Goal: Communication & Community: Answer question/provide support

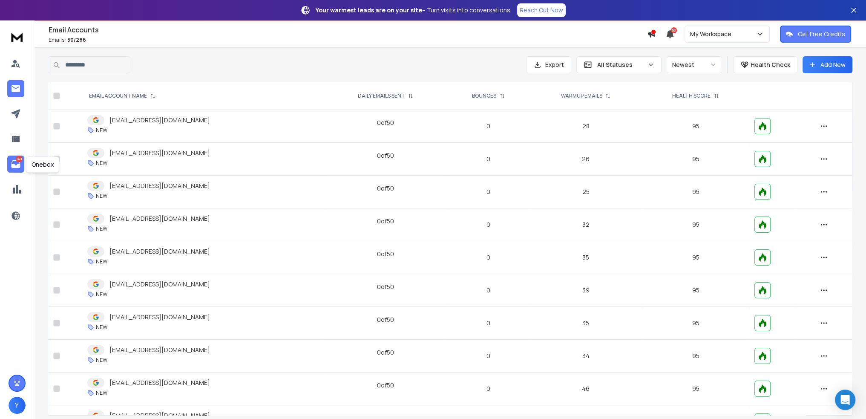
click at [17, 166] on icon at bounding box center [15, 164] width 9 height 8
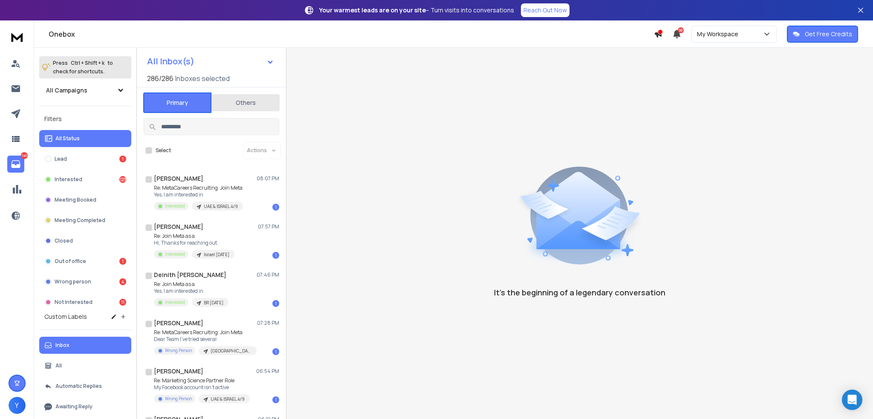
click at [225, 126] on input at bounding box center [211, 126] width 135 height 17
paste input "**********"
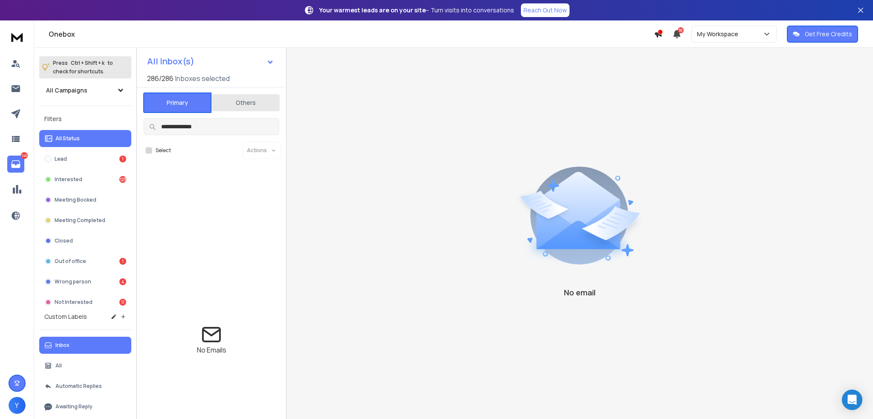
click at [207, 126] on input "**********" at bounding box center [211, 126] width 135 height 17
paste input "**********"
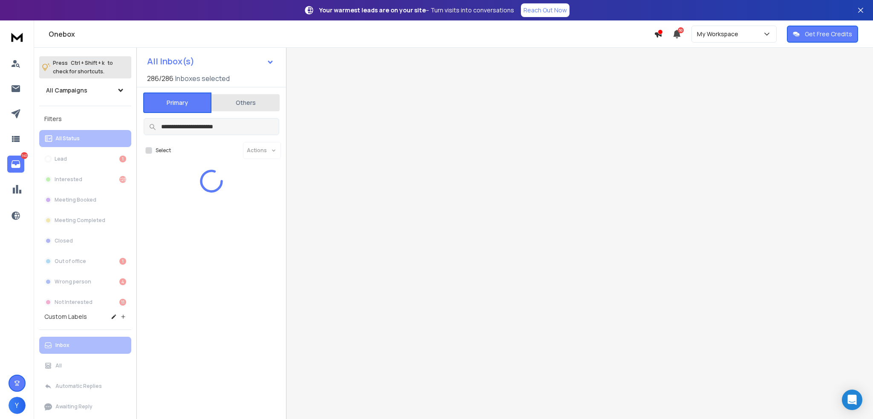
type input "**********"
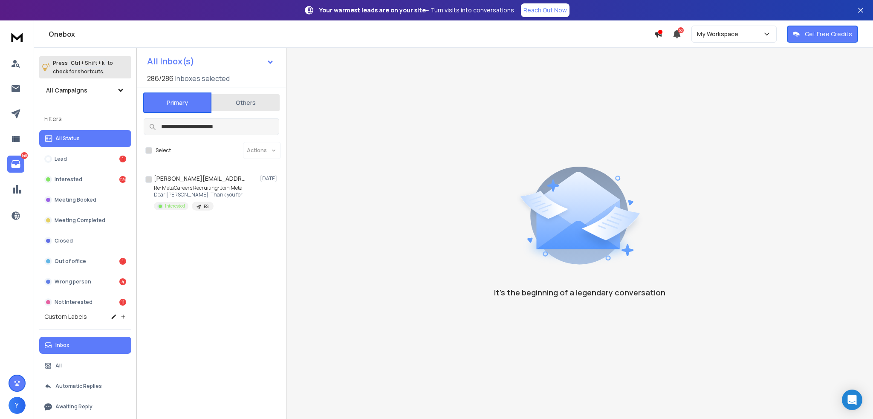
drag, startPoint x: 526, startPoint y: 165, endPoint x: 478, endPoint y: 180, distance: 50.4
click at [526, 165] on div at bounding box center [579, 215] width 205 height 124
click at [162, 194] on p "Dear Benjamin Vivot, Thank you for" at bounding box center [198, 194] width 89 height 7
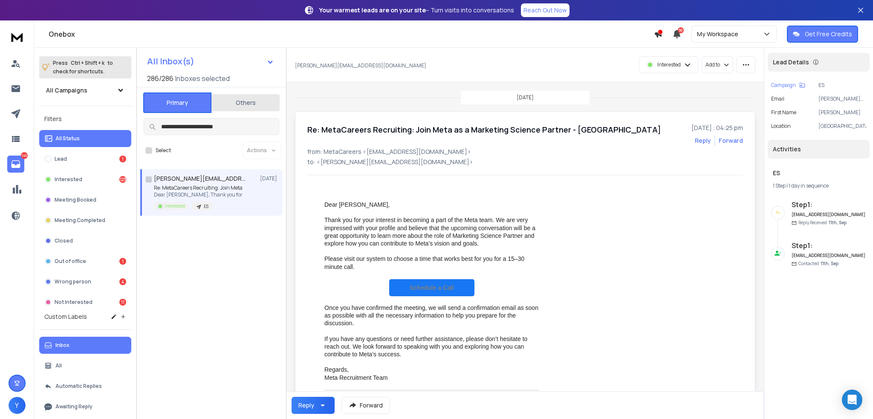
click at [351, 207] on div "Dear Benjamin Vivot," at bounding box center [431, 205] width 215 height 8
drag, startPoint x: 351, startPoint y: 207, endPoint x: 366, endPoint y: 204, distance: 14.4
click at [358, 202] on div "Dear Benjamin Vivot," at bounding box center [431, 205] width 215 height 8
drag, startPoint x: 358, startPoint y: 202, endPoint x: 369, endPoint y: 202, distance: 10.7
click at [369, 202] on div "Dear Benjamin Vivot," at bounding box center [431, 205] width 215 height 8
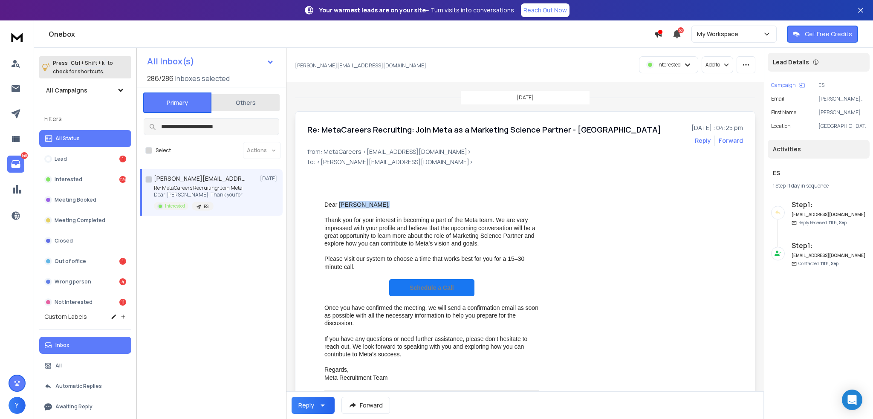
click at [293, 400] on button "Reply" at bounding box center [312, 405] width 43 height 17
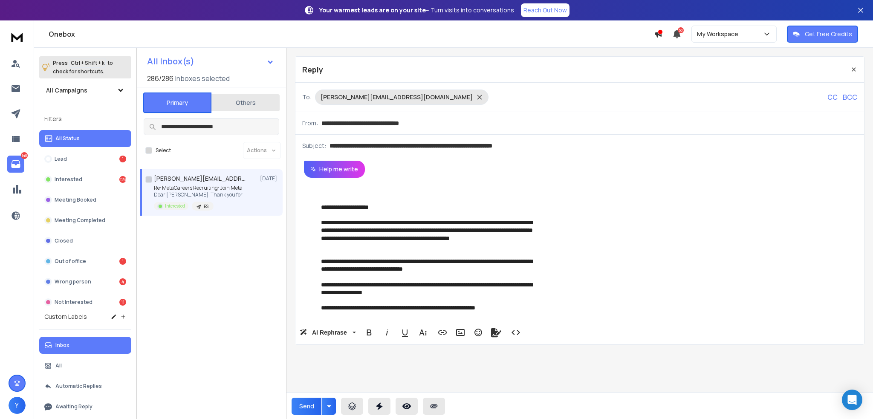
click at [349, 206] on div "**********" at bounding box center [432, 207] width 222 height 8
drag, startPoint x: 349, startPoint y: 206, endPoint x: 366, endPoint y: 205, distance: 17.0
click at [366, 205] on div "**********" at bounding box center [432, 207] width 222 height 8
click at [291, 397] on button "Send" at bounding box center [306, 405] width 30 height 17
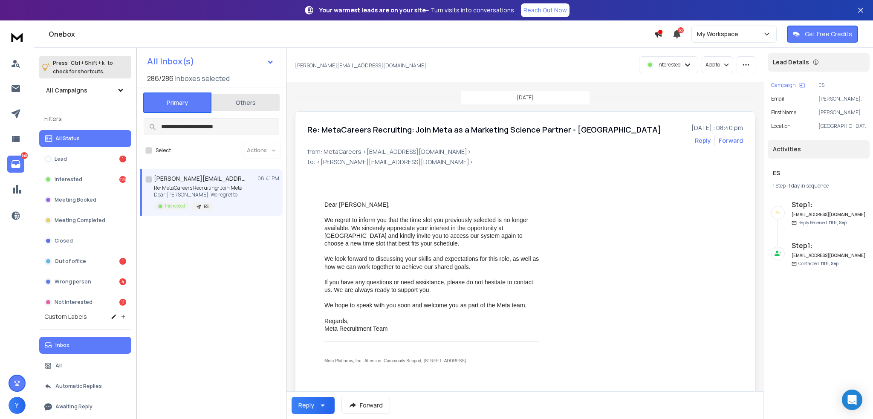
click at [201, 125] on input "**********" at bounding box center [211, 126] width 135 height 17
paste input
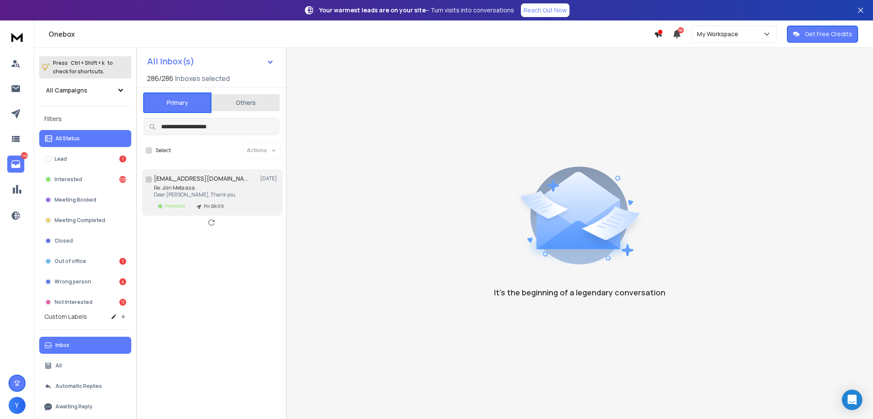
type input "**********"
click at [213, 192] on p "Dear Jonathan Alexander Rosario, Thank you" at bounding box center [194, 194] width 81 height 7
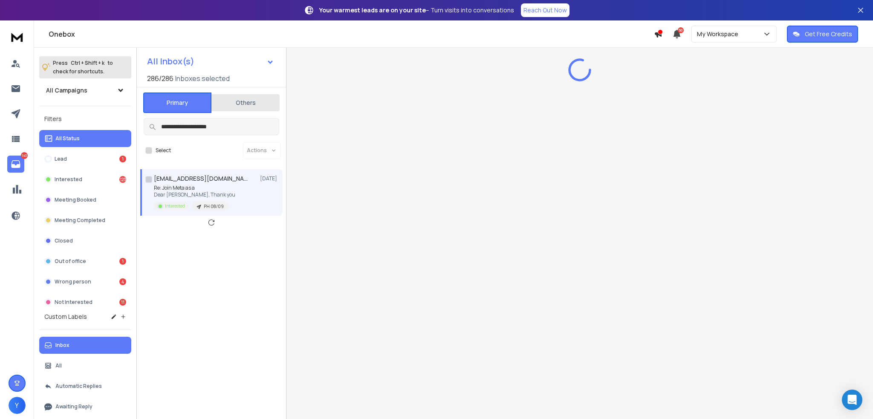
click at [235, 196] on p "Dear Jonathan Alexander Rosario, Thank you" at bounding box center [194, 194] width 81 height 7
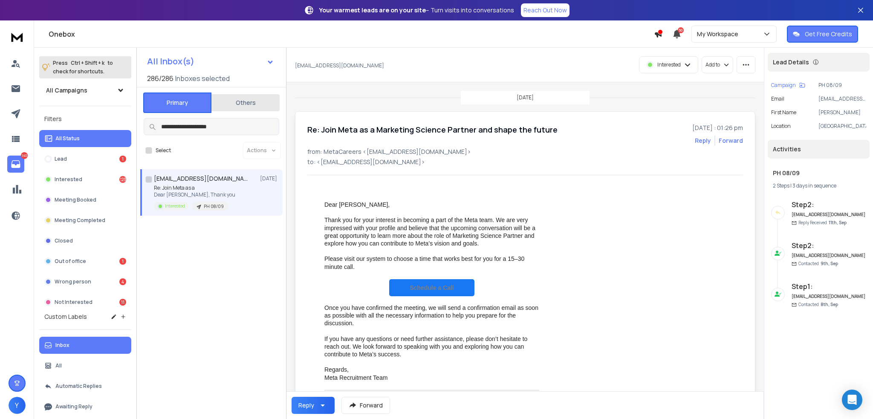
click at [356, 204] on div "Dear Jonathan Alexander Rosario," at bounding box center [431, 205] width 215 height 8
drag, startPoint x: 356, startPoint y: 204, endPoint x: 390, endPoint y: 204, distance: 34.5
click at [390, 204] on div "Dear Jonathan Alexander Rosario," at bounding box center [431, 205] width 215 height 8
click at [398, 206] on div "Dear Jonathan Alexander Rosario," at bounding box center [431, 205] width 215 height 8
drag, startPoint x: 398, startPoint y: 206, endPoint x: 356, endPoint y: 207, distance: 42.6
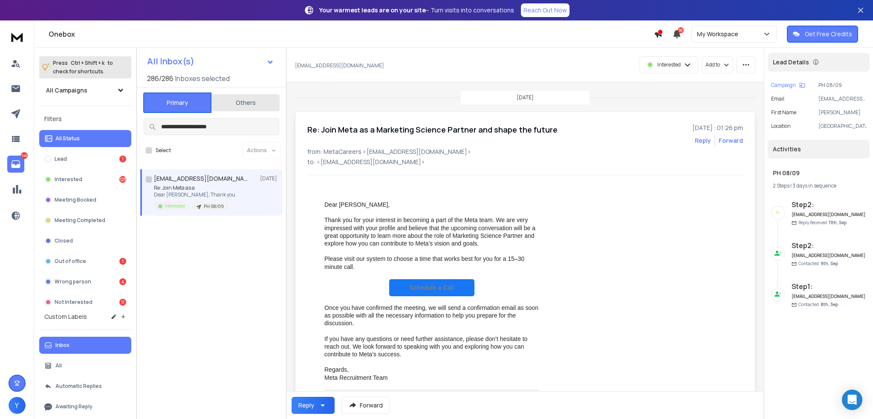
click at [356, 207] on div "Dear Jonathan Alexander Rosario," at bounding box center [431, 205] width 215 height 8
click at [354, 204] on div "Dear Jonathan Alexander Rosario," at bounding box center [431, 205] width 215 height 8
drag, startPoint x: 354, startPoint y: 204, endPoint x: 401, endPoint y: 201, distance: 46.9
click at [401, 201] on div "Dear Jonathan Alexander Rosario," at bounding box center [431, 205] width 215 height 8
click at [306, 408] on div "Reply" at bounding box center [306, 405] width 16 height 9
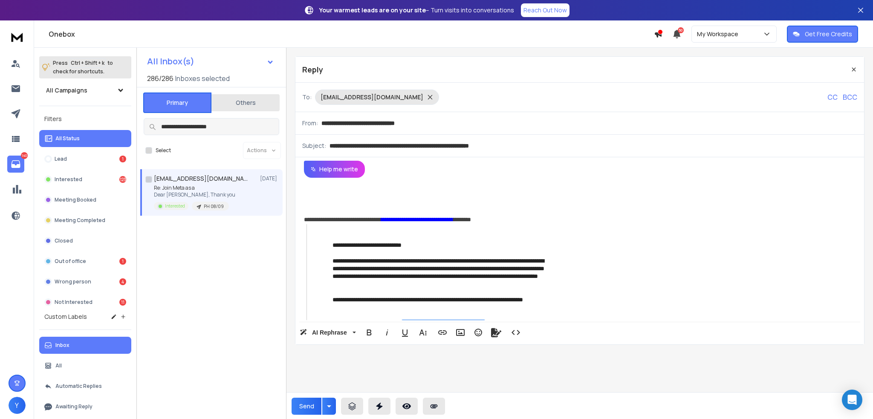
click at [527, 202] on div at bounding box center [579, 200] width 551 height 9
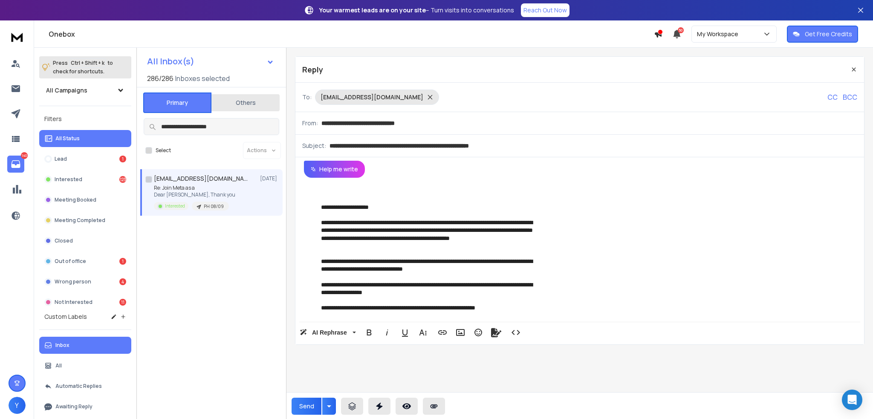
click at [352, 208] on div "**********" at bounding box center [432, 207] width 222 height 8
drag, startPoint x: 352, startPoint y: 208, endPoint x: 378, endPoint y: 206, distance: 26.0
click at [378, 206] on div "**********" at bounding box center [432, 207] width 222 height 8
click at [291, 397] on button "Send" at bounding box center [306, 405] width 30 height 17
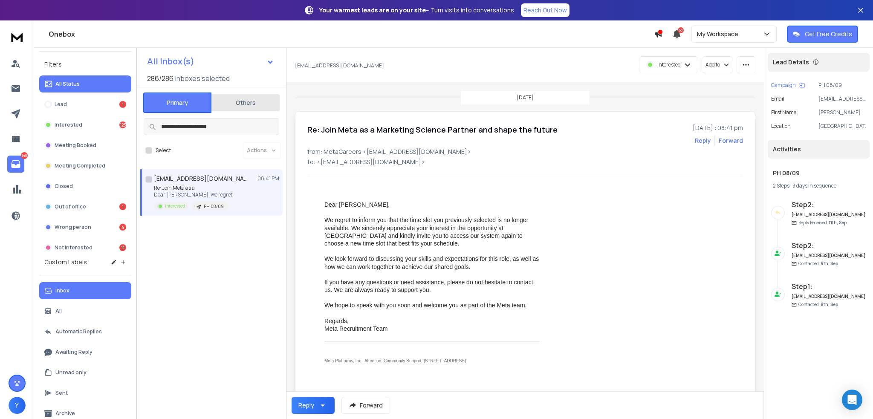
scroll to position [71, 0]
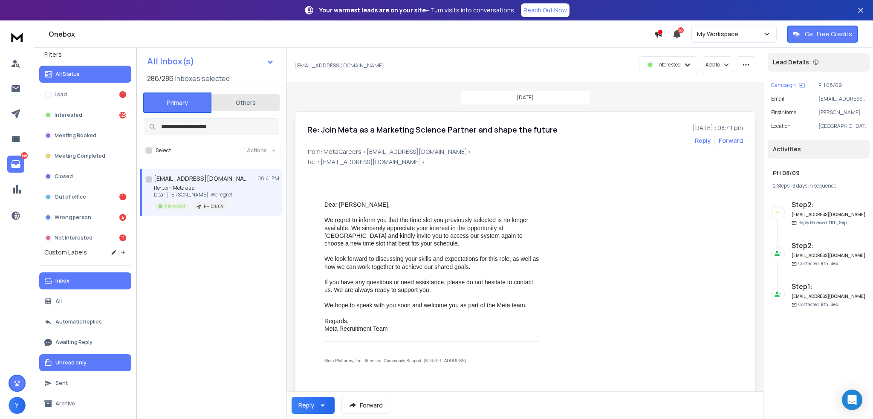
click at [77, 359] on p "Unread only" at bounding box center [70, 362] width 31 height 7
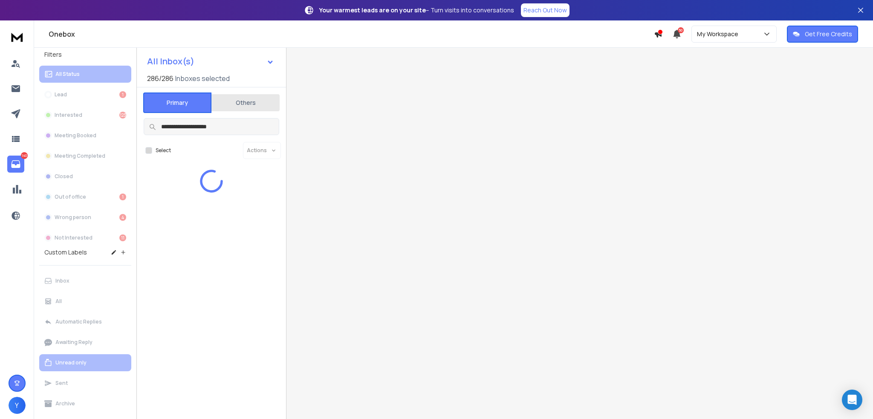
click at [93, 229] on div "All Status Lead 1 Interested 123 Meeting Booked Meeting Completed Closed Out of…" at bounding box center [85, 156] width 92 height 181
click at [221, 130] on input "**********" at bounding box center [211, 126] width 135 height 17
type input "*"
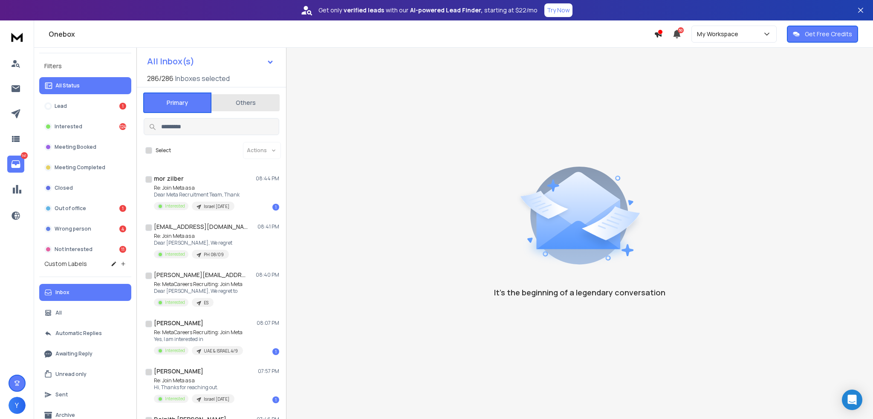
scroll to position [71, 0]
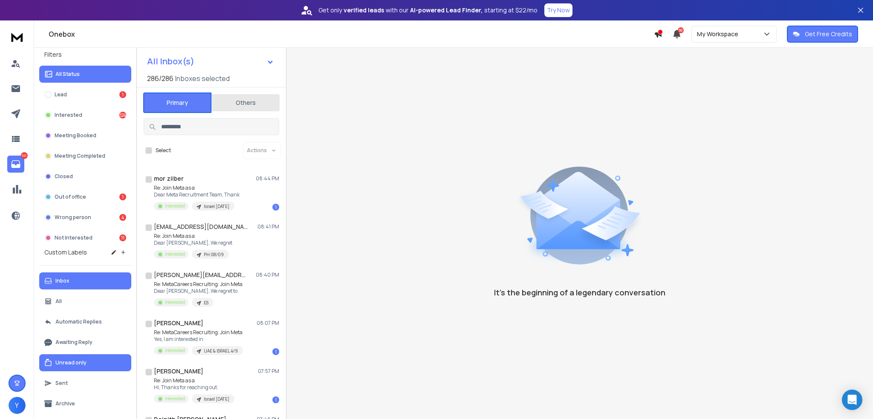
click at [71, 359] on p "Unread only" at bounding box center [70, 362] width 31 height 7
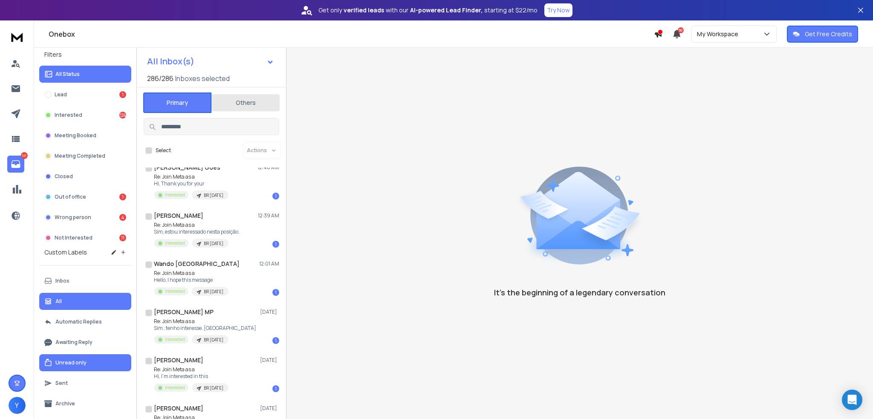
scroll to position [2045, 0]
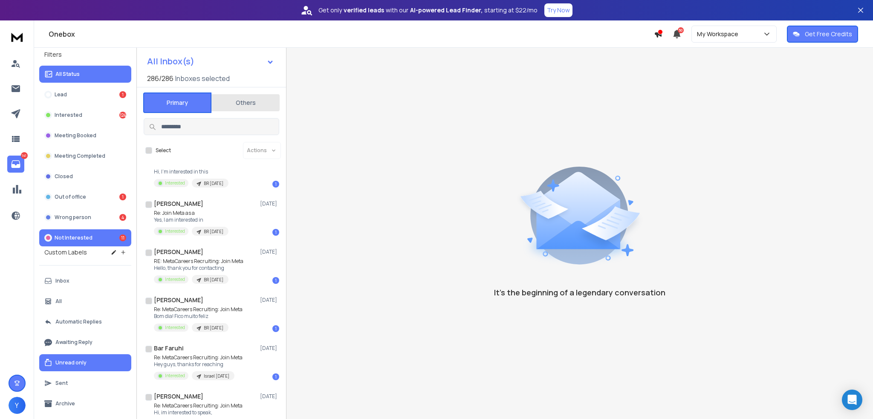
click at [89, 234] on p "Not Interested" at bounding box center [74, 237] width 38 height 7
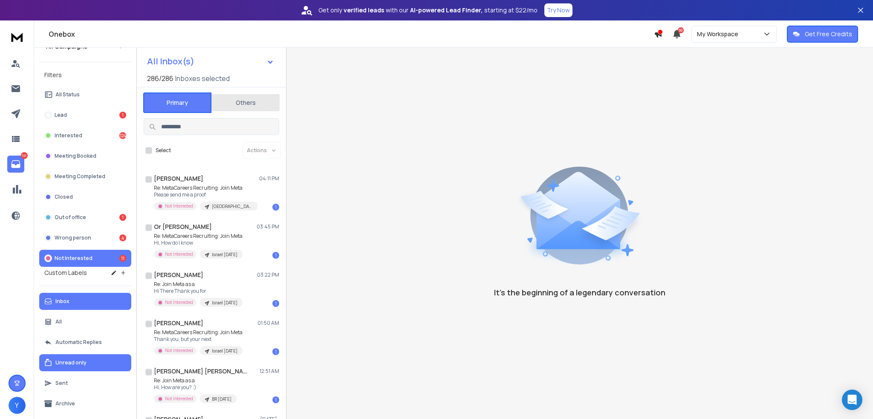
click at [67, 359] on p "Unread only" at bounding box center [70, 362] width 31 height 7
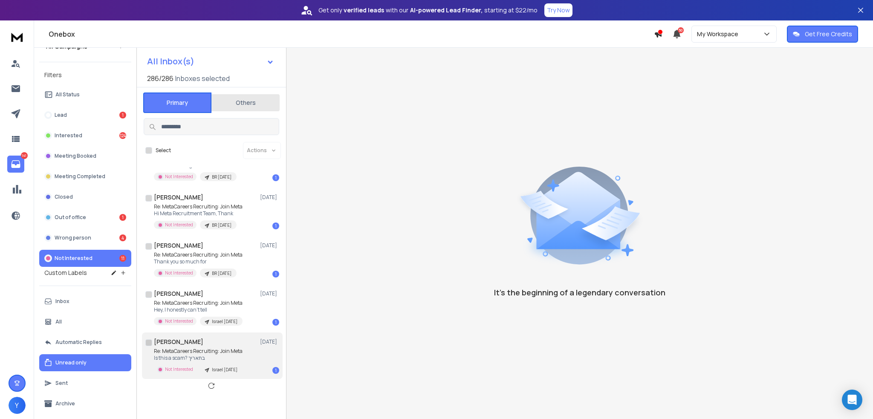
scroll to position [310, 0]
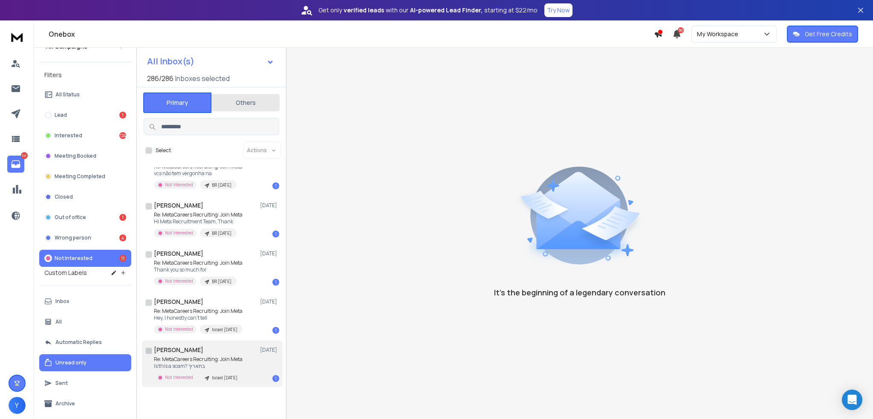
click at [206, 361] on p "Re: MetaCareers Recruiting: Join Meta" at bounding box center [198, 359] width 89 height 7
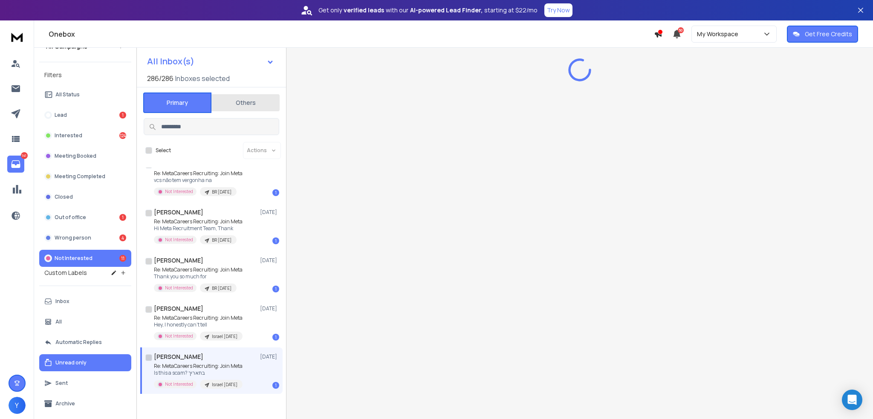
scroll to position [310, 0]
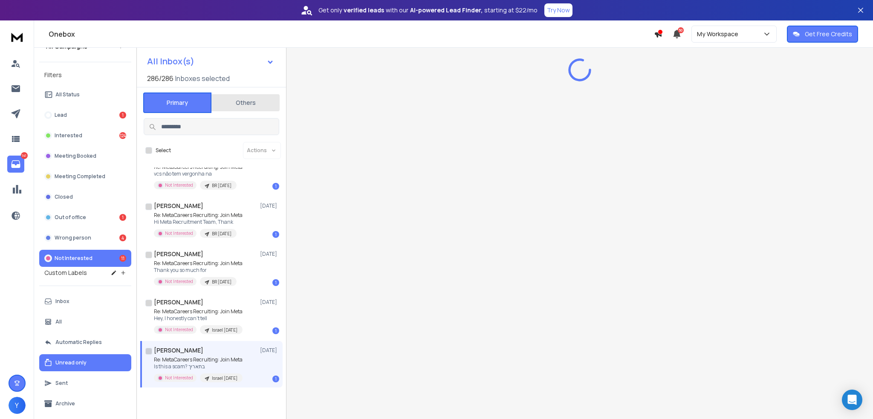
click at [181, 354] on div "[PERSON_NAME] [DATE] Re: MetaCareers Recruiting: Join Meta Is this a scam? בתאר…" at bounding box center [216, 364] width 125 height 36
click at [204, 322] on div "Re: MetaCareers Recruiting: Join Meta Hey, I honestly can’t tell Not Interested…" at bounding box center [198, 321] width 89 height 26
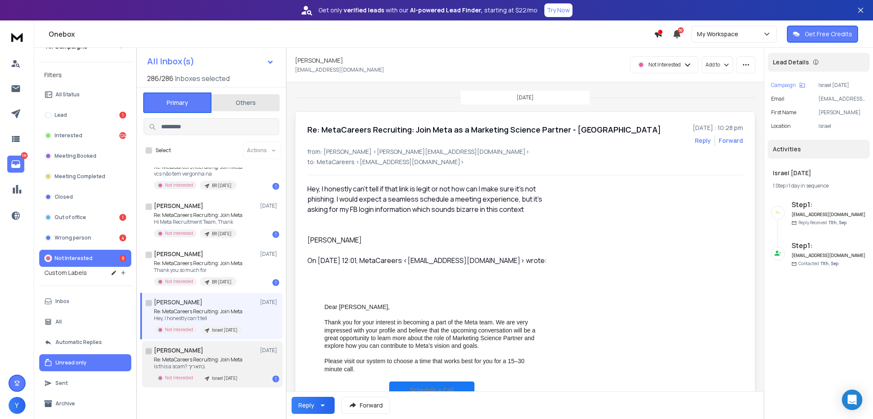
click at [217, 382] on div "Israel [DATE]" at bounding box center [221, 377] width 43 height 9
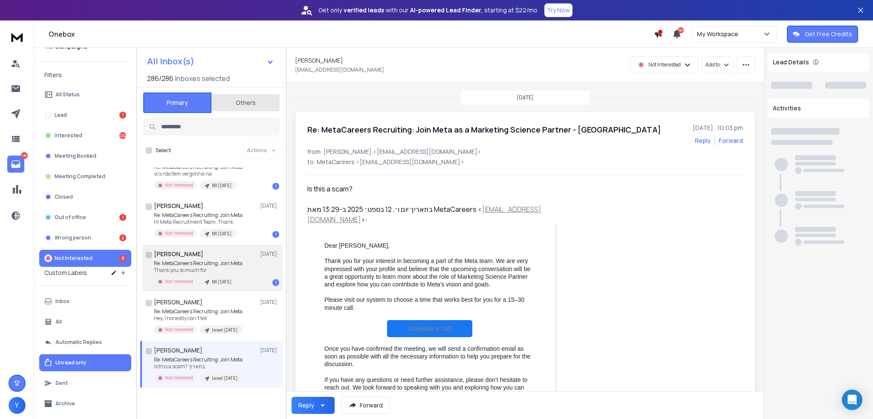
click at [230, 269] on p "Thank you so much for" at bounding box center [198, 270] width 89 height 7
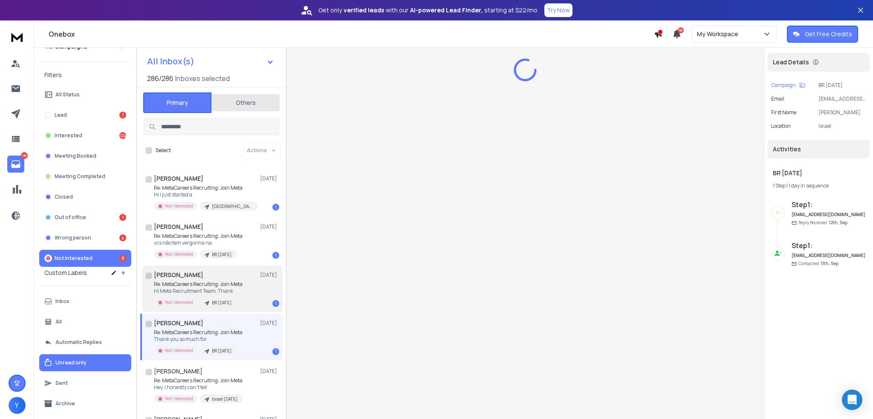
scroll to position [225, 0]
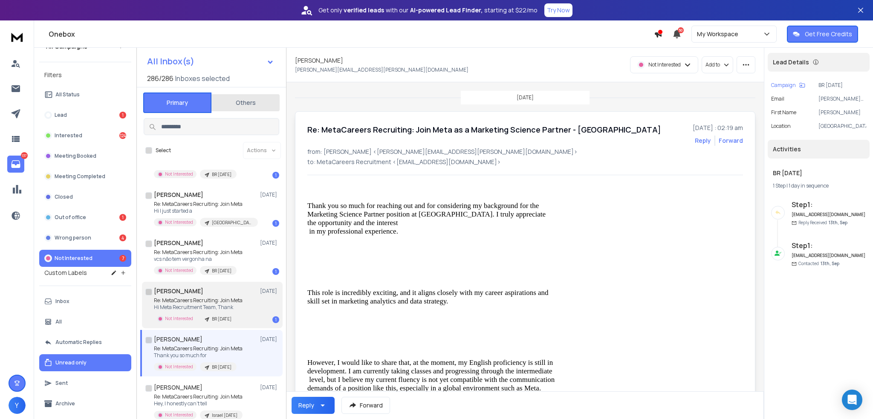
click at [232, 291] on div "[PERSON_NAME] [DATE]" at bounding box center [216, 291] width 125 height 9
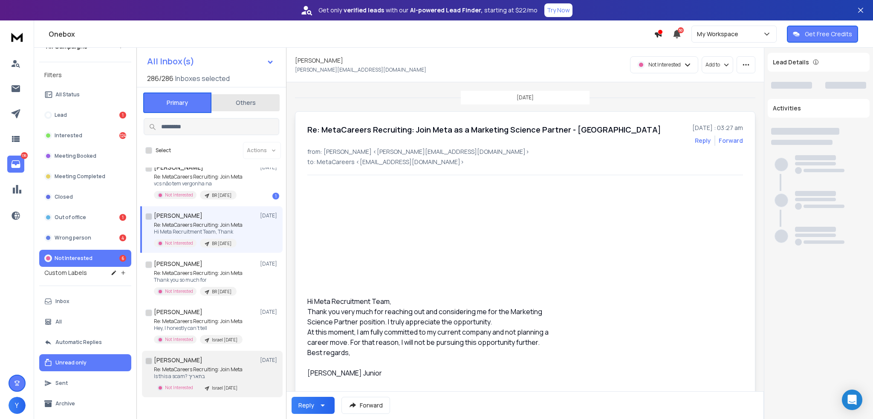
scroll to position [310, 0]
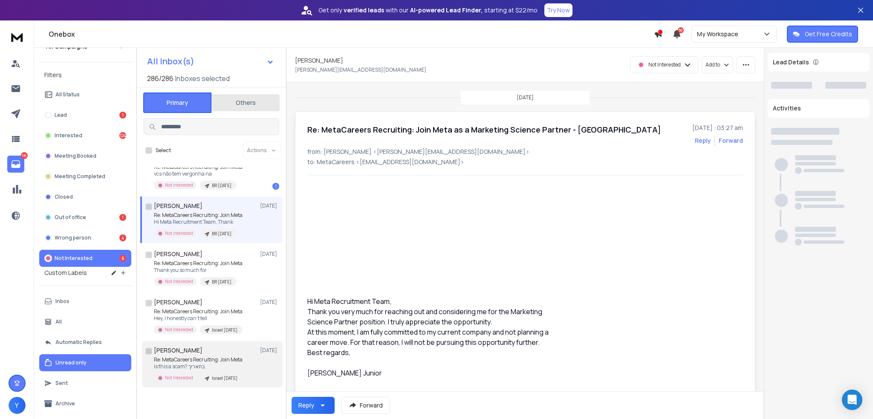
click at [210, 363] on p "Is this a scam? בתאריך" at bounding box center [198, 366] width 89 height 7
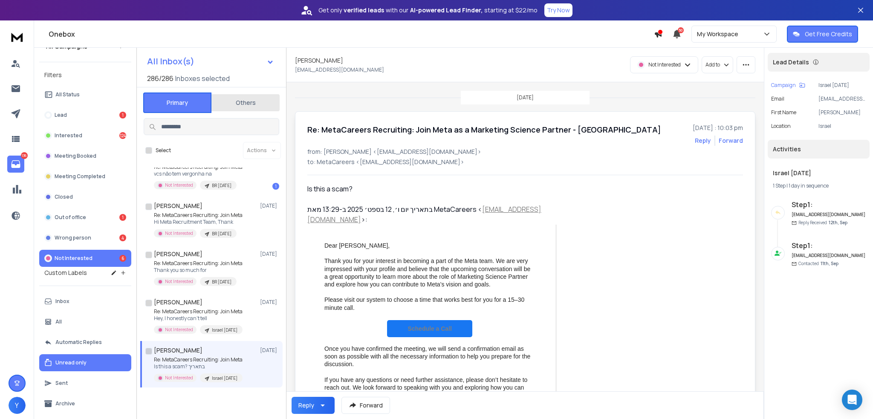
click at [363, 149] on p "from: [PERSON_NAME] <[EMAIL_ADDRESS][DOMAIN_NAME]>" at bounding box center [524, 151] width 435 height 9
copy p "tom9295kishur"
click at [240, 311] on p "Re: MetaCareers Recruiting: Join Meta" at bounding box center [198, 311] width 89 height 7
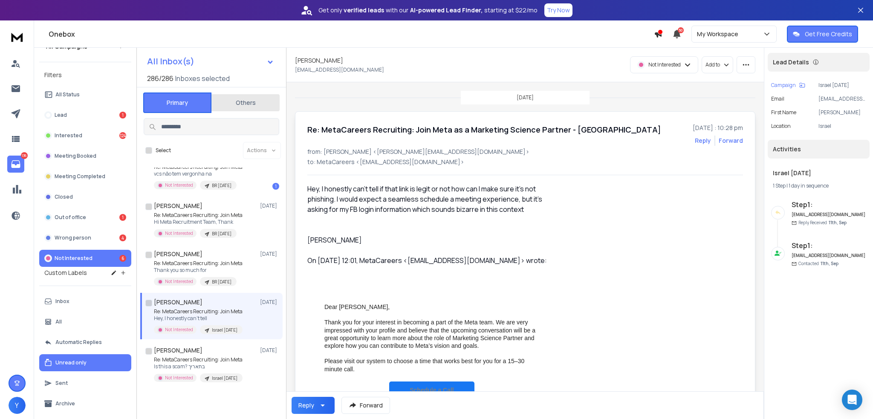
click at [374, 151] on p "from: [PERSON_NAME] <[PERSON_NAME][EMAIL_ADDRESS][DOMAIN_NAME]>" at bounding box center [524, 151] width 435 height 9
drag, startPoint x: 374, startPoint y: 151, endPoint x: 400, endPoint y: 151, distance: 26.0
click at [400, 151] on p "from: [PERSON_NAME] <[PERSON_NAME][EMAIL_ADDRESS][DOMAIN_NAME]>" at bounding box center [524, 151] width 435 height 9
copy p "ariel.sternfine"
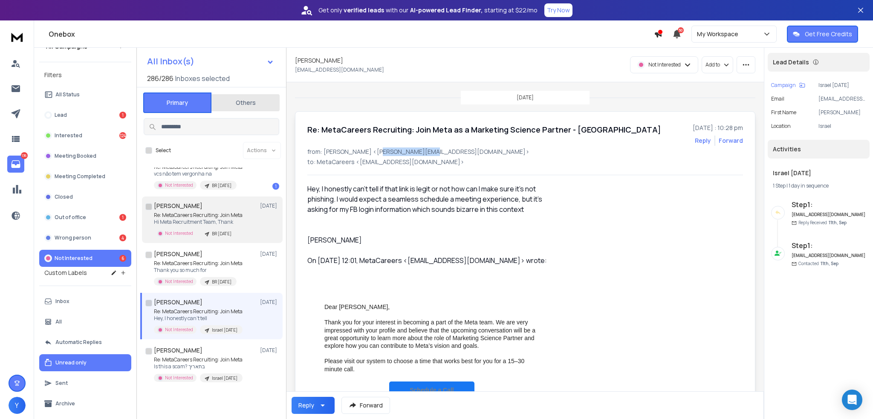
click at [225, 262] on p "Re: MetaCareers Recruiting: Join Meta" at bounding box center [198, 263] width 89 height 7
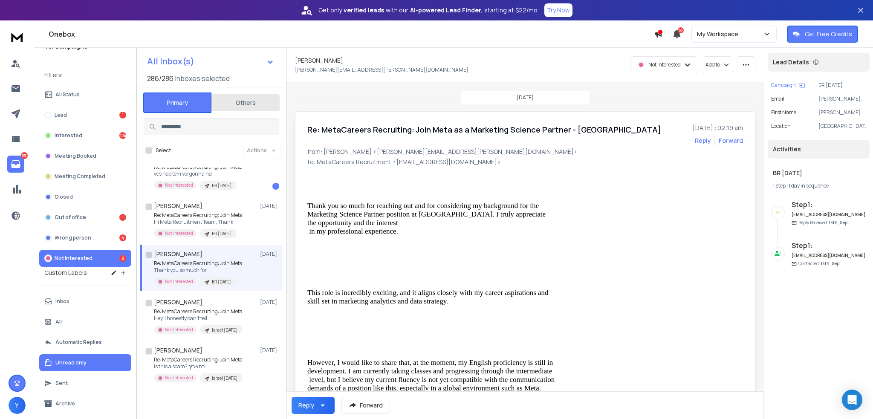
click at [349, 71] on p "[PERSON_NAME][EMAIL_ADDRESS][PERSON_NAME][DOMAIN_NAME]" at bounding box center [381, 69] width 173 height 7
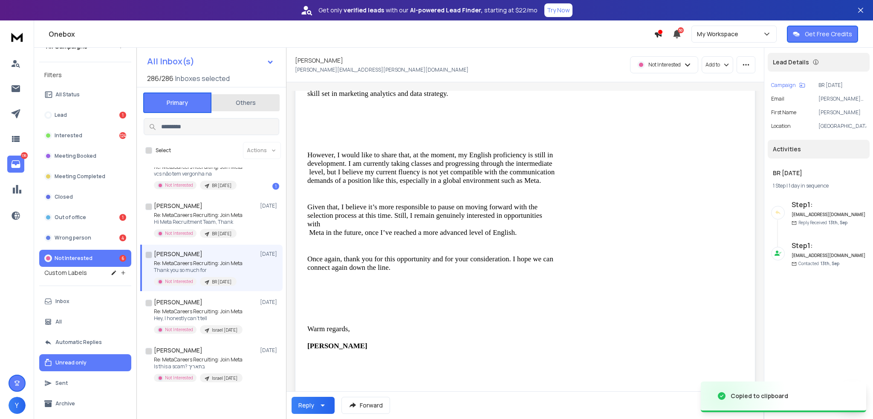
scroll to position [170, 0]
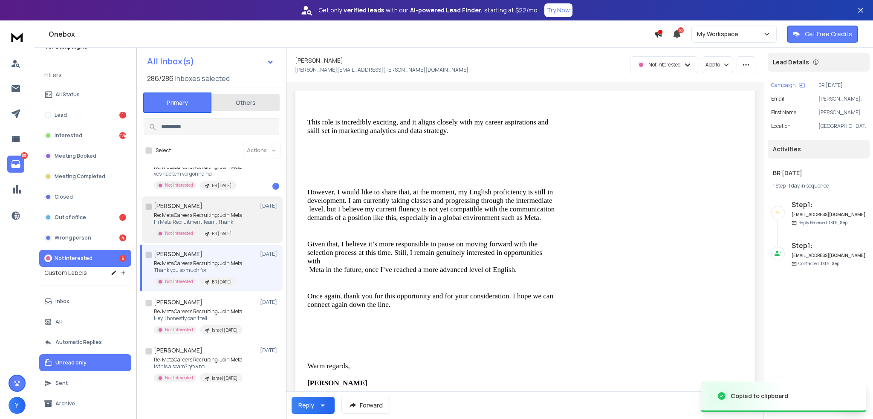
click at [210, 224] on p "Hi Meta Recruitment Team, Thank" at bounding box center [198, 222] width 89 height 7
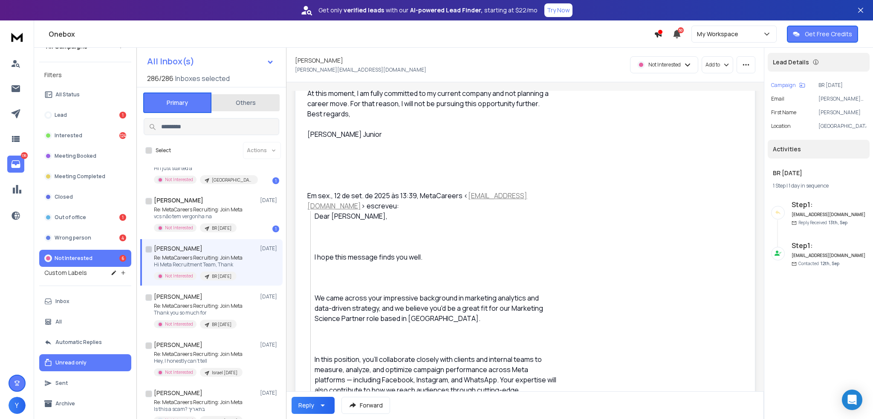
scroll to position [85, 0]
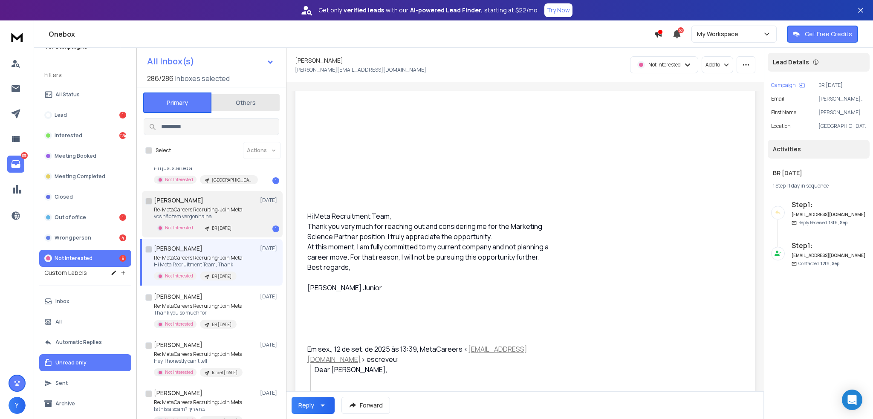
click at [231, 225] on p "BR [DATE]" at bounding box center [222, 228] width 20 height 6
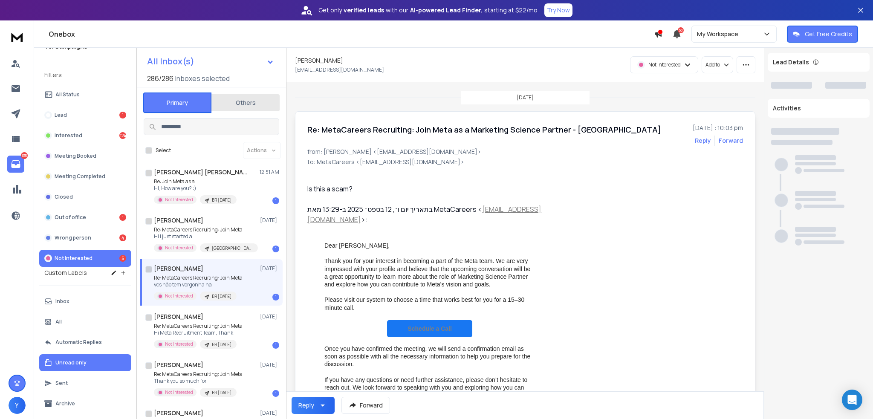
scroll to position [182, 0]
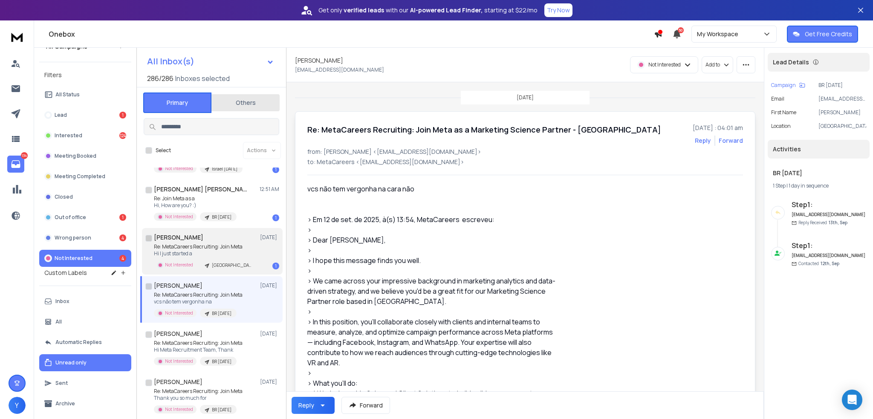
click at [233, 228] on div "[PERSON_NAME] [DATE] Re: MetaCareers Recruiting: Join Meta Hi I just started a …" at bounding box center [212, 251] width 141 height 46
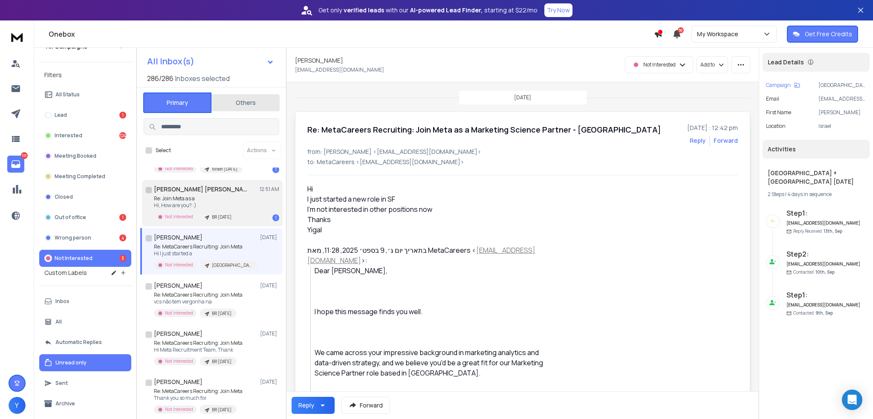
click at [203, 189] on h1 "[PERSON_NAME] [PERSON_NAME]" at bounding box center [201, 189] width 94 height 9
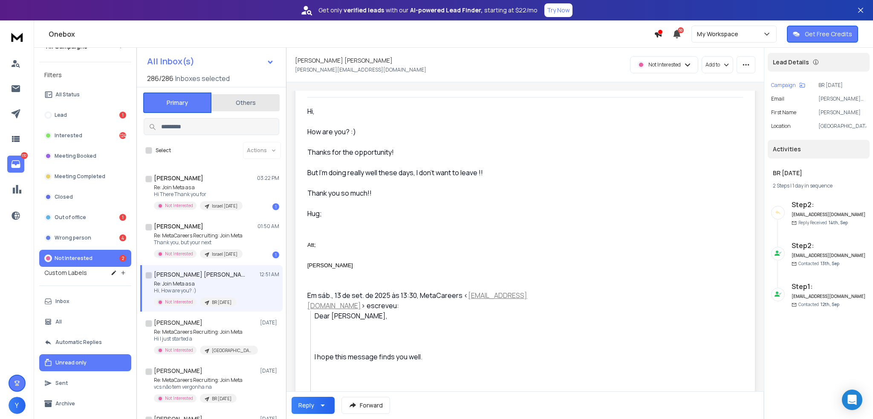
scroll to position [85, 0]
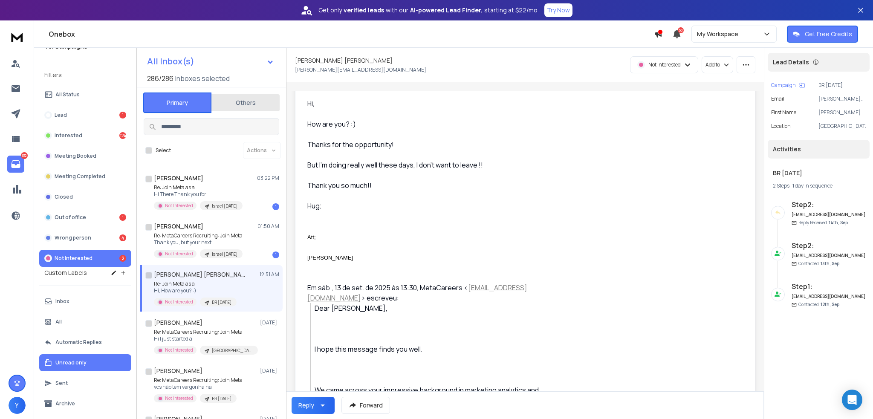
click at [211, 216] on div "[PERSON_NAME] 04:11 PM Re: MetaCareers Recruiting: Join Meta Please send me a p…" at bounding box center [211, 322] width 149 height 310
click at [216, 230] on div "[PERSON_NAME] 01:50 AM" at bounding box center [216, 226] width 125 height 9
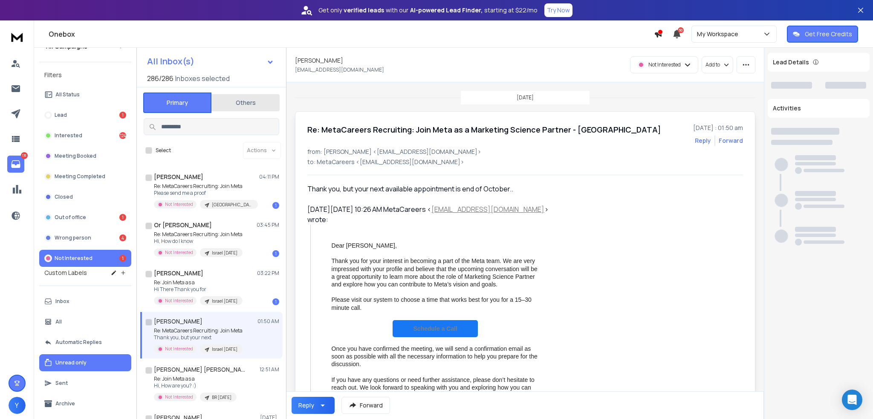
scroll to position [0, 0]
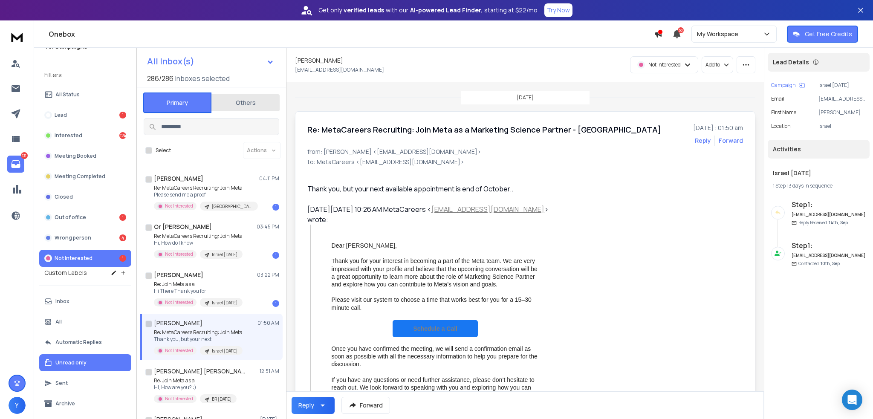
click at [331, 72] on p "[EMAIL_ADDRESS][DOMAIN_NAME]" at bounding box center [339, 69] width 89 height 7
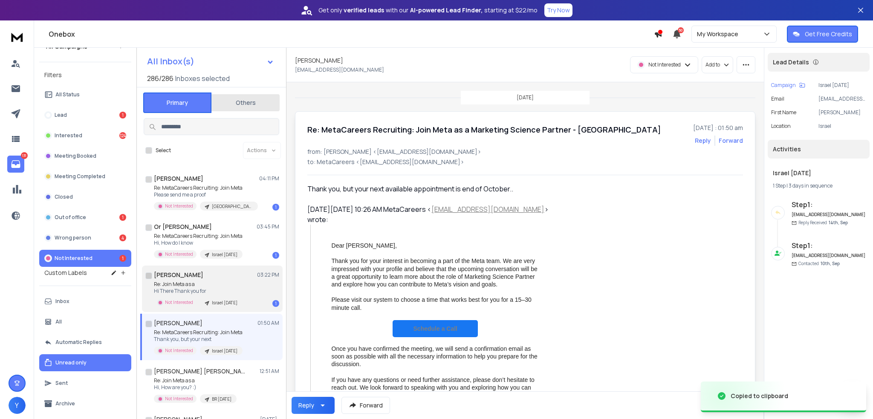
click at [244, 271] on div "[PERSON_NAME] 03:22 PM" at bounding box center [216, 275] width 125 height 9
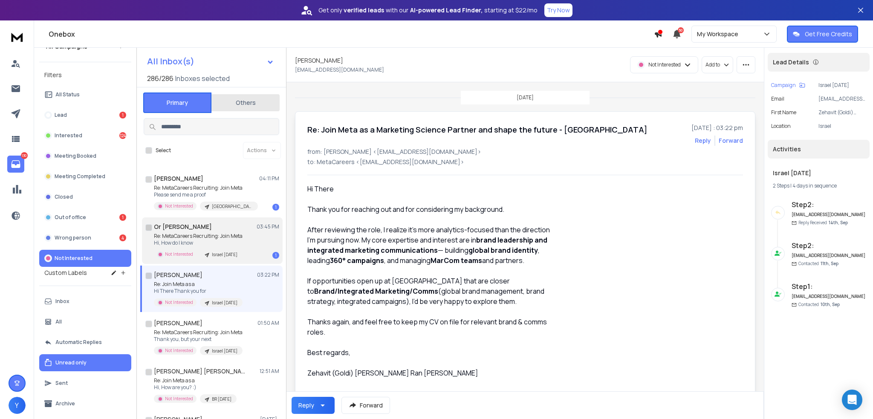
click at [222, 232] on div "Or [PERSON_NAME] 03:45 PM Re: MetaCareers Recruiting: Join Meta Hi, How do I kn…" at bounding box center [216, 240] width 125 height 36
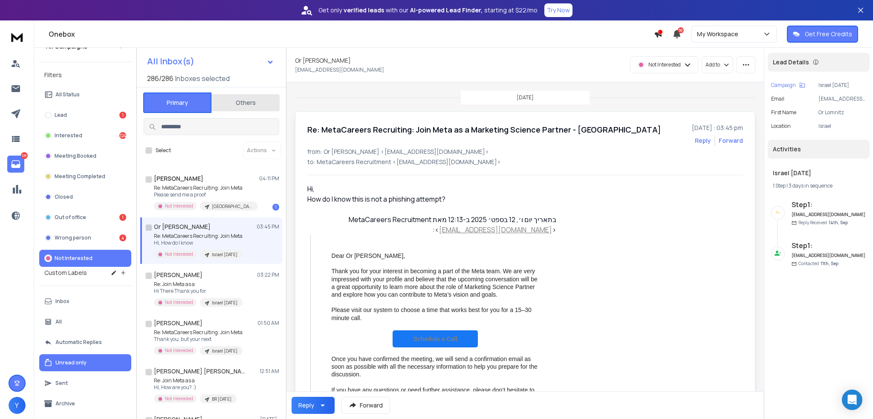
click at [331, 69] on p "[EMAIL_ADDRESS][DOMAIN_NAME]" at bounding box center [339, 69] width 89 height 7
click at [242, 167] on div "Select Actions [PERSON_NAME] 04:11 PM Re: MetaCareers Recruiting: Join Meta Ple…" at bounding box center [211, 296] width 149 height 363
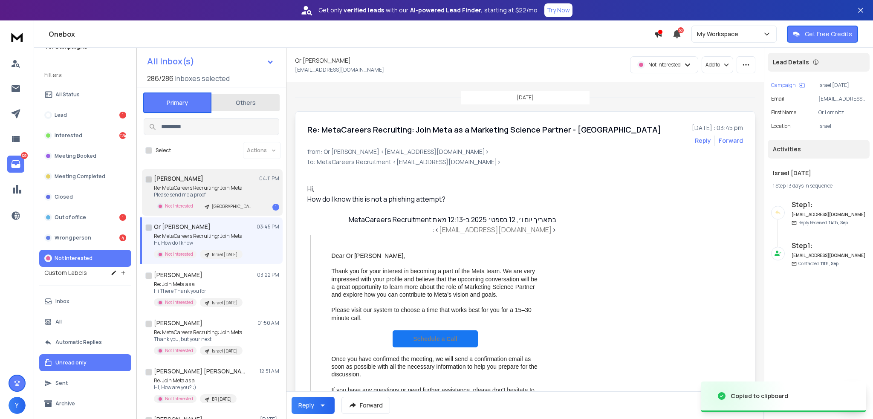
click at [245, 181] on div "[PERSON_NAME] 04:11 PM" at bounding box center [216, 178] width 125 height 9
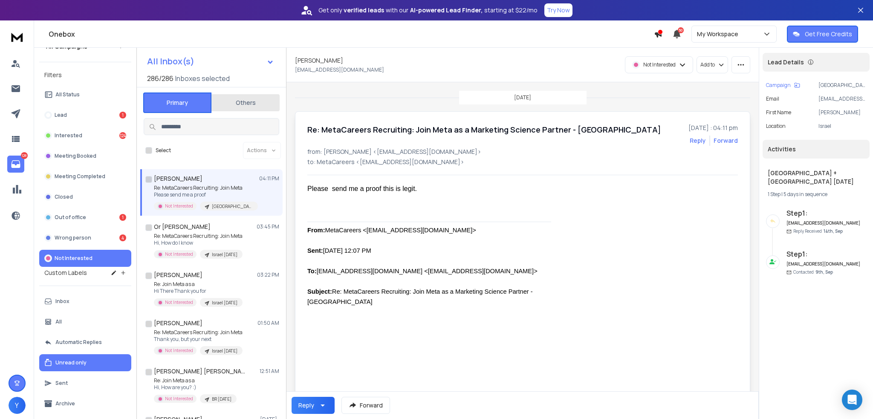
click at [344, 68] on p "[EMAIL_ADDRESS][DOMAIN_NAME]" at bounding box center [339, 69] width 89 height 7
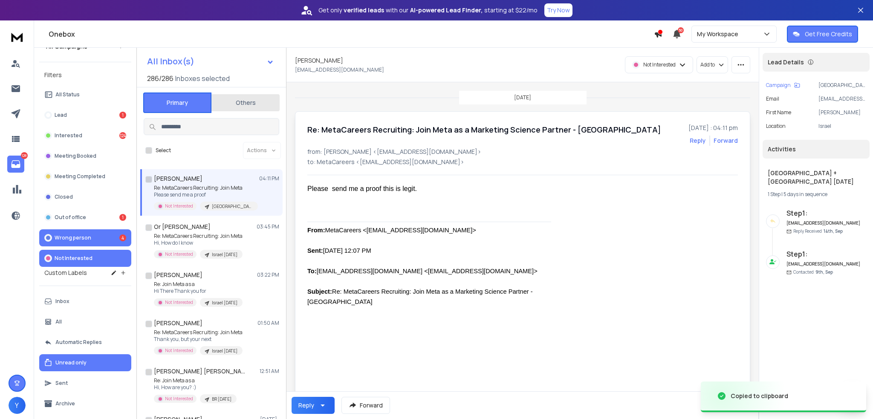
click at [108, 234] on button "Wrong person 4" at bounding box center [85, 237] width 92 height 17
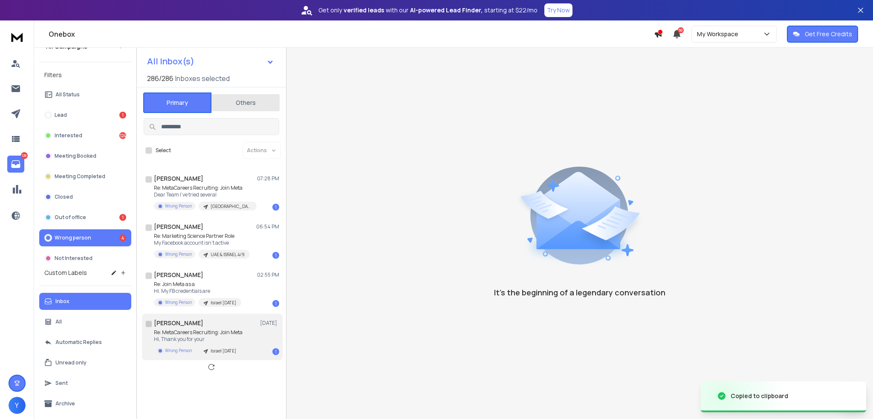
click at [184, 342] on p "Hi, Thank you for your" at bounding box center [198, 339] width 89 height 7
click at [228, 335] on p "Re: MetaCareers Recruiting: Join Meta" at bounding box center [198, 332] width 89 height 7
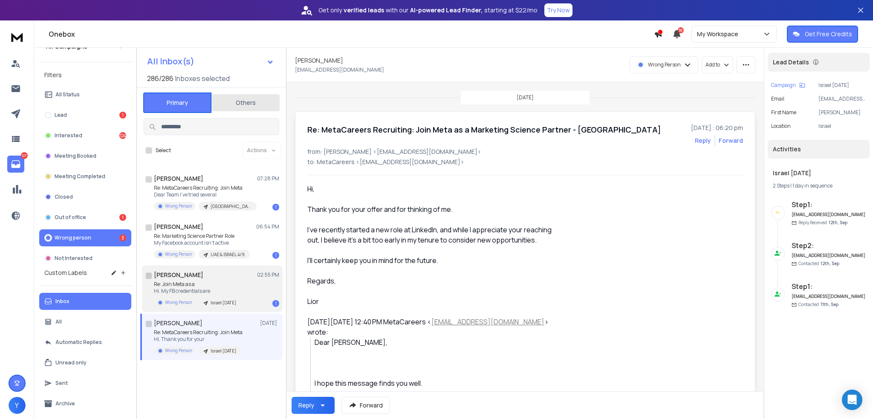
click at [249, 292] on div "Re: Join Meta as a Hi. My FB credentials are Wrong Person Israel [DATE] 1" at bounding box center [216, 294] width 125 height 26
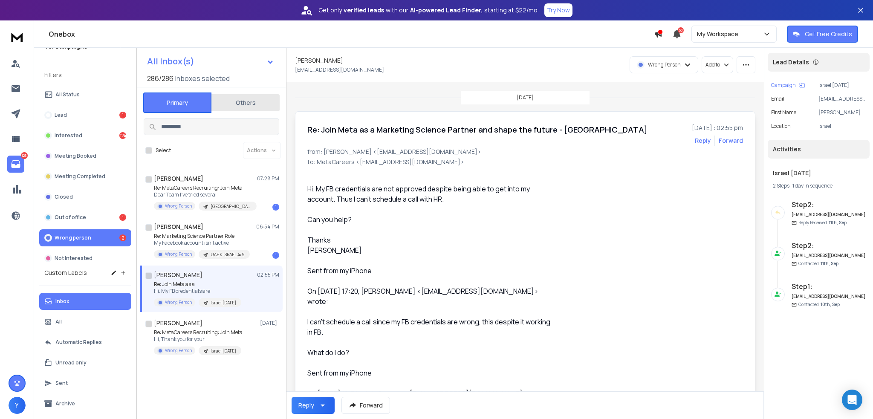
click at [343, 69] on p "[EMAIL_ADDRESS][DOMAIN_NAME]" at bounding box center [339, 69] width 89 height 7
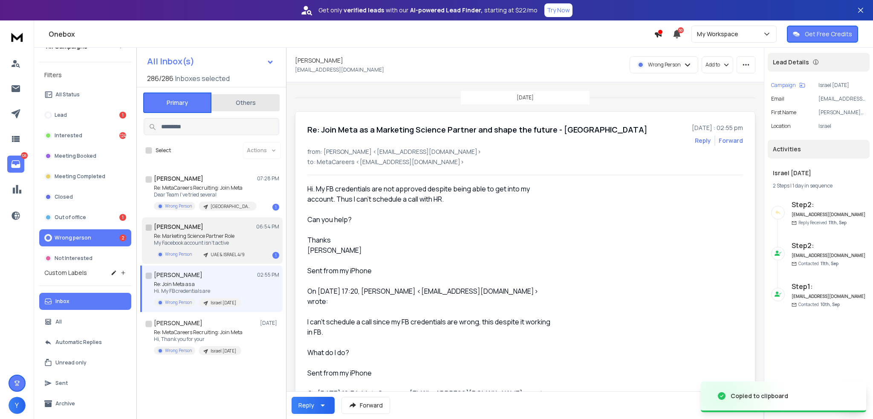
click at [233, 237] on p "Re: Marketing Science Partner Role" at bounding box center [202, 236] width 96 height 7
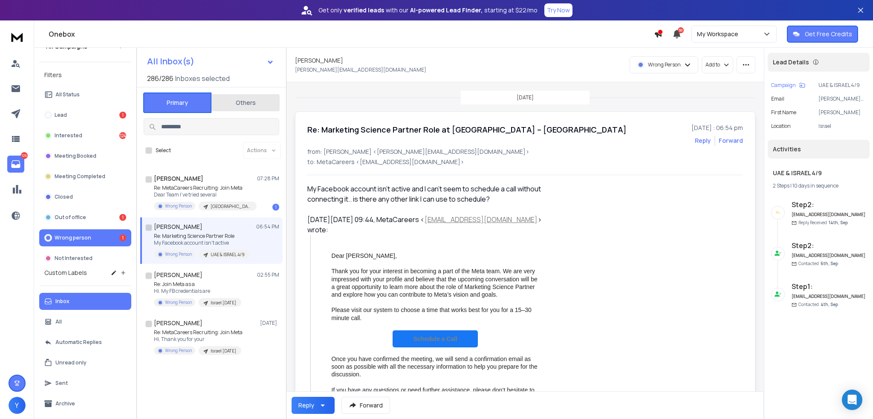
click at [336, 69] on p "[PERSON_NAME][EMAIL_ADDRESS][DOMAIN_NAME]" at bounding box center [360, 69] width 131 height 7
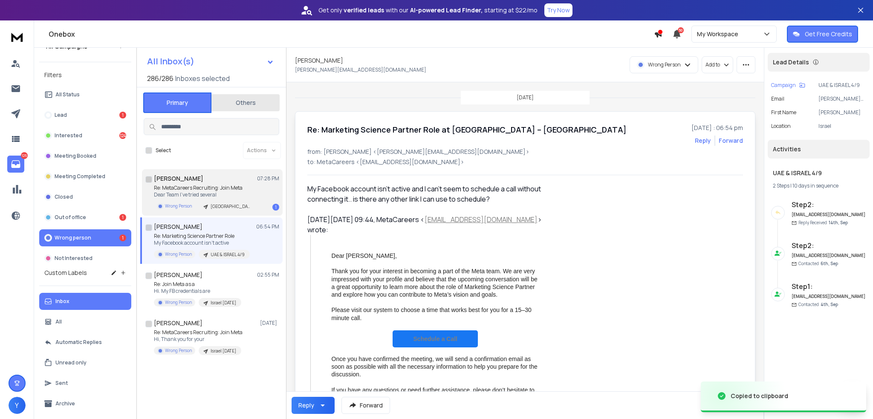
click at [242, 196] on p "Dear Team I've tried several" at bounding box center [205, 194] width 102 height 7
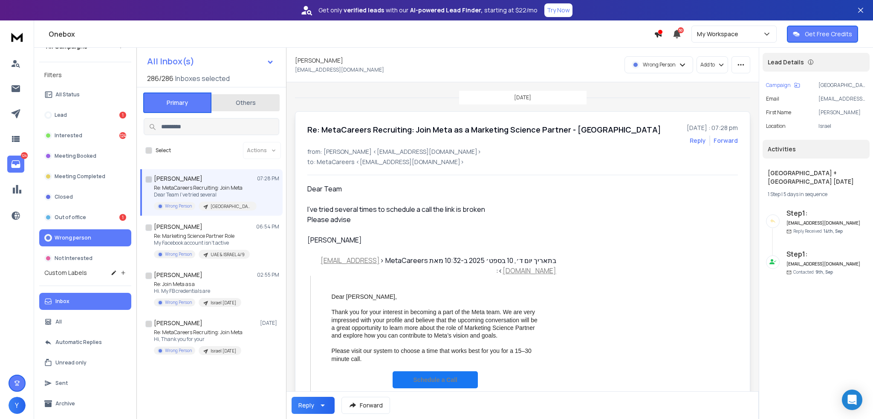
click at [327, 73] on p "[EMAIL_ADDRESS][DOMAIN_NAME]" at bounding box center [339, 69] width 89 height 7
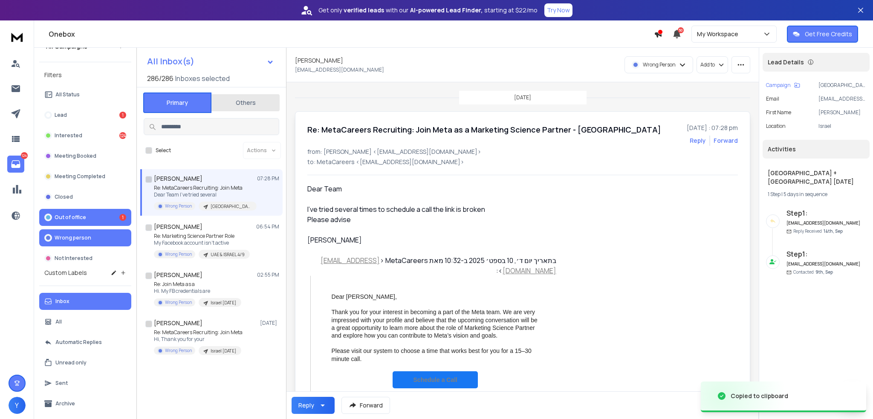
click at [98, 209] on button "Out of office 1" at bounding box center [85, 217] width 92 height 17
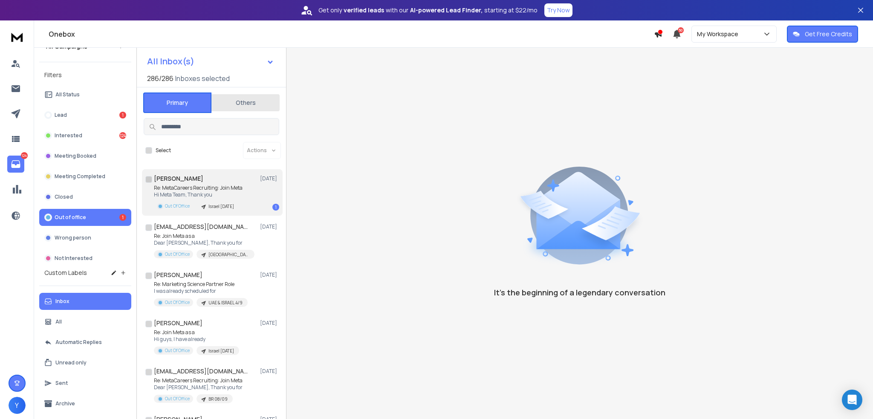
click at [224, 204] on p "Israel [DATE]" at bounding box center [221, 206] width 26 height 6
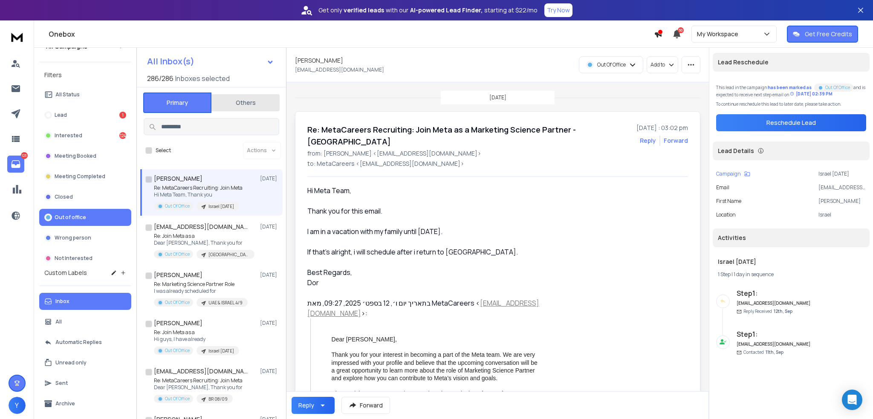
click at [326, 68] on p "[EMAIL_ADDRESS][DOMAIN_NAME]" at bounding box center [339, 69] width 89 height 7
click at [65, 366] on div "Inbox All Automatic Replies Unread only Sent Archive" at bounding box center [85, 363] width 92 height 140
click at [66, 363] on button "Unread only" at bounding box center [85, 362] width 92 height 17
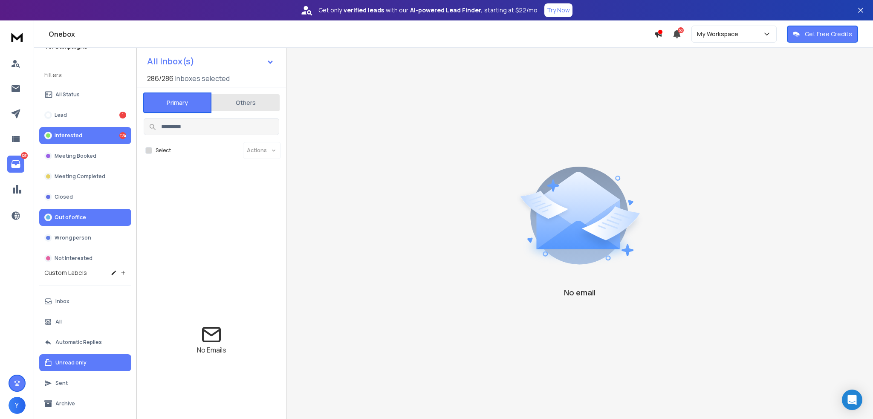
click at [102, 127] on button "Interested 124" at bounding box center [85, 135] width 92 height 17
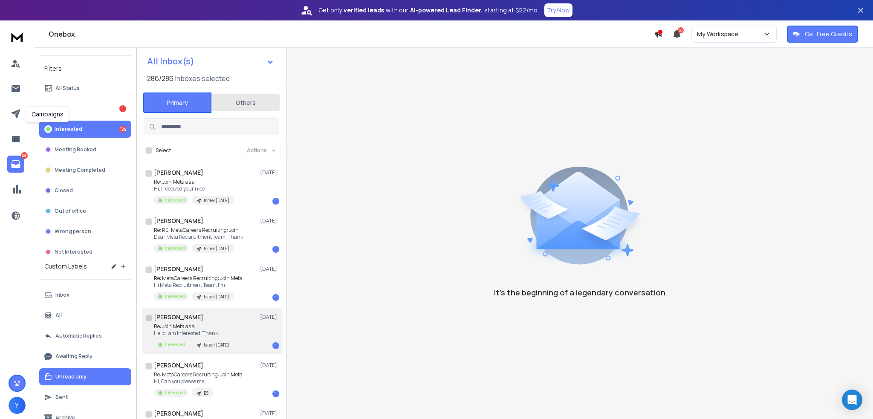
scroll to position [5750, 0]
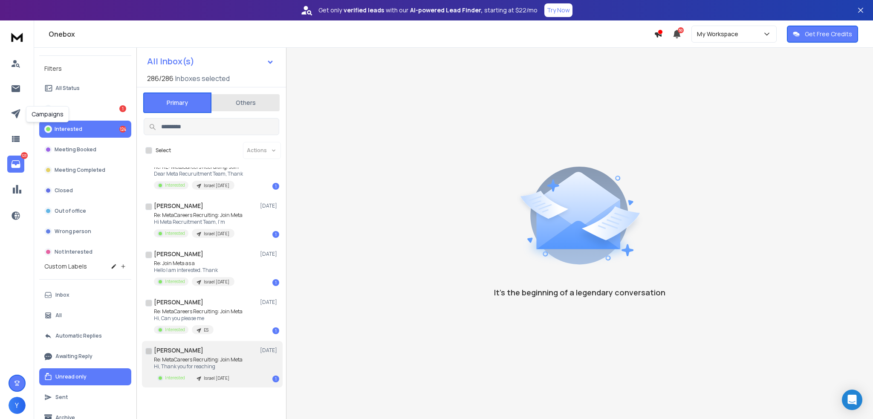
click at [222, 367] on p "Hi, Thank you for reaching" at bounding box center [198, 366] width 89 height 7
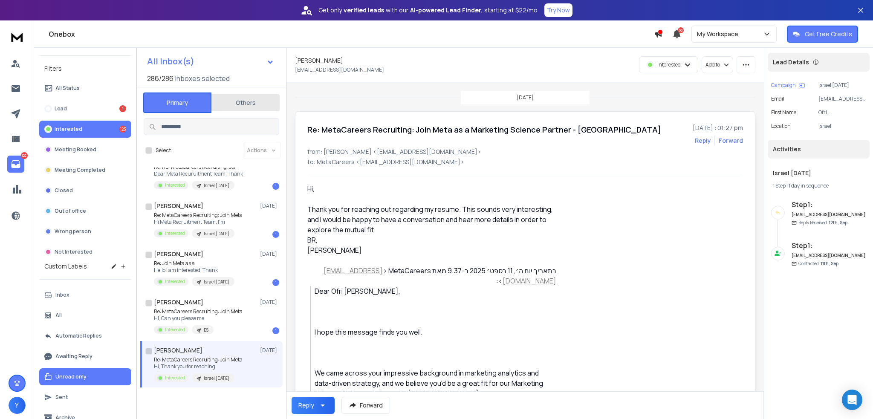
click at [341, 69] on p "[EMAIL_ADDRESS][DOMAIN_NAME]" at bounding box center [339, 69] width 89 height 7
click at [374, 159] on p "to: MetaCareers <[EMAIL_ADDRESS][DOMAIN_NAME]>" at bounding box center [524, 162] width 435 height 9
drag, startPoint x: 374, startPoint y: 159, endPoint x: 441, endPoint y: 161, distance: 66.9
click at [445, 161] on p "to: MetaCareers <[EMAIL_ADDRESS][DOMAIN_NAME]>" at bounding box center [524, 162] width 435 height 9
click at [368, 164] on p "to: MetaCareers <[EMAIL_ADDRESS][DOMAIN_NAME]>" at bounding box center [524, 162] width 435 height 9
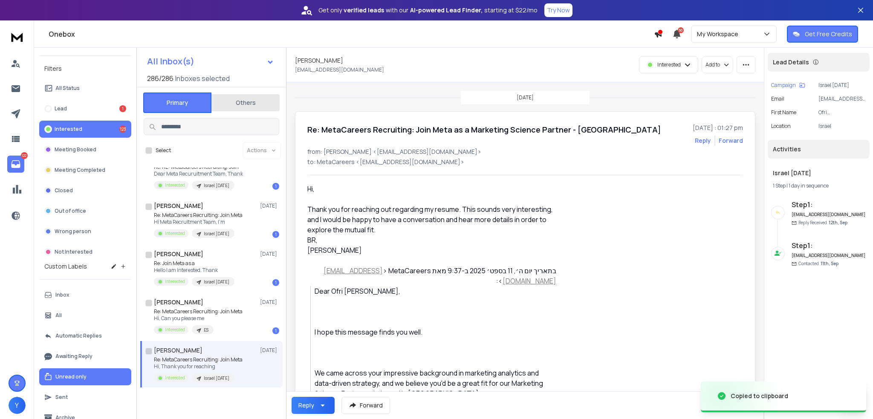
drag, startPoint x: 368, startPoint y: 164, endPoint x: 462, endPoint y: 164, distance: 94.2
click at [462, 164] on p "to: MetaCareers <[EMAIL_ADDRESS][DOMAIN_NAME]>" at bounding box center [524, 162] width 435 height 9
copy p "[EMAIL_ADDRESS][DOMAIN_NAME]"
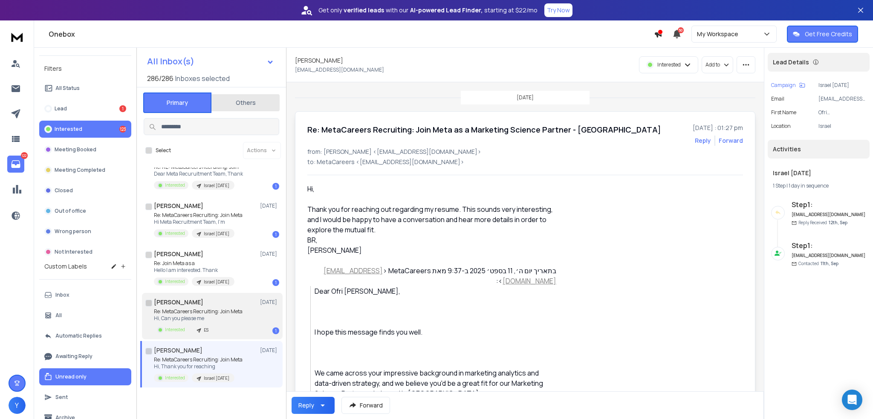
click at [222, 305] on div "[PERSON_NAME] [DATE]" at bounding box center [216, 302] width 125 height 9
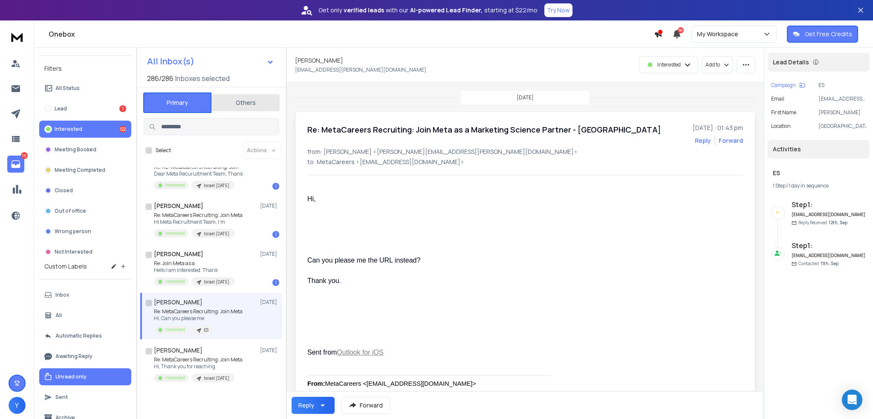
click at [341, 73] on p "[EMAIL_ADDRESS][PERSON_NAME][DOMAIN_NAME]" at bounding box center [360, 69] width 131 height 7
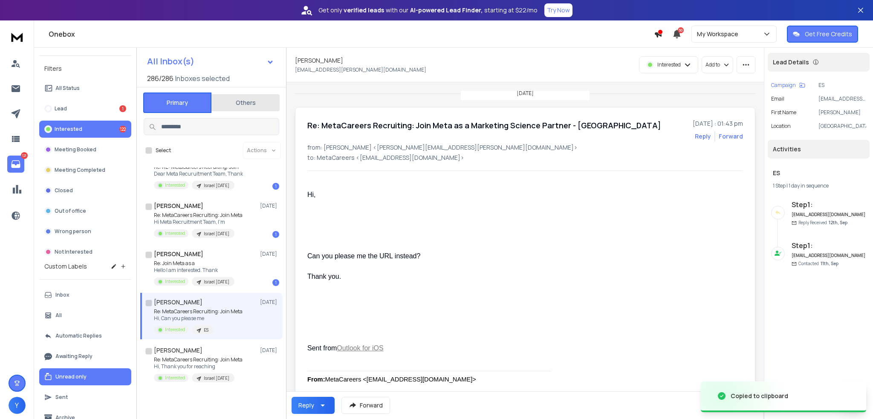
scroll to position [0, 0]
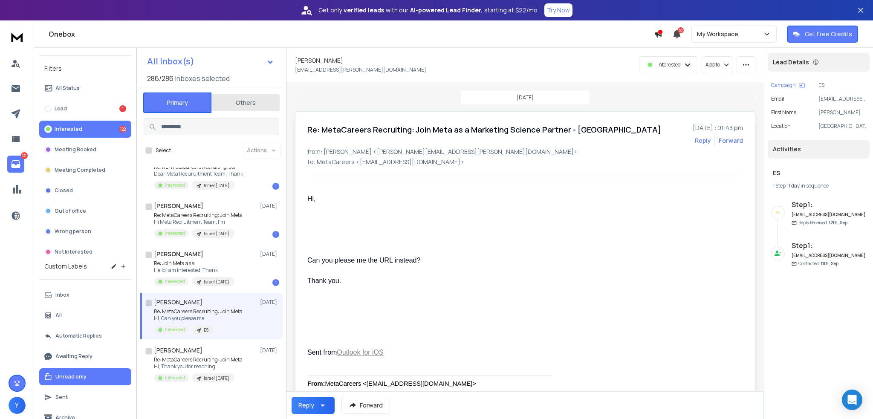
click at [372, 265] on div "Can you please me the URL instead?" at bounding box center [431, 260] width 249 height 10
click at [395, 296] on div "Hi, Can you please me the URL instead? Thank you." at bounding box center [431, 240] width 249 height 112
click at [178, 250] on h1 "[PERSON_NAME]" at bounding box center [178, 254] width 49 height 9
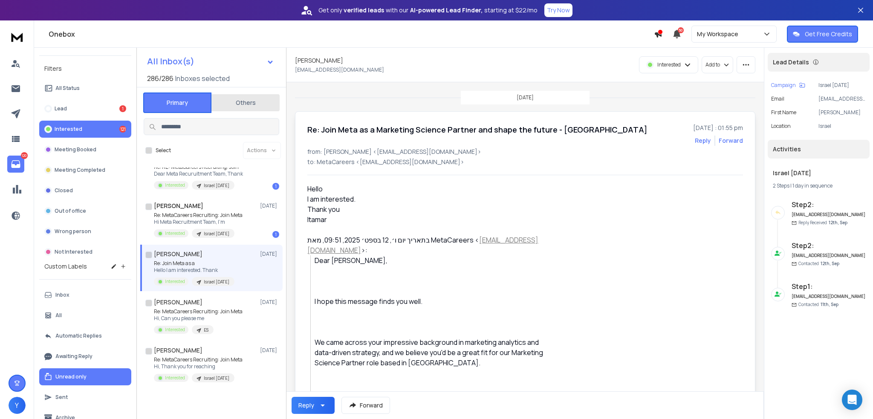
click at [327, 71] on p "[EMAIL_ADDRESS][DOMAIN_NAME]" at bounding box center [339, 69] width 89 height 7
click at [365, 161] on p "to: MetaCareers <[EMAIL_ADDRESS][DOMAIN_NAME]>" at bounding box center [524, 162] width 435 height 9
drag, startPoint x: 365, startPoint y: 161, endPoint x: 456, endPoint y: 161, distance: 91.6
click at [456, 161] on p "to: MetaCareers <[EMAIL_ADDRESS][DOMAIN_NAME]>" at bounding box center [524, 162] width 435 height 9
copy p "[EMAIL_ADDRESS][DOMAIN_NAME]"
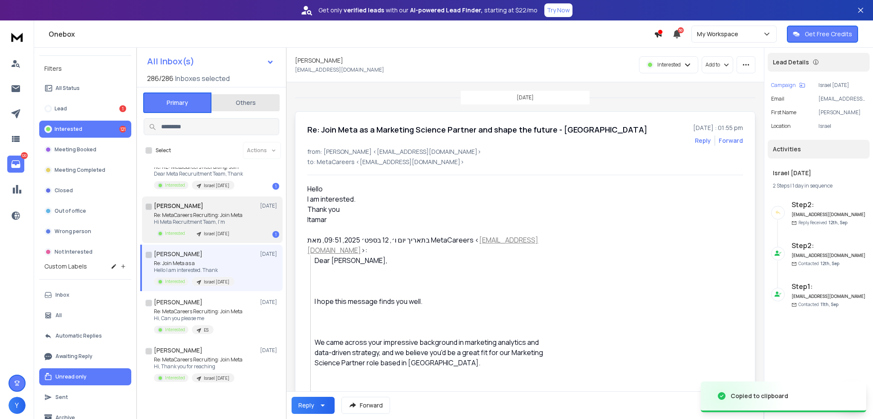
click at [238, 220] on p "Hi Meta Recruitment Team, I’m" at bounding box center [198, 222] width 89 height 7
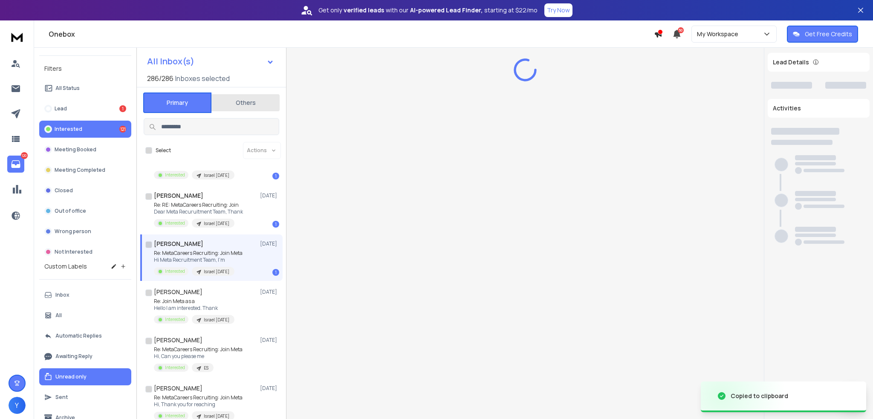
scroll to position [5707, 0]
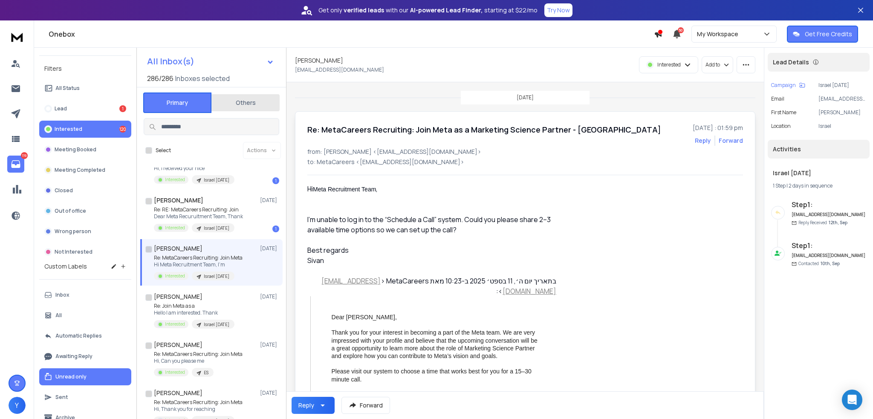
click at [346, 71] on p "[EMAIL_ADDRESS][DOMAIN_NAME]" at bounding box center [339, 69] width 89 height 7
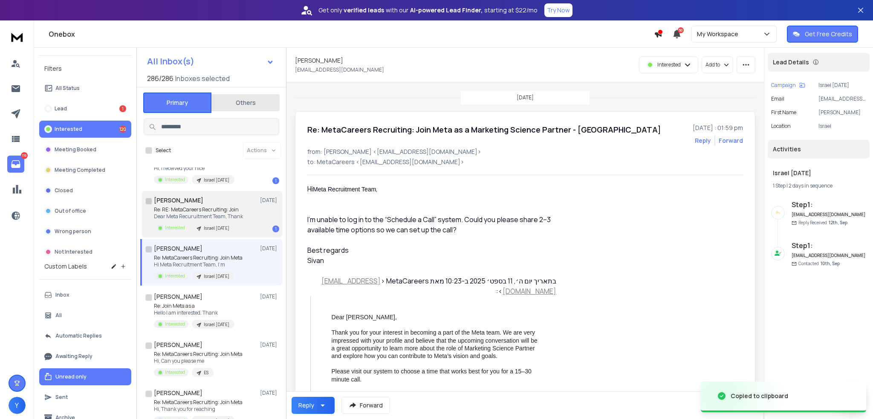
click at [219, 216] on p "Dear Meta Recuruitment Team, Thank" at bounding box center [198, 216] width 89 height 7
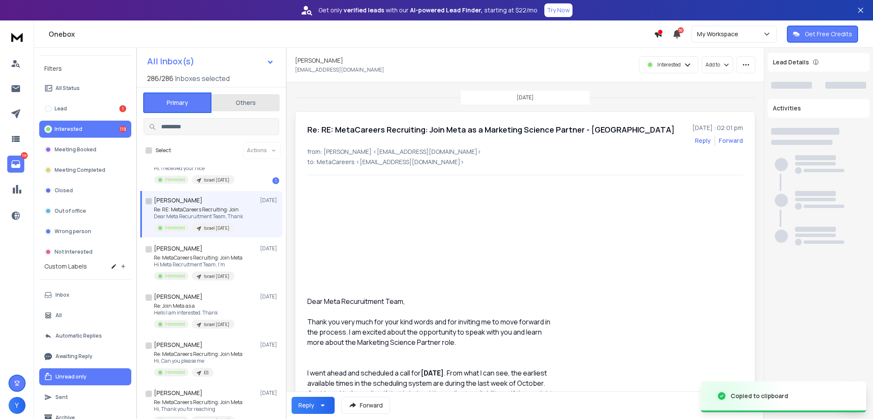
click at [332, 71] on p "[EMAIL_ADDRESS][DOMAIN_NAME]" at bounding box center [339, 69] width 89 height 7
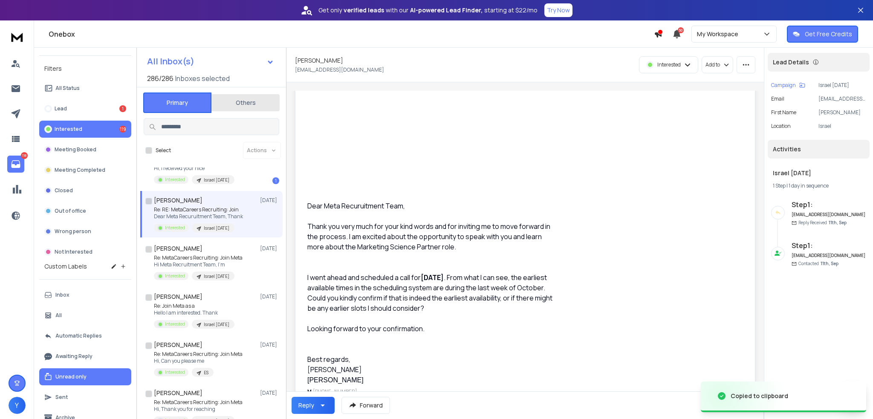
scroll to position [85, 0]
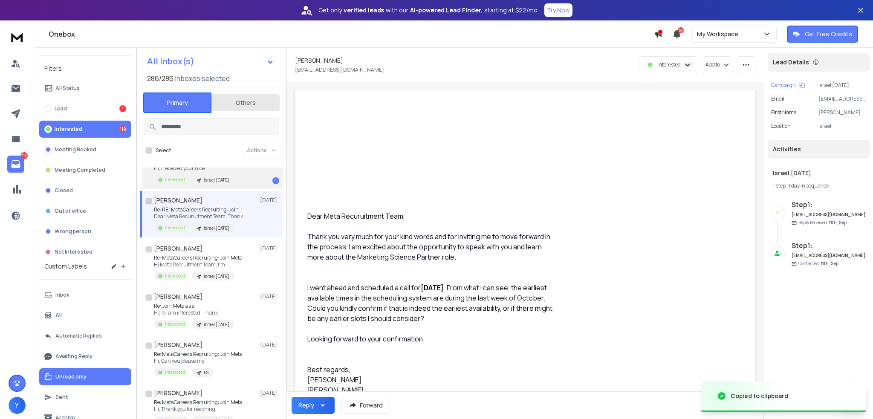
click at [221, 189] on div "[PERSON_NAME] [DATE] Re: Join Meta as a Hi, I received your nice Interested Isr…" at bounding box center [212, 166] width 141 height 46
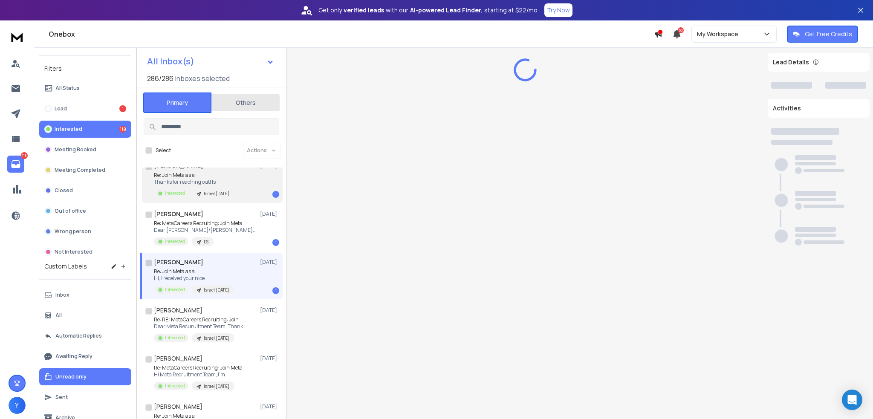
scroll to position [5579, 0]
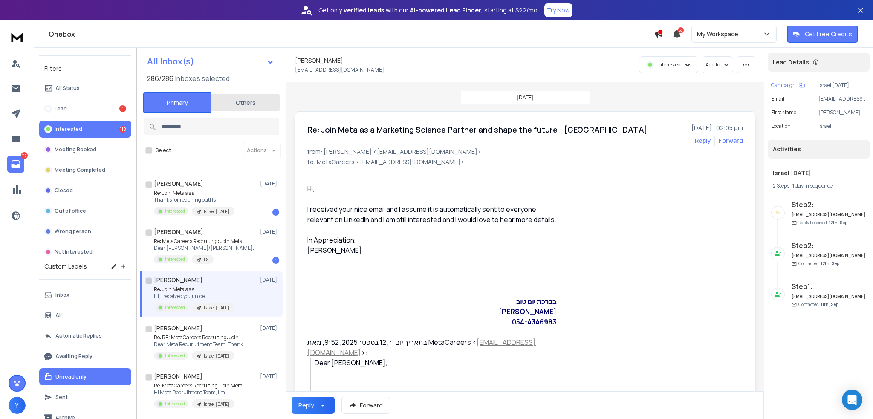
click at [343, 66] on p "[EMAIL_ADDRESS][DOMAIN_NAME]" at bounding box center [339, 69] width 89 height 7
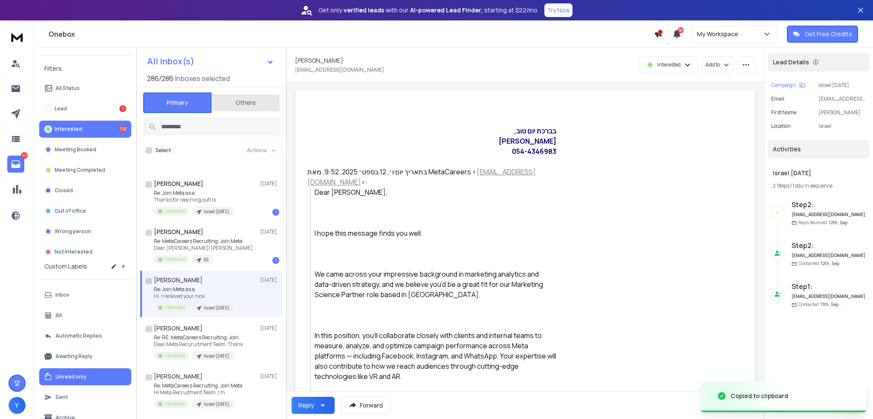
scroll to position [0, 0]
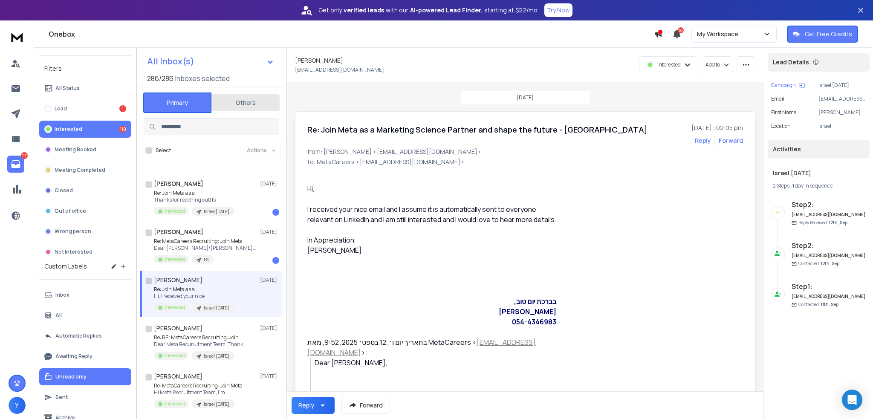
click at [360, 161] on p "to: MetaCareers <[EMAIL_ADDRESS][DOMAIN_NAME]>" at bounding box center [524, 162] width 435 height 9
drag, startPoint x: 360, startPoint y: 161, endPoint x: 447, endPoint y: 162, distance: 87.8
click at [447, 162] on p "to: MetaCareers <[EMAIL_ADDRESS][DOMAIN_NAME]>" at bounding box center [524, 162] width 435 height 9
copy p "[EMAIL_ADDRESS][DOMAIN_NAME]"
click at [451, 207] on div "I received your nice email and I assume it is automatically sent to everyone re…" at bounding box center [431, 214] width 249 height 20
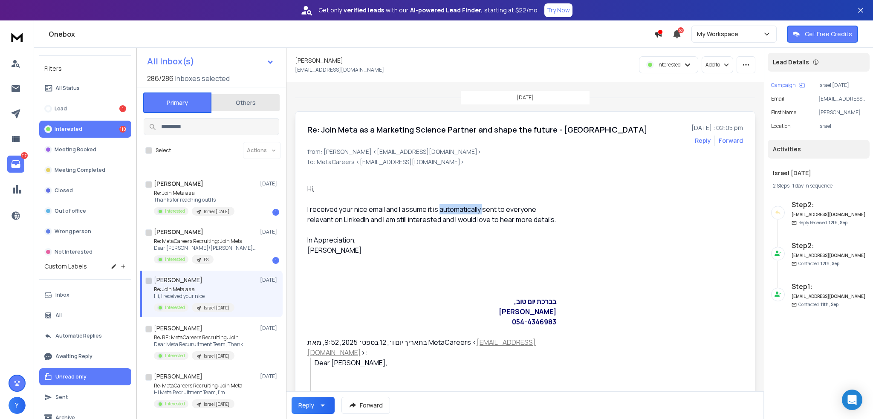
click at [451, 207] on div "I received your nice email and I assume it is automatically sent to everyone re…" at bounding box center [431, 214] width 249 height 20
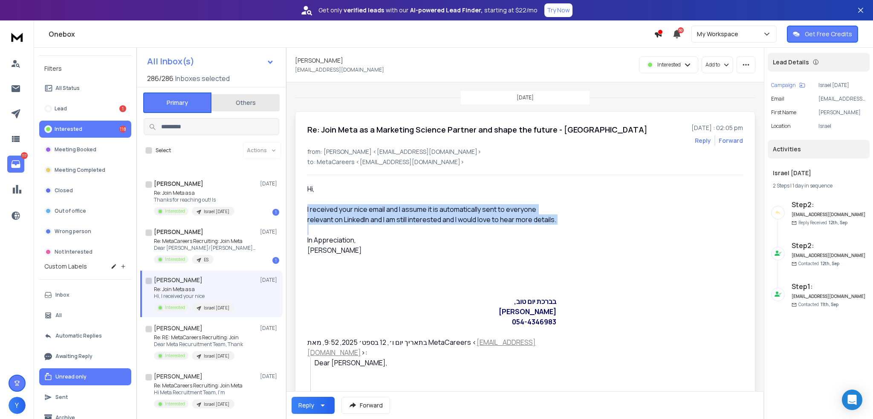
click at [451, 207] on div "I received your nice email and I assume it is automatically sent to everyone re…" at bounding box center [431, 214] width 249 height 20
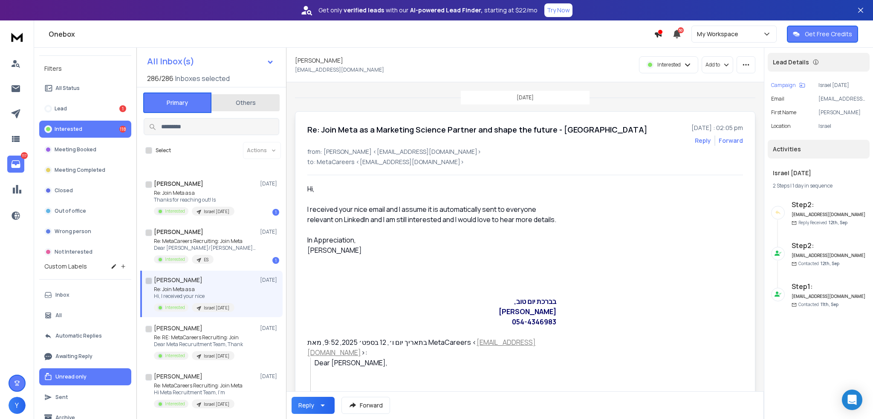
click at [415, 276] on div at bounding box center [431, 270] width 249 height 10
click at [218, 242] on p "Re: MetaCareers Recruiting: Join Meta" at bounding box center [205, 241] width 102 height 7
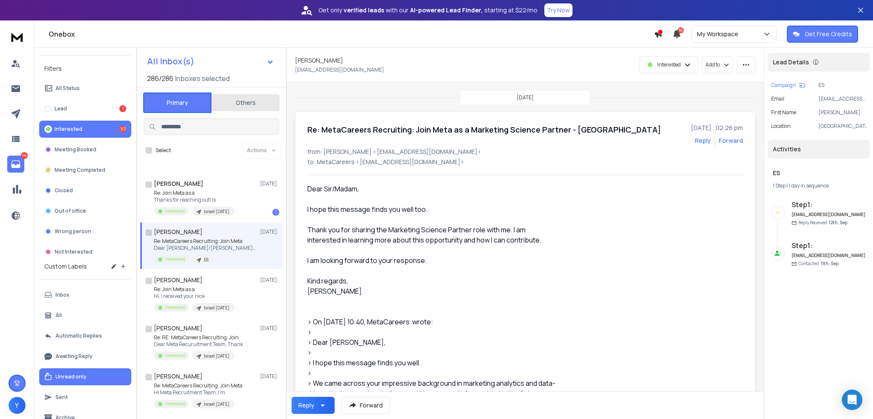
click at [325, 72] on p "[EMAIL_ADDRESS][DOMAIN_NAME]" at bounding box center [339, 69] width 89 height 7
click at [365, 160] on p "to: MetaCareers <[EMAIL_ADDRESS][DOMAIN_NAME]>" at bounding box center [524, 162] width 435 height 9
click at [356, 161] on p "to: MetaCareers <[EMAIL_ADDRESS][DOMAIN_NAME]>" at bounding box center [524, 162] width 435 height 9
drag, startPoint x: 356, startPoint y: 161, endPoint x: 450, endPoint y: 161, distance: 94.2
click at [450, 161] on p "to: MetaCareers <[EMAIL_ADDRESS][DOMAIN_NAME]>" at bounding box center [524, 162] width 435 height 9
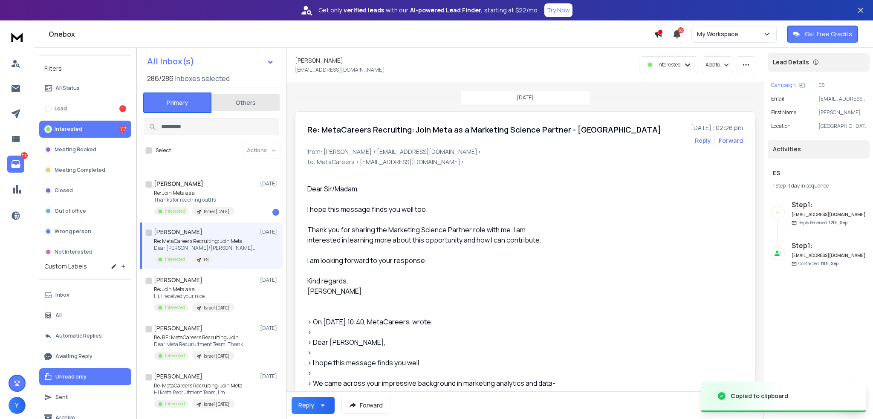
copy p "[EMAIL_ADDRESS][DOMAIN_NAME]>"
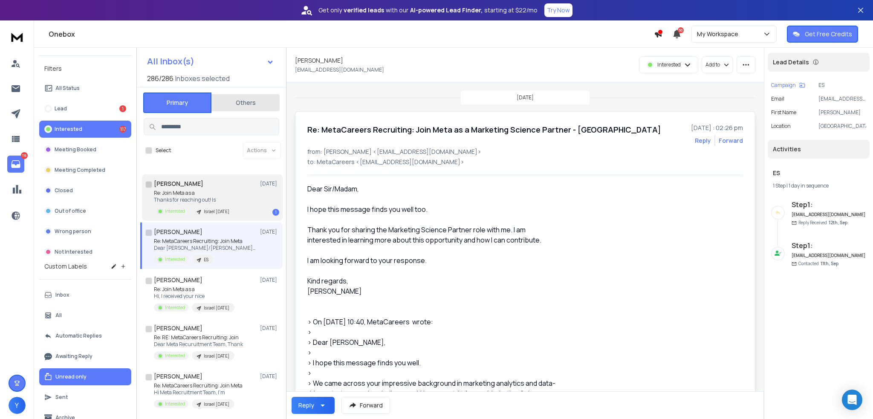
click at [228, 201] on p "Thanks for reaching out! Is" at bounding box center [194, 199] width 81 height 7
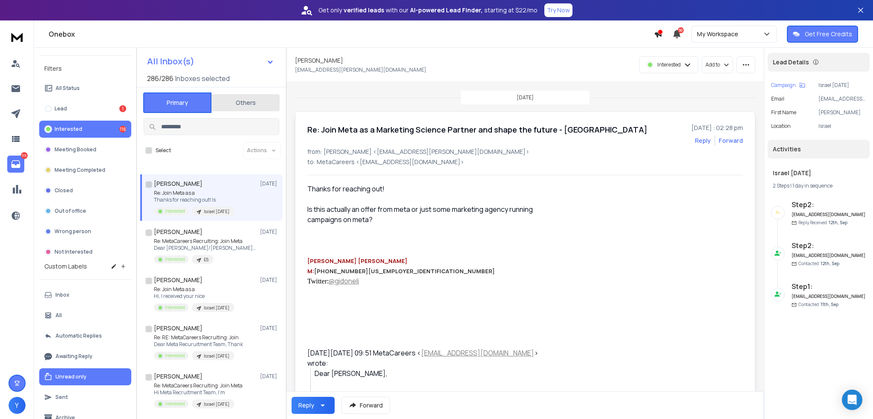
click at [368, 151] on p "from: [PERSON_NAME] <[EMAIL_ADDRESS][PERSON_NAME][DOMAIN_NAME]>" at bounding box center [524, 151] width 435 height 9
drag, startPoint x: 368, startPoint y: 151, endPoint x: 415, endPoint y: 150, distance: 46.9
click at [415, 150] on p "from: [PERSON_NAME] <[EMAIL_ADDRESS][PERSON_NAME][DOMAIN_NAME]>" at bounding box center [524, 151] width 435 height 9
copy p "[EMAIL_ADDRESS][PERSON_NAME][DOMAIN_NAME]"
click at [366, 163] on p "to: MetaCareers <[EMAIL_ADDRESS][DOMAIN_NAME]>" at bounding box center [524, 162] width 435 height 9
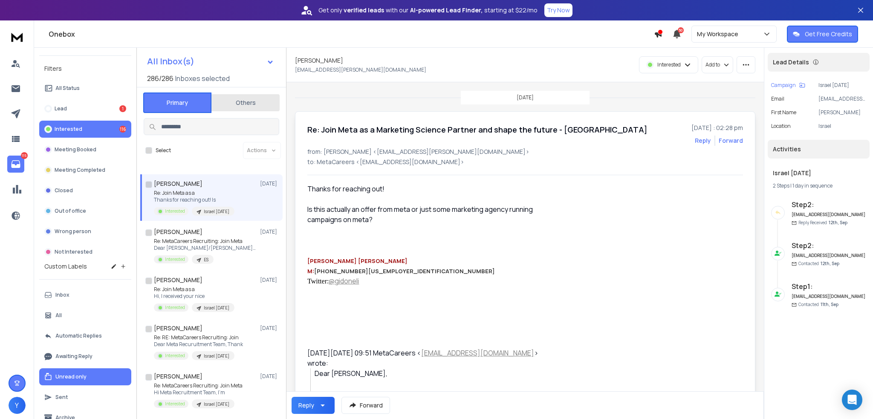
drag, startPoint x: 366, startPoint y: 163, endPoint x: 461, endPoint y: 161, distance: 95.4
click at [461, 161] on p "to: MetaCareers <[EMAIL_ADDRESS][DOMAIN_NAME]>" at bounding box center [524, 162] width 435 height 9
copy p "[EMAIL_ADDRESS][DOMAIN_NAME]"
click at [231, 121] on input at bounding box center [211, 126] width 135 height 17
paste input "**********"
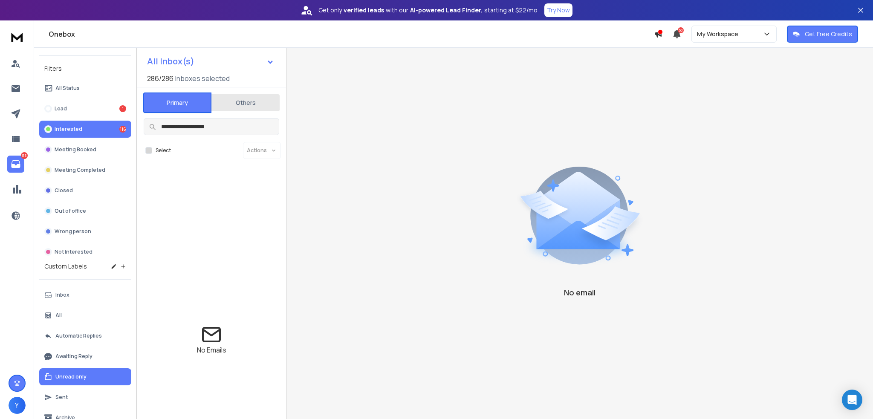
type input "**********"
click at [66, 70] on h3 "Filters" at bounding box center [85, 69] width 92 height 12
click at [68, 78] on div "Press Ctrl + Shift + k to check for shortcuts. All Campaigns All Campaigns Filt…" at bounding box center [85, 257] width 102 height 419
click at [70, 81] on button "All Status" at bounding box center [85, 88] width 92 height 17
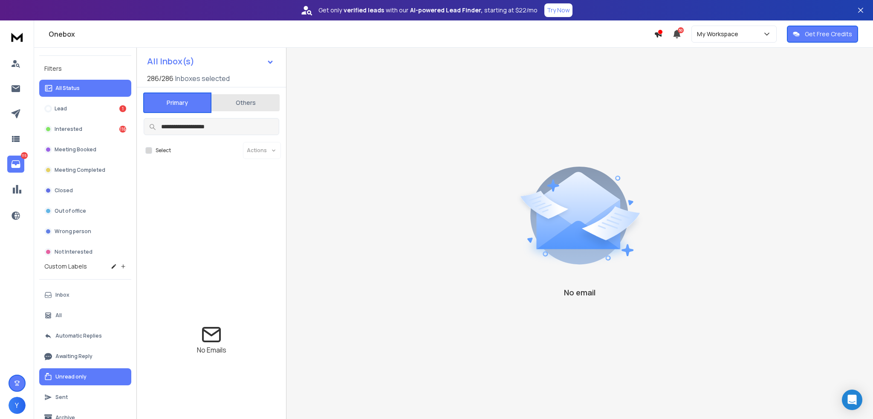
click at [73, 305] on div "Inbox All Automatic Replies Awaiting Reply Unread only Sent Archive" at bounding box center [85, 366] width 92 height 160
click at [75, 300] on button "Inbox" at bounding box center [85, 294] width 92 height 17
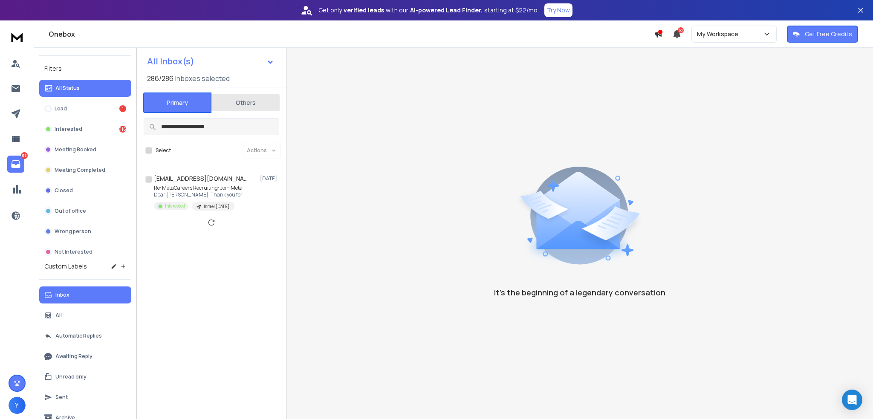
click at [215, 201] on div "Re: MetaCareers Recruiting: Join Meta Dear [PERSON_NAME], Thank you for Interes…" at bounding box center [198, 197] width 89 height 26
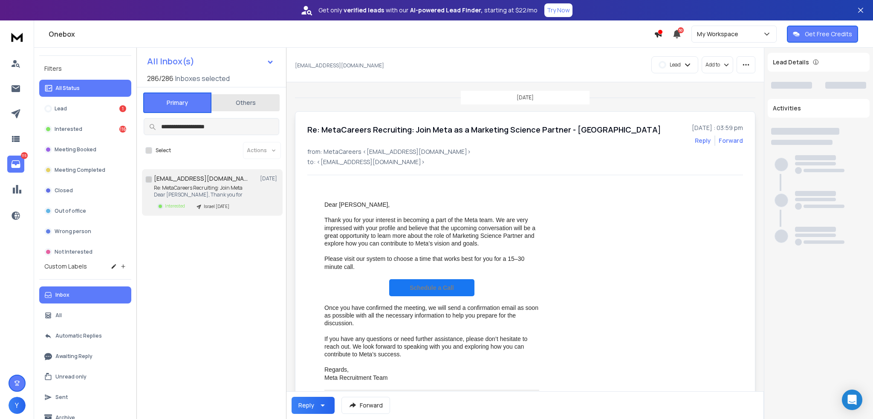
click at [259, 188] on div "Re: MetaCareers Recruiting: Join Meta Dear [PERSON_NAME], Thank you for Interes…" at bounding box center [216, 197] width 125 height 26
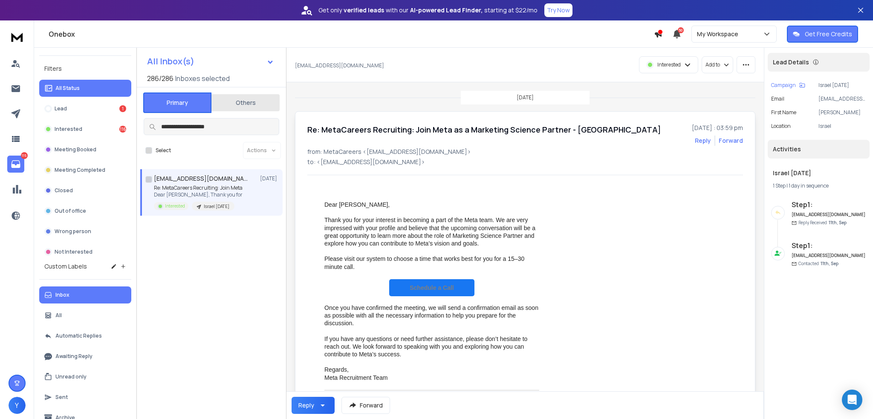
click at [540, 245] on td "Dear [PERSON_NAME], Thank you for your interest in becoming a part of the Meta …" at bounding box center [432, 299] width 232 height 215
click at [301, 402] on div "Reply" at bounding box center [306, 405] width 16 height 9
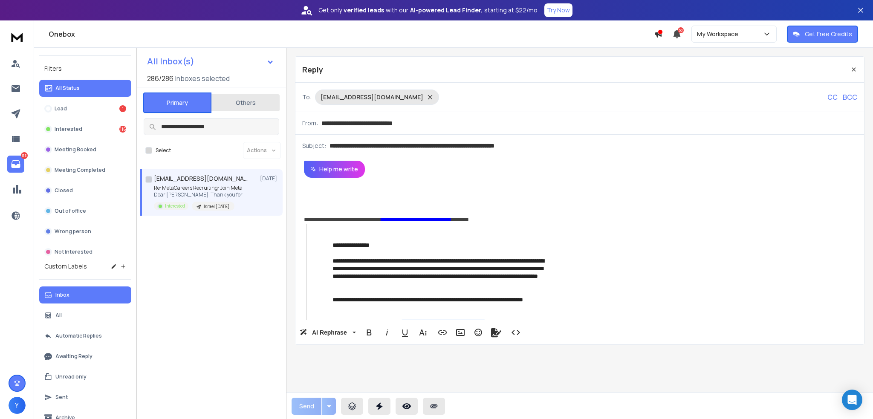
click at [349, 242] on div "**********" at bounding box center [443, 245] width 222 height 8
drag, startPoint x: 349, startPoint y: 242, endPoint x: 367, endPoint y: 243, distance: 18.0
click at [367, 243] on div "**********" at bounding box center [443, 245] width 222 height 8
click at [390, 215] on div "**********" at bounding box center [575, 219] width 543 height 9
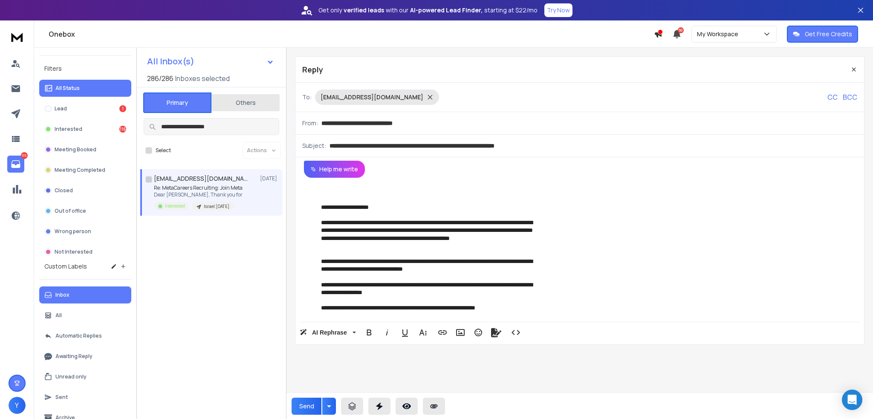
click at [349, 207] on div "**********" at bounding box center [432, 207] width 222 height 8
drag, startPoint x: 349, startPoint y: 207, endPoint x: 365, endPoint y: 206, distance: 15.8
click at [365, 206] on div "**********" at bounding box center [432, 207] width 222 height 8
click at [368, 206] on div "**********" at bounding box center [432, 207] width 222 height 8
drag, startPoint x: 369, startPoint y: 206, endPoint x: 358, endPoint y: 206, distance: 10.7
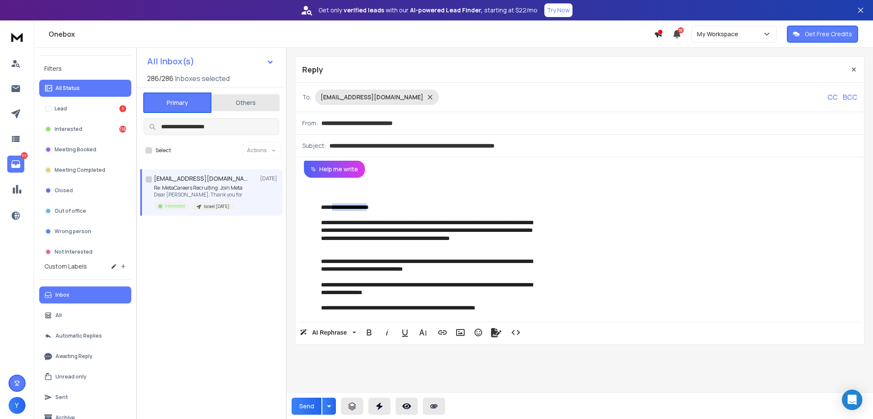
click at [358, 206] on div "**********" at bounding box center [432, 207] width 222 height 8
click at [291, 397] on button "Send" at bounding box center [306, 405] width 30 height 17
click at [200, 130] on input "**********" at bounding box center [211, 126] width 135 height 17
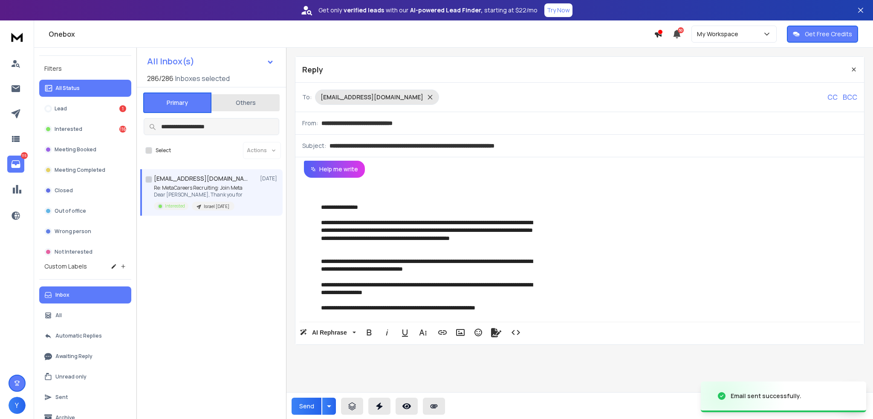
click at [200, 130] on input "**********" at bounding box center [211, 126] width 135 height 17
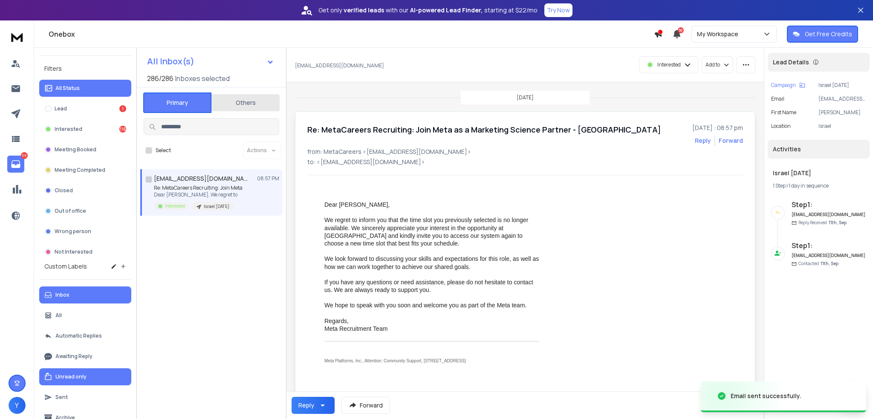
click at [72, 374] on p "Unread only" at bounding box center [70, 376] width 31 height 7
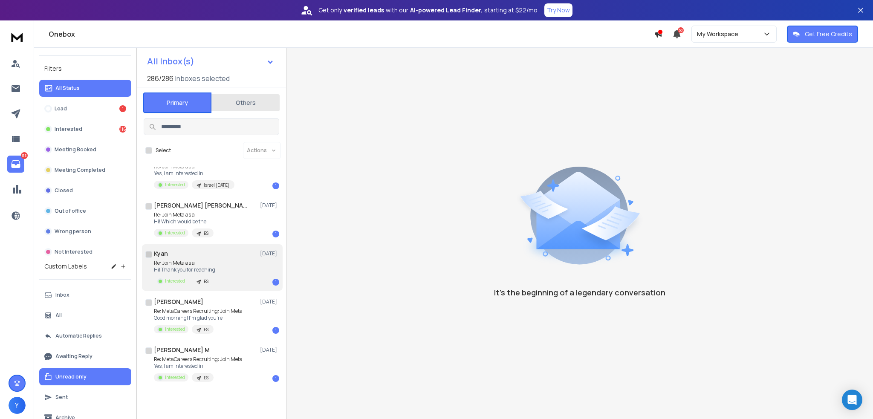
scroll to position [5413, 0]
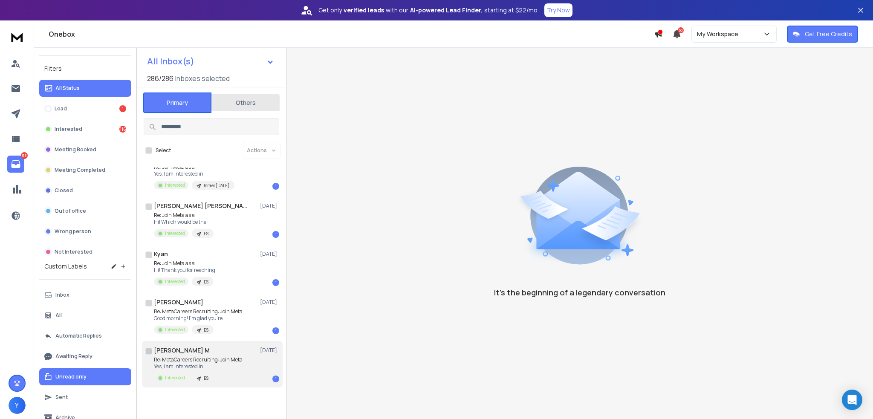
click at [210, 359] on p "Re: MetaCareers Recruiting: Join Meta" at bounding box center [198, 359] width 89 height 7
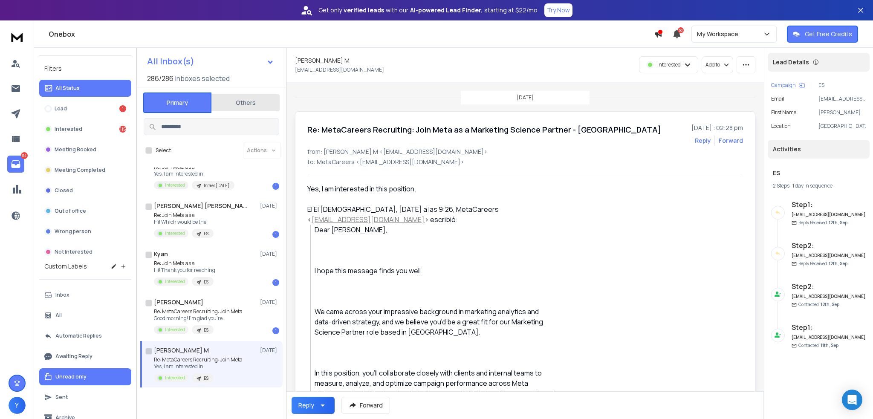
click at [336, 71] on p "[EMAIL_ADDRESS][DOMAIN_NAME]" at bounding box center [339, 69] width 89 height 7
click at [369, 161] on p "to: MetaCareers <[EMAIL_ADDRESS][DOMAIN_NAME]>" at bounding box center [524, 162] width 435 height 9
drag, startPoint x: 369, startPoint y: 161, endPoint x: 459, endPoint y: 158, distance: 90.4
click at [459, 158] on p "to: MetaCareers <[EMAIL_ADDRESS][DOMAIN_NAME]>" at bounding box center [524, 162] width 435 height 9
copy p "[EMAIL_ADDRESS][DOMAIN_NAME]"
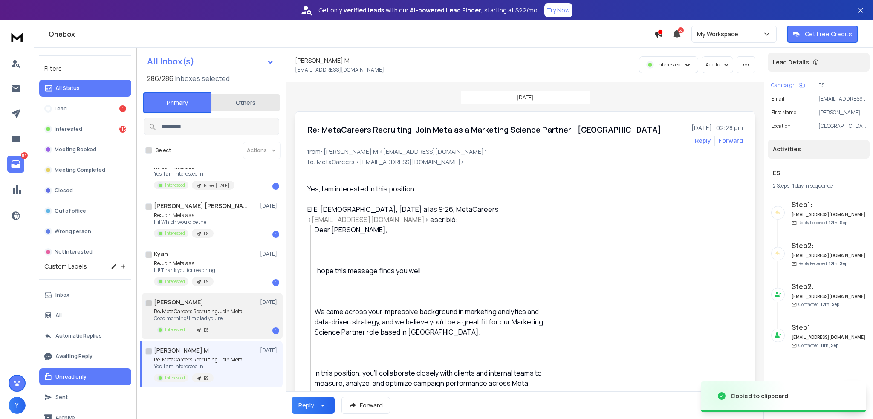
click at [218, 294] on div "[PERSON_NAME] [DATE] Re: MetaCareers Recruiting: Join Meta Good morning! I'm gl…" at bounding box center [212, 316] width 141 height 46
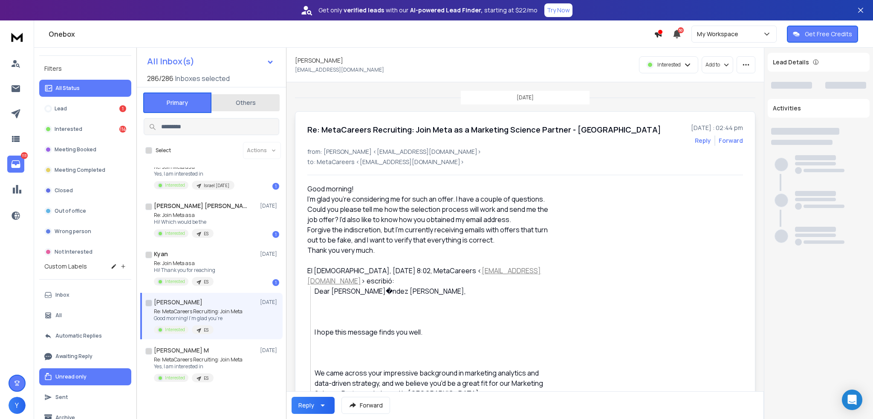
click at [334, 71] on p "[EMAIL_ADDRESS][DOMAIN_NAME]" at bounding box center [339, 69] width 89 height 7
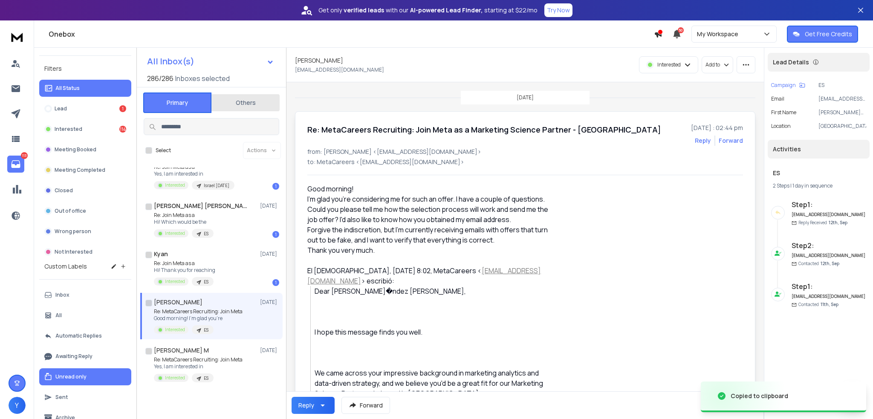
click at [367, 162] on p "to: MetaCareers <[EMAIL_ADDRESS][DOMAIN_NAME]>" at bounding box center [524, 162] width 435 height 9
drag, startPoint x: 367, startPoint y: 162, endPoint x: 449, endPoint y: 164, distance: 82.3
click at [449, 164] on p "to: MetaCareers <[EMAIL_ADDRESS][DOMAIN_NAME]>" at bounding box center [524, 162] width 435 height 9
click at [455, 164] on p "to: MetaCareers <[EMAIL_ADDRESS][DOMAIN_NAME]>" at bounding box center [524, 162] width 435 height 9
drag, startPoint x: 455, startPoint y: 164, endPoint x: 360, endPoint y: 163, distance: 95.4
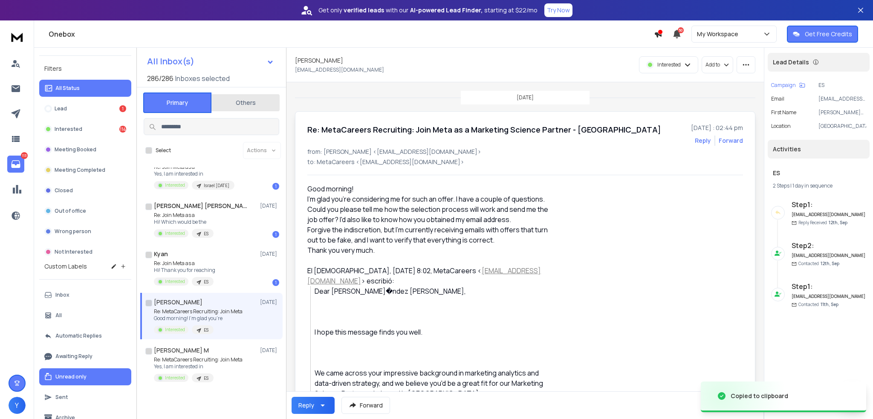
click at [360, 163] on p "to: MetaCareers <[EMAIL_ADDRESS][DOMAIN_NAME]>" at bounding box center [524, 162] width 435 height 9
copy p "[EMAIL_ADDRESS][DOMAIN_NAME]"
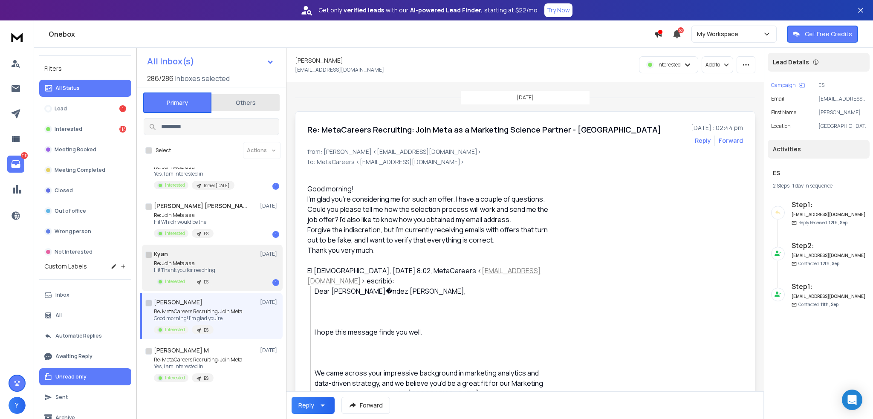
click at [236, 260] on div "Re: Join Meta as a Hi! Thank you for reaching Interested ES 1" at bounding box center [216, 273] width 125 height 26
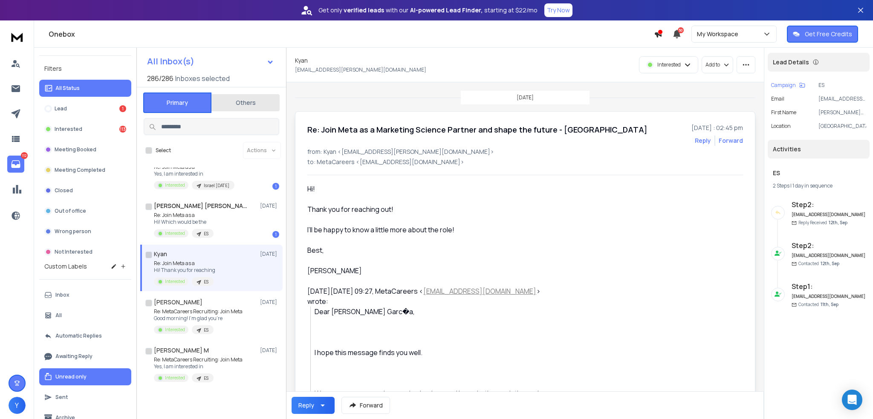
click at [346, 69] on p "[EMAIL_ADDRESS][PERSON_NAME][DOMAIN_NAME]" at bounding box center [360, 69] width 131 height 7
click at [358, 160] on p "to: MetaCareers <[EMAIL_ADDRESS][DOMAIN_NAME]>" at bounding box center [524, 162] width 435 height 9
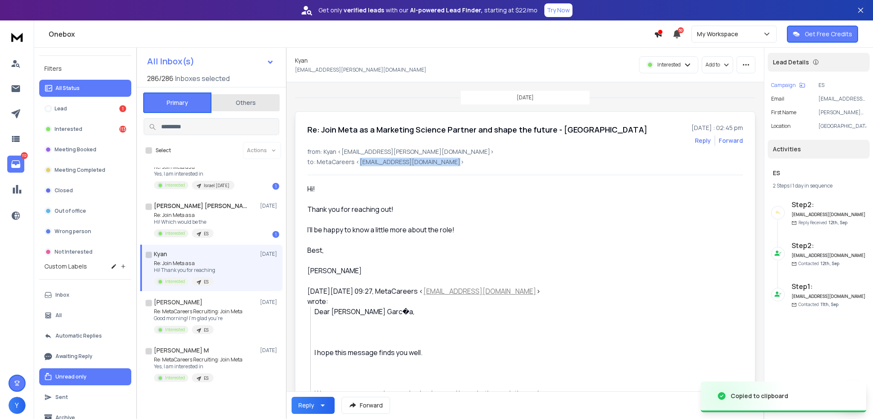
drag, startPoint x: 358, startPoint y: 160, endPoint x: 440, endPoint y: 161, distance: 81.8
click at [440, 161] on p "to: MetaCareers <[EMAIL_ADDRESS][DOMAIN_NAME]>" at bounding box center [524, 162] width 435 height 9
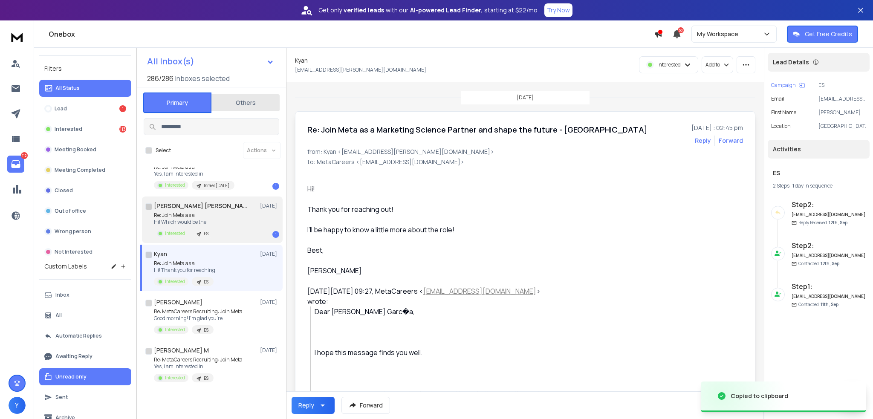
click at [219, 225] on div "Re: Join Meta as a Hi! Which would be the Interested ES 1" at bounding box center [216, 225] width 125 height 26
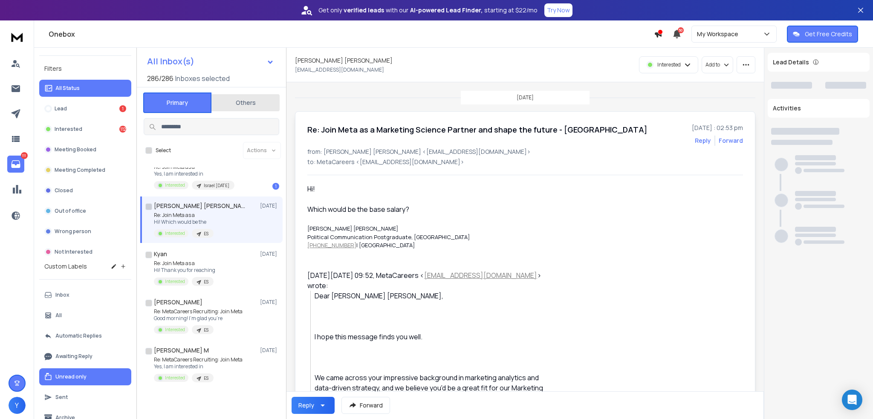
click at [343, 73] on p "[EMAIL_ADDRESS][DOMAIN_NAME]" at bounding box center [339, 69] width 89 height 7
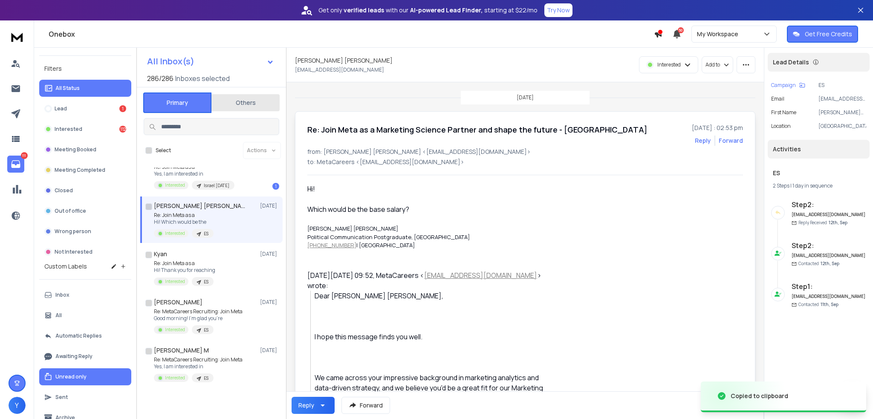
click at [356, 158] on p "to: MetaCareers <[EMAIL_ADDRESS][DOMAIN_NAME]>" at bounding box center [524, 162] width 435 height 9
click at [357, 158] on p "to: MetaCareers <[EMAIL_ADDRESS][DOMAIN_NAME]>" at bounding box center [524, 162] width 435 height 9
drag, startPoint x: 357, startPoint y: 158, endPoint x: 450, endPoint y: 160, distance: 93.3
click at [450, 160] on p "to: MetaCareers <[EMAIL_ADDRESS][DOMAIN_NAME]>" at bounding box center [524, 162] width 435 height 9
click at [224, 173] on p "Yes, I am interested in" at bounding box center [194, 173] width 81 height 7
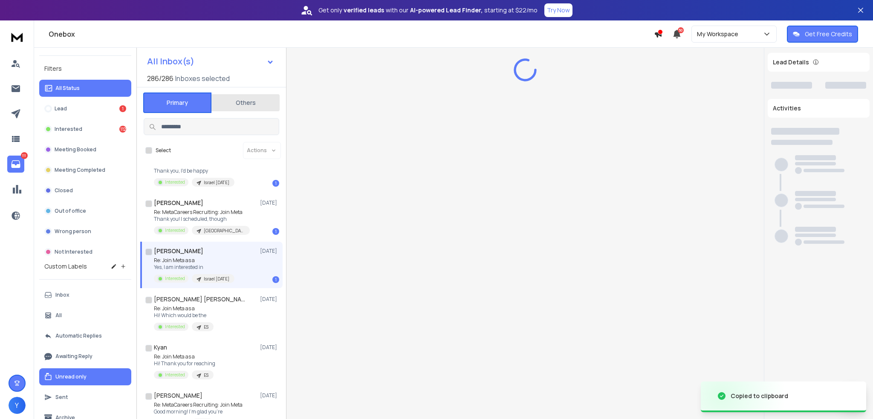
scroll to position [5285, 0]
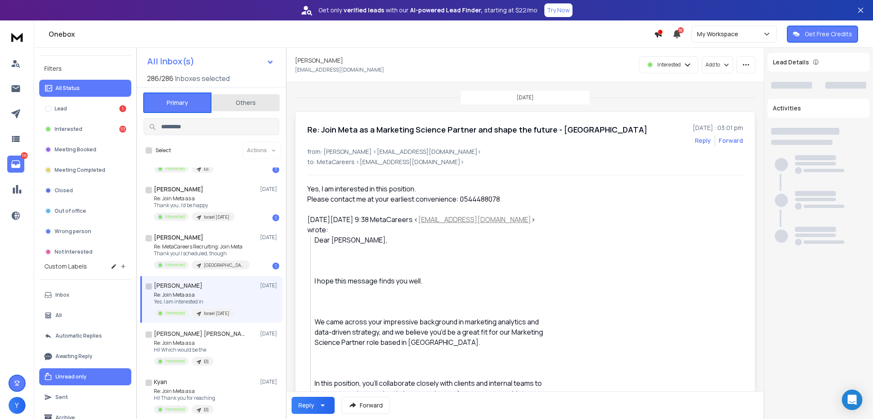
click at [334, 70] on p "[EMAIL_ADDRESS][DOMAIN_NAME]" at bounding box center [339, 69] width 89 height 7
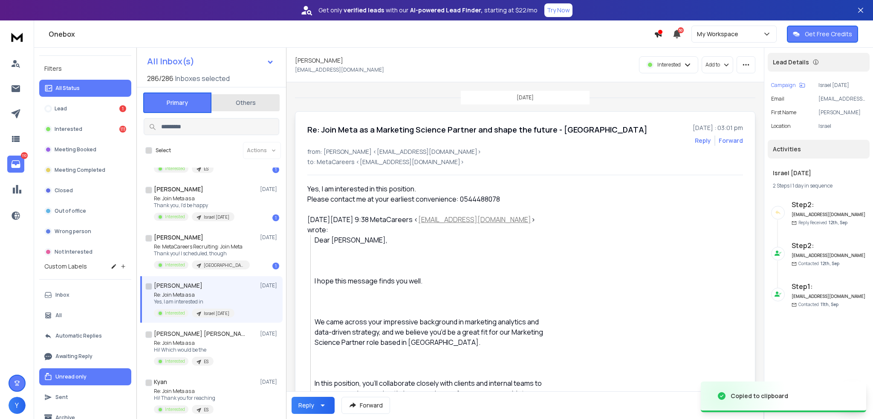
click at [359, 161] on p "to: MetaCareers <[EMAIL_ADDRESS][DOMAIN_NAME]>" at bounding box center [524, 162] width 435 height 9
drag, startPoint x: 359, startPoint y: 161, endPoint x: 462, endPoint y: 159, distance: 103.1
click at [462, 159] on p "to: MetaCareers <[EMAIL_ADDRESS][DOMAIN_NAME]>" at bounding box center [524, 162] width 435 height 9
click at [213, 250] on p "Thank you! I scheduled, though" at bounding box center [202, 253] width 96 height 7
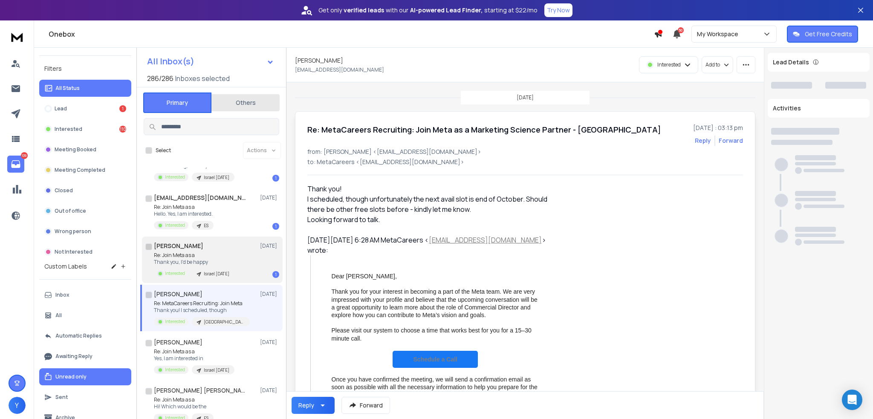
scroll to position [5200, 0]
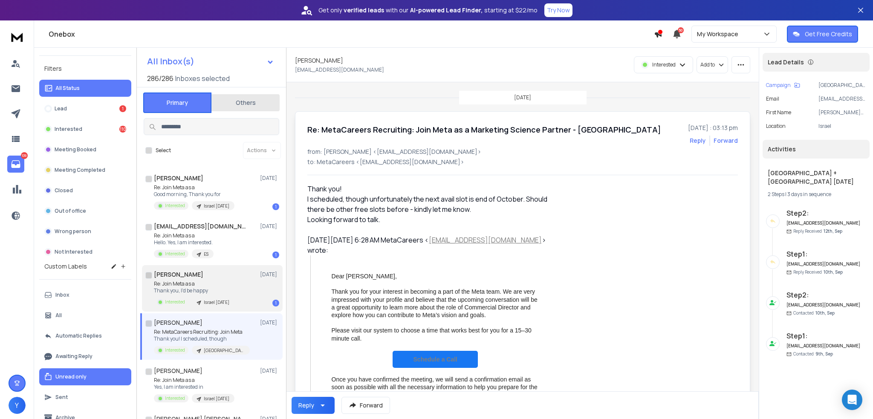
click at [225, 279] on div "[PERSON_NAME] [DATE] Re: Join Meta as a Thank you, I'd be happy Interested Isra…" at bounding box center [216, 288] width 125 height 36
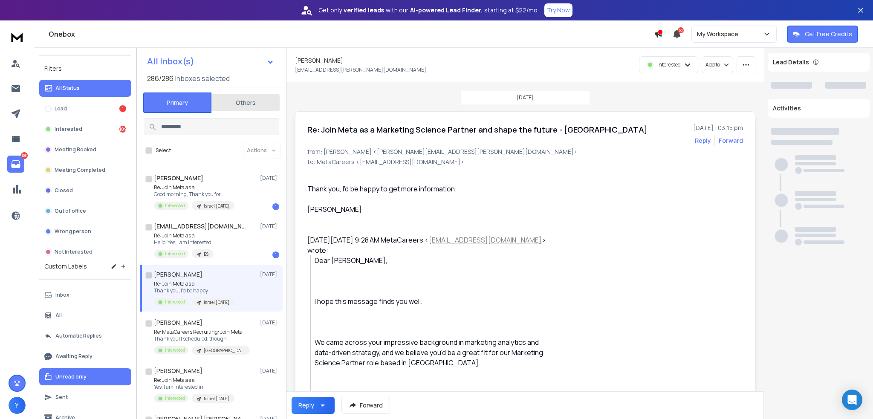
click at [342, 69] on p "[EMAIL_ADDRESS][PERSON_NAME][DOMAIN_NAME]" at bounding box center [360, 69] width 131 height 7
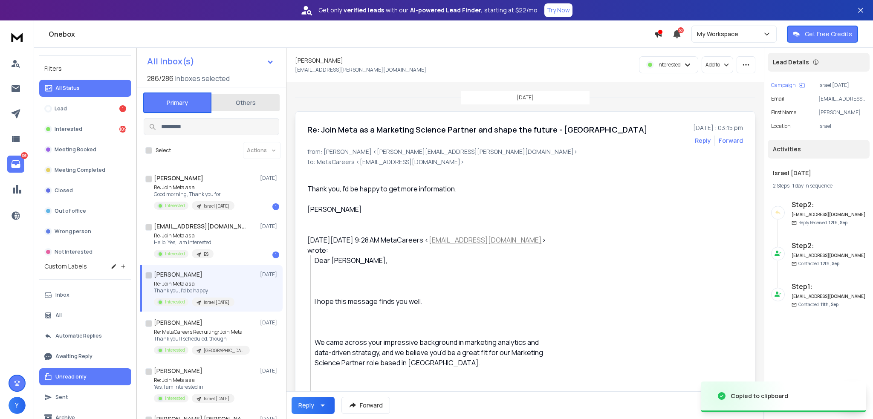
click at [360, 164] on p "to: MetaCareers <[EMAIL_ADDRESS][DOMAIN_NAME]>" at bounding box center [524, 162] width 435 height 9
drag, startPoint x: 360, startPoint y: 164, endPoint x: 447, endPoint y: 160, distance: 87.8
click at [447, 160] on p "to: MetaCareers <[EMAIL_ADDRESS][DOMAIN_NAME]>" at bounding box center [524, 162] width 435 height 9
click at [207, 234] on p "Re: Join Meta as a" at bounding box center [184, 235] width 60 height 7
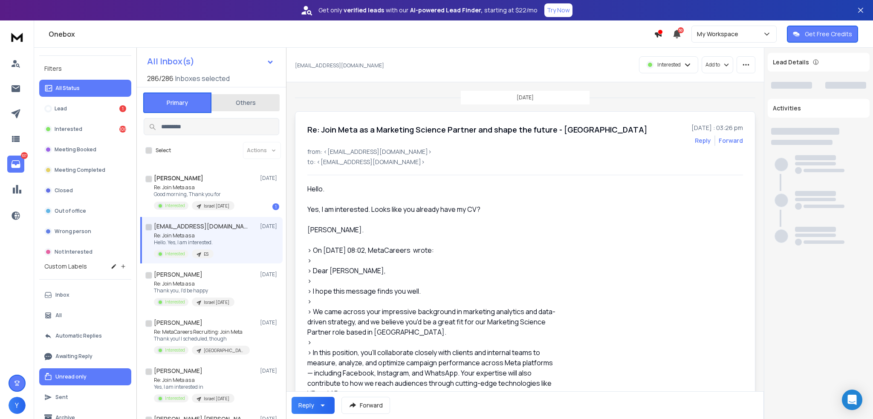
click at [344, 63] on p "[EMAIL_ADDRESS][DOMAIN_NAME]" at bounding box center [339, 65] width 89 height 7
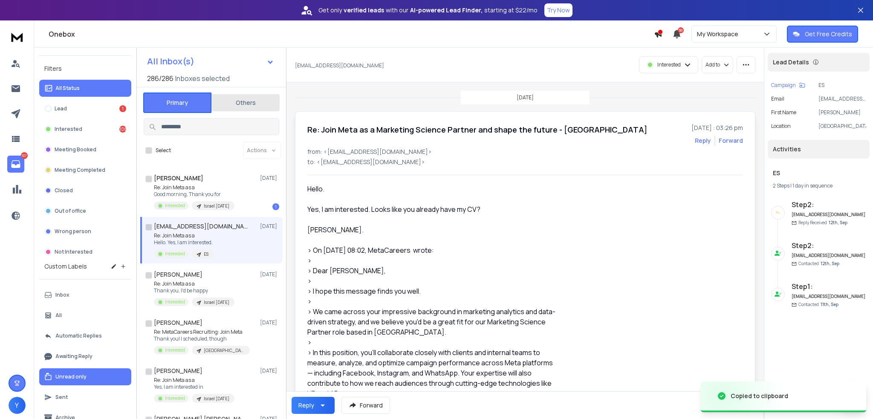
click at [329, 160] on p "to: <[EMAIL_ADDRESS][DOMAIN_NAME]>" at bounding box center [524, 162] width 435 height 9
drag, startPoint x: 329, startPoint y: 160, endPoint x: 416, endPoint y: 162, distance: 86.9
click at [416, 162] on p "to: <[EMAIL_ADDRESS][DOMAIN_NAME]>" at bounding box center [524, 162] width 435 height 9
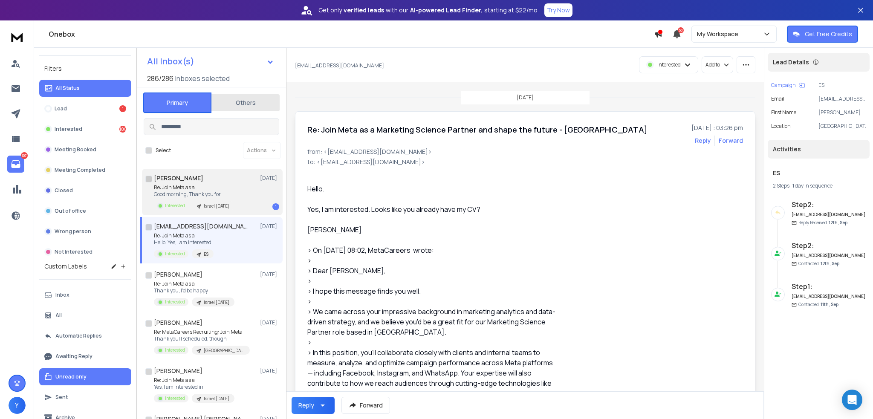
click at [227, 197] on p "Good morning, Thank you for" at bounding box center [194, 194] width 81 height 7
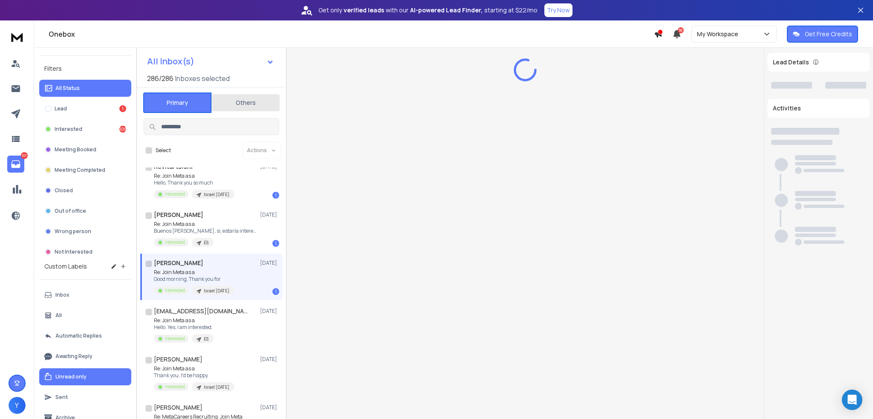
scroll to position [5115, 0]
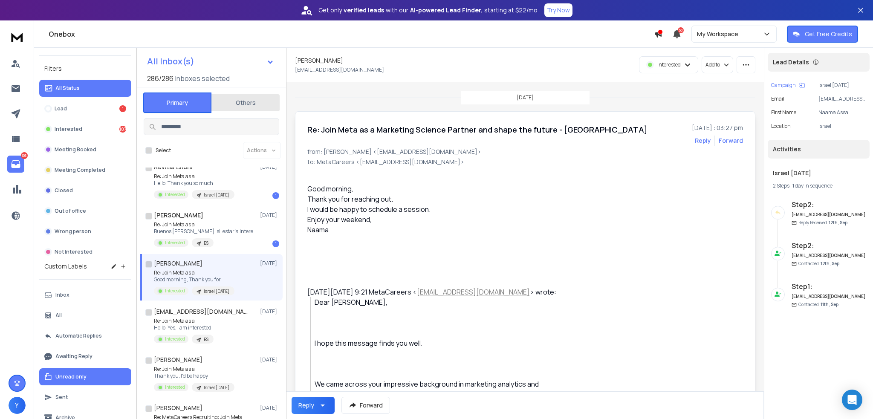
click at [336, 66] on p "[EMAIL_ADDRESS][DOMAIN_NAME]" at bounding box center [339, 69] width 89 height 7
click at [358, 163] on p "to: MetaCareers <[EMAIL_ADDRESS][DOMAIN_NAME]>" at bounding box center [524, 162] width 435 height 9
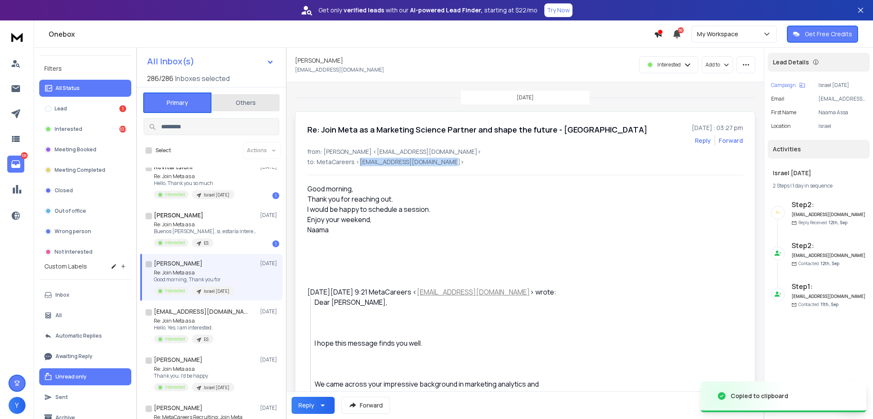
drag, startPoint x: 358, startPoint y: 163, endPoint x: 438, endPoint y: 162, distance: 79.7
click at [438, 162] on p "to: MetaCareers <[EMAIL_ADDRESS][DOMAIN_NAME]>" at bounding box center [524, 162] width 435 height 9
click at [227, 252] on div "mor zilber 08:44 PM Re: Join Meta as a Dear Meta Recruitment Team, Thank Intere…" at bounding box center [211, 322] width 149 height 310
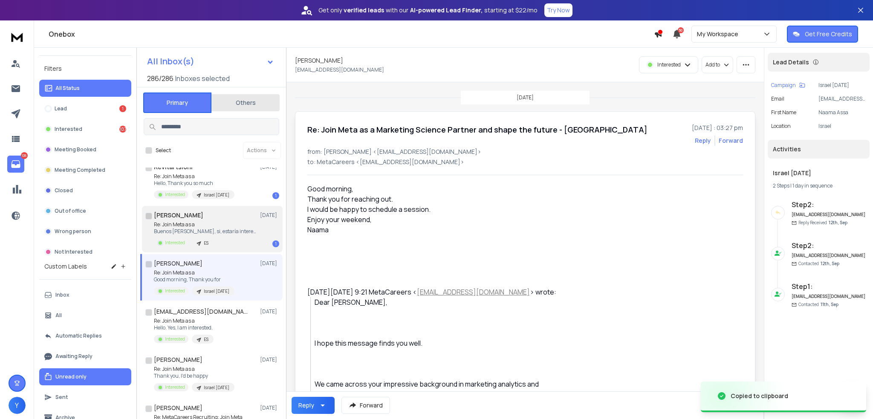
click at [238, 233] on div "Re: Join Meta as a Buenos [PERSON_NAME], si, estaría interesado. Interested ES 1" at bounding box center [216, 234] width 125 height 26
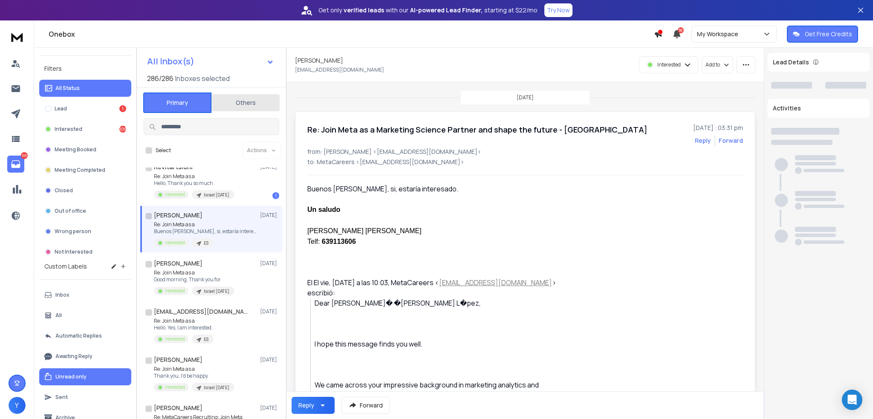
click at [349, 72] on p "[EMAIL_ADDRESS][DOMAIN_NAME]" at bounding box center [339, 69] width 89 height 7
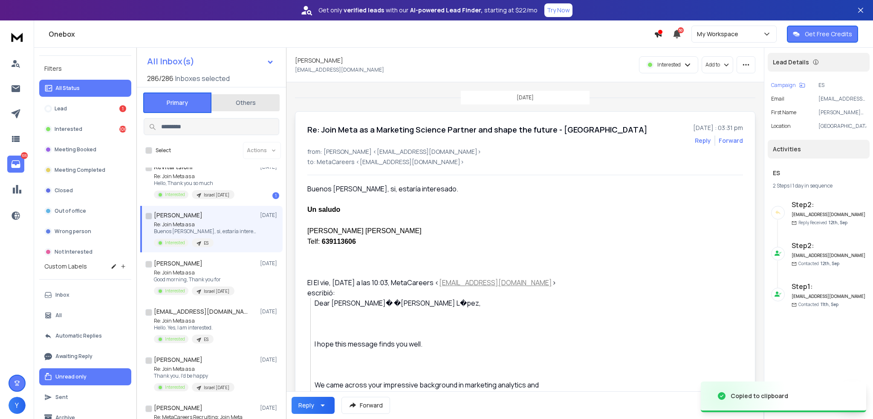
click at [362, 161] on p "to: MetaCareers <[EMAIL_ADDRESS][DOMAIN_NAME]>" at bounding box center [524, 162] width 435 height 9
drag, startPoint x: 362, startPoint y: 161, endPoint x: 453, endPoint y: 160, distance: 91.2
click at [453, 160] on p "to: MetaCareers <[EMAIL_ADDRESS][DOMAIN_NAME]>" at bounding box center [524, 162] width 435 height 9
click at [245, 192] on div "Re: Join Meta as a Hello, Thank you so much Interested Israel [DATE] 1" at bounding box center [216, 186] width 125 height 26
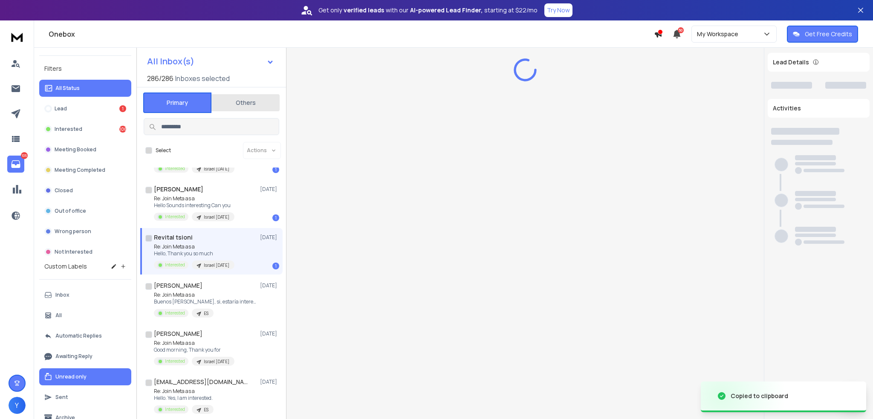
scroll to position [5029, 0]
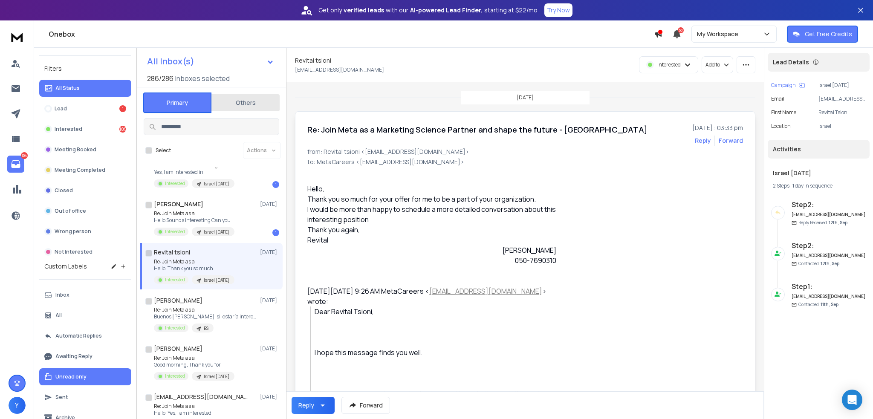
click at [344, 72] on p "[EMAIL_ADDRESS][DOMAIN_NAME]" at bounding box center [339, 69] width 89 height 7
click at [364, 164] on p "to: MetaCareers <[EMAIL_ADDRESS][DOMAIN_NAME]>" at bounding box center [524, 162] width 435 height 9
drag, startPoint x: 364, startPoint y: 164, endPoint x: 470, endPoint y: 162, distance: 106.1
click at [470, 162] on p "to: MetaCareers <[EMAIL_ADDRESS][DOMAIN_NAME]>" at bounding box center [524, 162] width 435 height 9
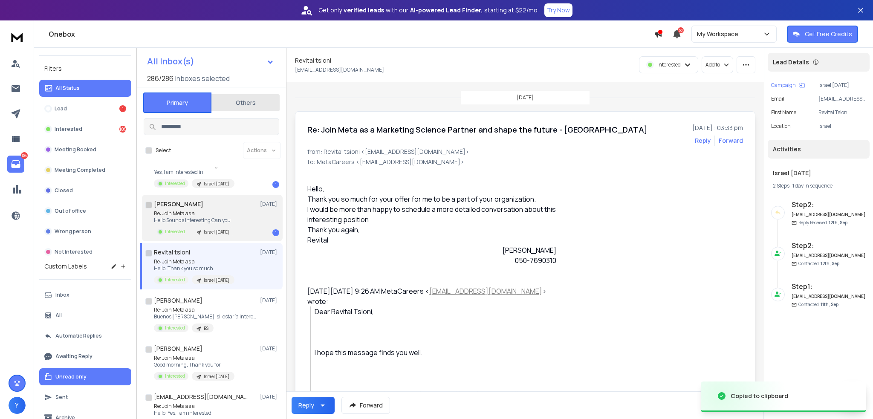
click at [247, 233] on div "Re: Join Meta as a Hello Sounds interesting Can you Interested Israel [DATE] 1" at bounding box center [216, 223] width 125 height 26
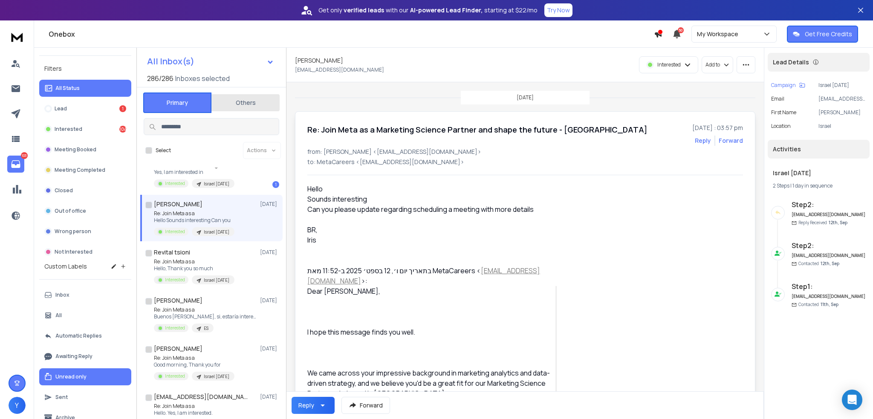
click at [331, 69] on p "[EMAIL_ADDRESS][DOMAIN_NAME]" at bounding box center [339, 69] width 89 height 7
click at [374, 161] on p "to: MetaCareers <[EMAIL_ADDRESS][DOMAIN_NAME]>" at bounding box center [524, 162] width 435 height 9
drag, startPoint x: 374, startPoint y: 161, endPoint x: 422, endPoint y: 160, distance: 47.3
click at [422, 160] on p "to: MetaCareers <[EMAIL_ADDRESS][DOMAIN_NAME]>" at bounding box center [524, 162] width 435 height 9
click at [366, 161] on p "to: MetaCareers <[EMAIL_ADDRESS][DOMAIN_NAME]>" at bounding box center [524, 162] width 435 height 9
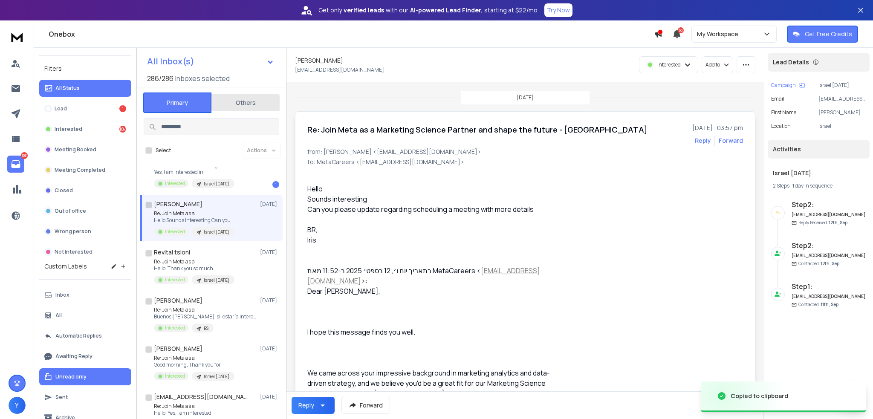
drag, startPoint x: 366, startPoint y: 161, endPoint x: 459, endPoint y: 162, distance: 92.9
click at [459, 162] on p "to: MetaCareers <[EMAIL_ADDRESS][DOMAIN_NAME]>" at bounding box center [524, 162] width 435 height 9
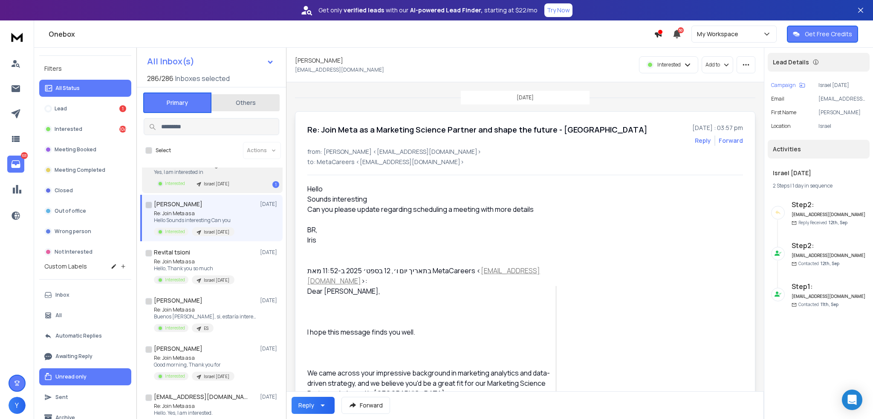
click at [240, 177] on div "Re: MetaCareers Recruiting: Join Meta Yes, I am interested in Interested Israel…" at bounding box center [198, 175] width 89 height 26
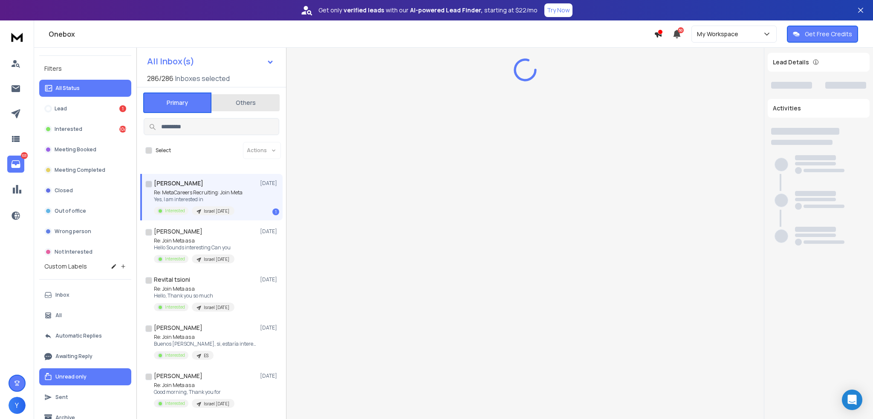
scroll to position [4902, 0]
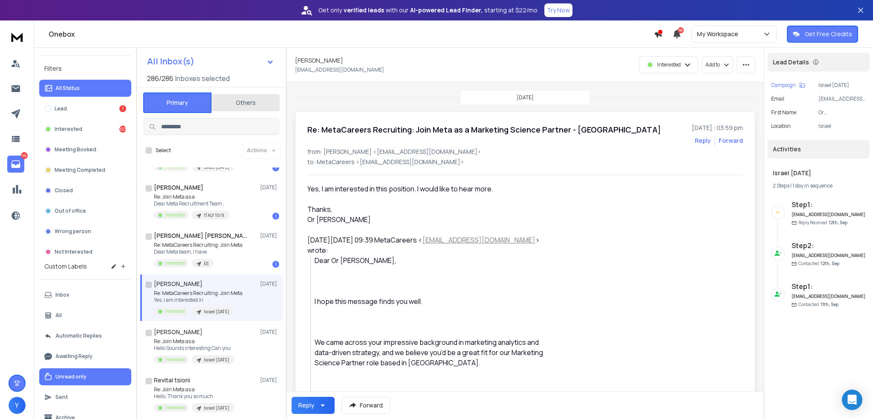
click at [323, 71] on p "[EMAIL_ADDRESS][DOMAIN_NAME]" at bounding box center [339, 69] width 89 height 7
click at [364, 159] on p "to: MetaCareers <[EMAIL_ADDRESS][DOMAIN_NAME]>" at bounding box center [524, 162] width 435 height 9
drag, startPoint x: 364, startPoint y: 159, endPoint x: 456, endPoint y: 163, distance: 91.7
click at [456, 163] on p "to: MetaCareers <[EMAIL_ADDRESS][DOMAIN_NAME]>" at bounding box center [524, 162] width 435 height 9
click at [250, 244] on div "Re: MetaCareers Recruiting: Join Meta Dear Meta team, I have Interested ES 1" at bounding box center [216, 255] width 125 height 26
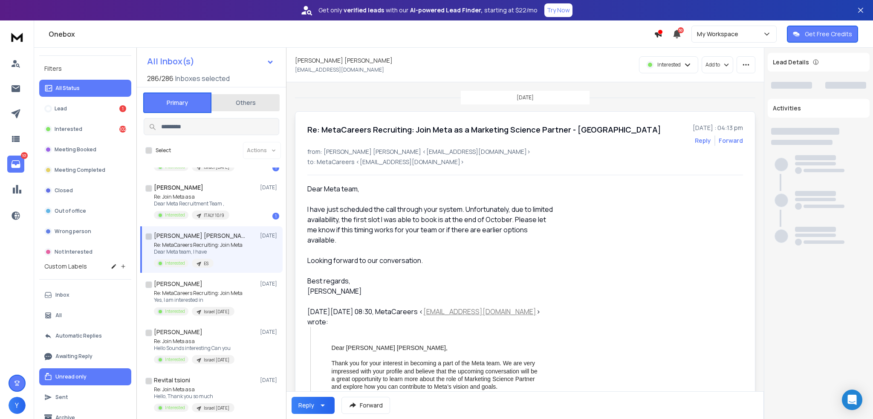
click at [337, 73] on p "[EMAIL_ADDRESS][DOMAIN_NAME]" at bounding box center [339, 69] width 89 height 7
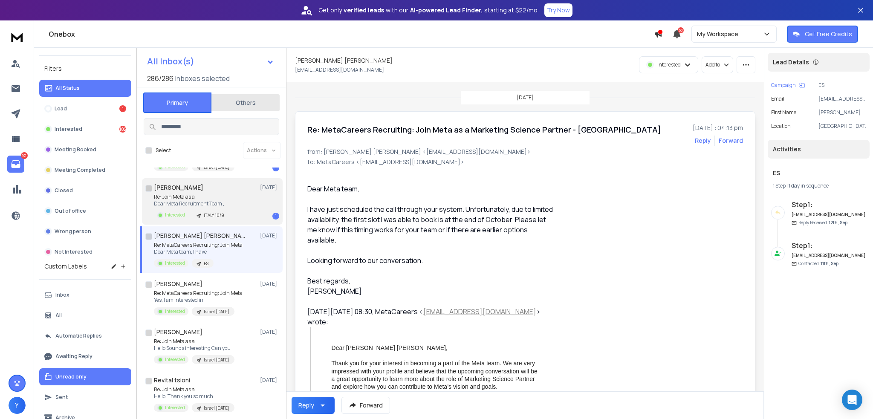
click at [192, 192] on div "vanina digli [DATE] Re: Join Meta as a Dear Meta Recruitment Team , Interested …" at bounding box center [216, 201] width 125 height 36
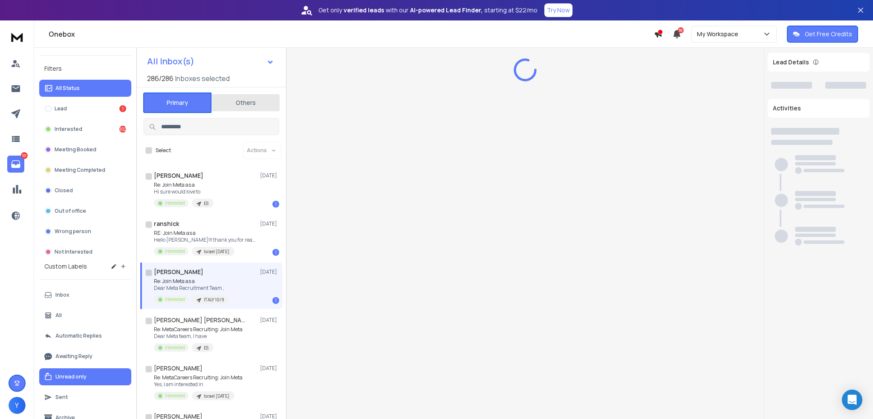
scroll to position [4816, 0]
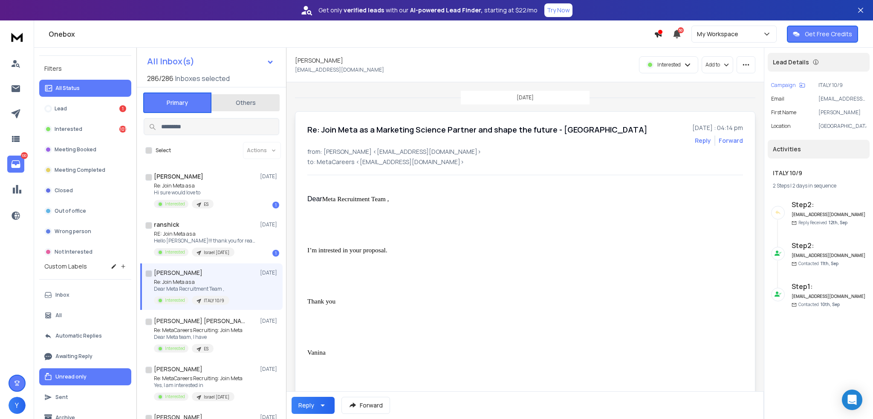
click at [337, 69] on p "[EMAIL_ADDRESS][DOMAIN_NAME]" at bounding box center [339, 69] width 89 height 7
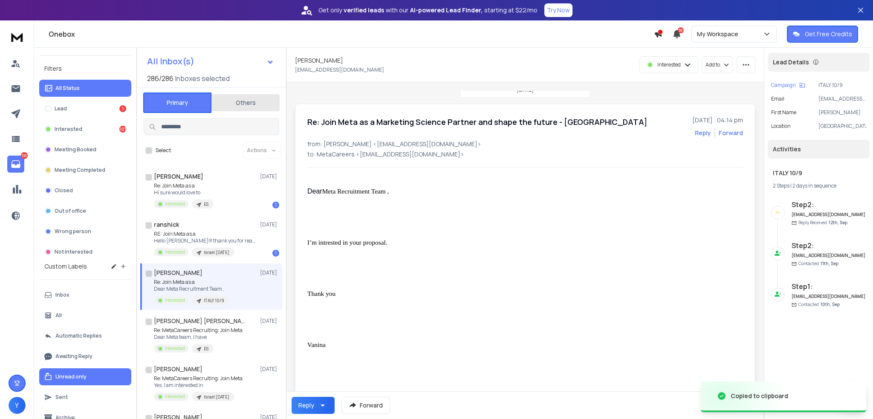
scroll to position [0, 0]
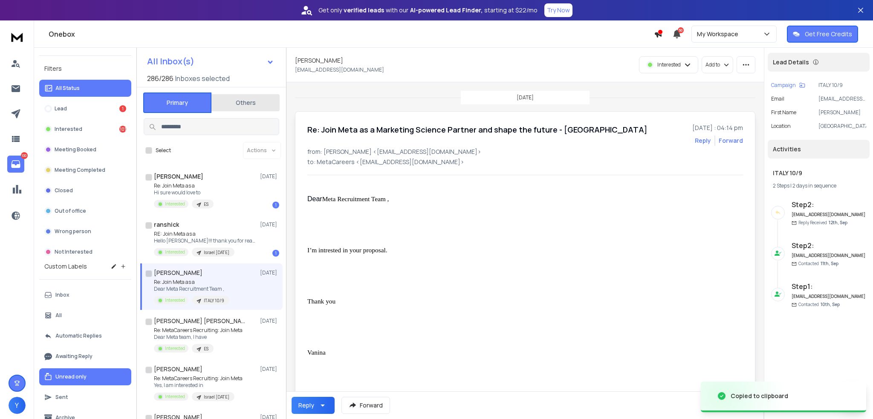
click at [359, 161] on p "to: MetaCareers <[EMAIL_ADDRESS][DOMAIN_NAME]>" at bounding box center [524, 162] width 435 height 9
drag, startPoint x: 359, startPoint y: 161, endPoint x: 450, endPoint y: 161, distance: 91.2
click at [450, 161] on p "to: MetaCareers <[EMAIL_ADDRESS][DOMAIN_NAME]>" at bounding box center [524, 162] width 435 height 9
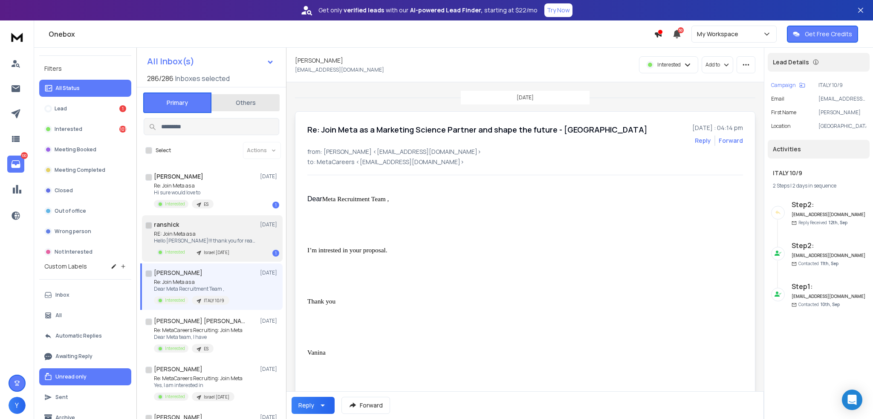
click at [223, 242] on p "Hello [PERSON_NAME]!!! thank you for reaching" at bounding box center [205, 240] width 102 height 7
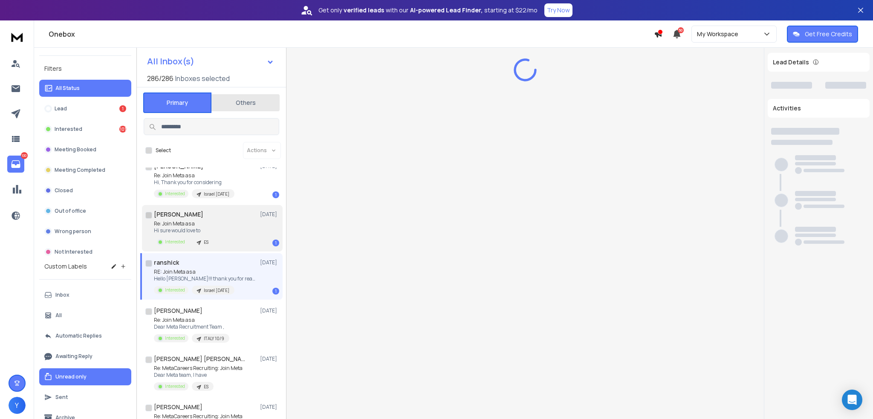
scroll to position [4774, 0]
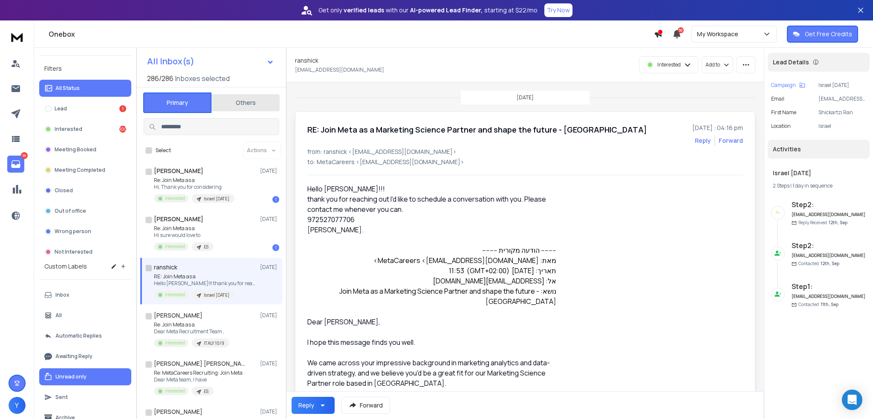
click at [337, 71] on p "[EMAIL_ADDRESS][DOMAIN_NAME]" at bounding box center [339, 69] width 89 height 7
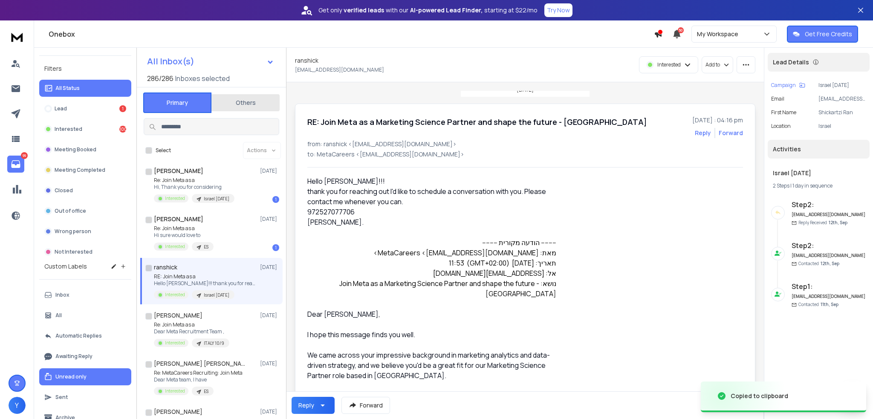
scroll to position [0, 0]
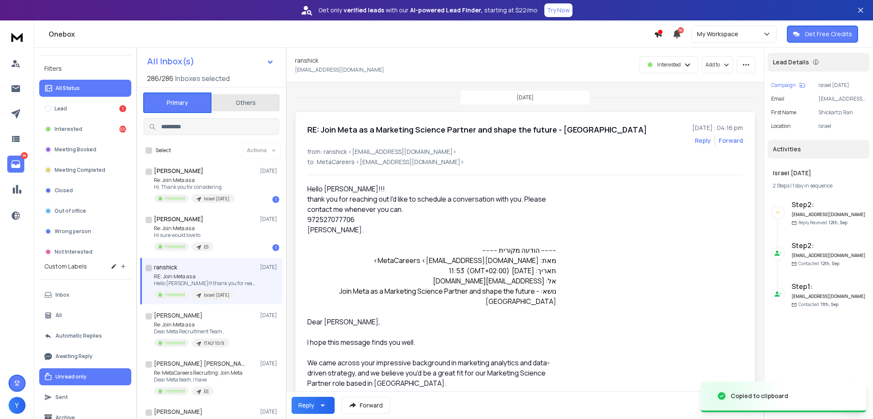
click at [359, 161] on p "to: MetaCareers <[EMAIL_ADDRESS][DOMAIN_NAME]>" at bounding box center [524, 162] width 435 height 9
drag, startPoint x: 360, startPoint y: 161, endPoint x: 451, endPoint y: 161, distance: 91.2
click at [451, 161] on p "to: MetaCareers <[EMAIL_ADDRESS][DOMAIN_NAME]>" at bounding box center [524, 162] width 435 height 9
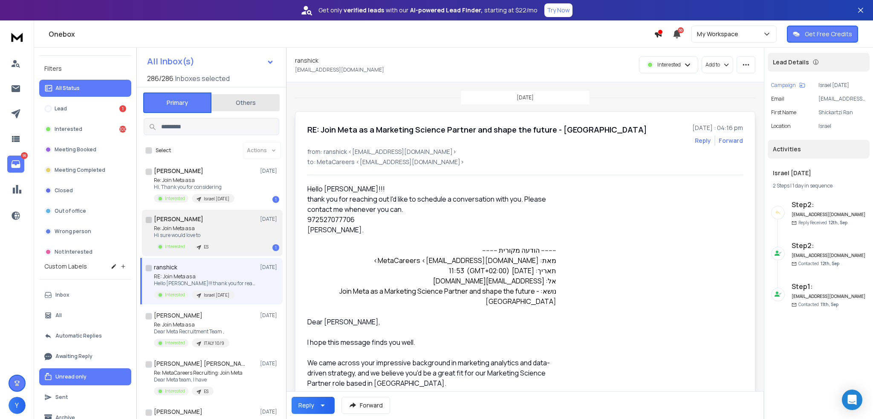
click at [258, 233] on div "Re: Join Meta as a Hi sure would love to Interested ES 1" at bounding box center [216, 238] width 125 height 26
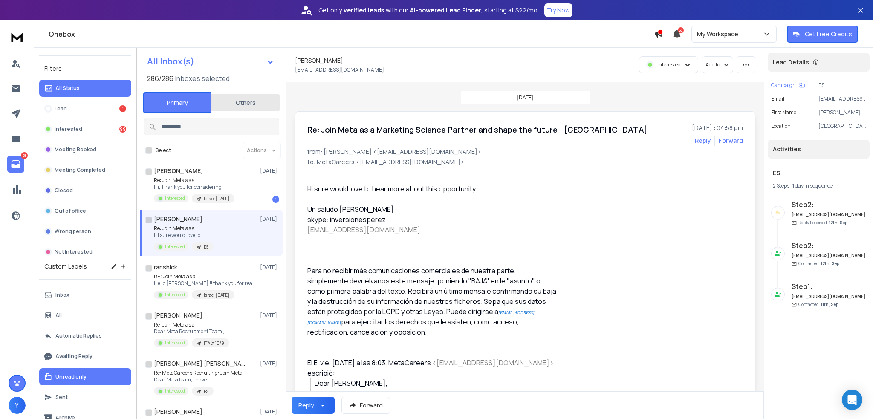
click at [358, 62] on div "[PERSON_NAME] [PERSON_NAME] [PERSON_NAME][EMAIL_ADDRESS][DOMAIN_NAME]" at bounding box center [409, 64] width 228 height 17
click at [356, 66] on p "[EMAIL_ADDRESS][DOMAIN_NAME]" at bounding box center [339, 69] width 89 height 7
click at [366, 163] on p "to: MetaCareers <[EMAIL_ADDRESS][DOMAIN_NAME]>" at bounding box center [524, 162] width 435 height 9
drag, startPoint x: 366, startPoint y: 163, endPoint x: 450, endPoint y: 164, distance: 83.9
click at [450, 164] on p "to: MetaCareers <[EMAIL_ADDRESS][DOMAIN_NAME]>" at bounding box center [524, 162] width 435 height 9
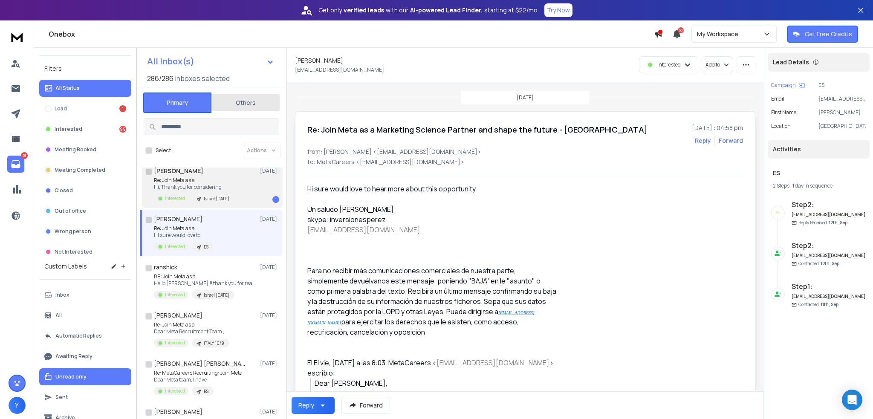
click at [216, 197] on p "Israel [DATE]" at bounding box center [217, 199] width 26 height 6
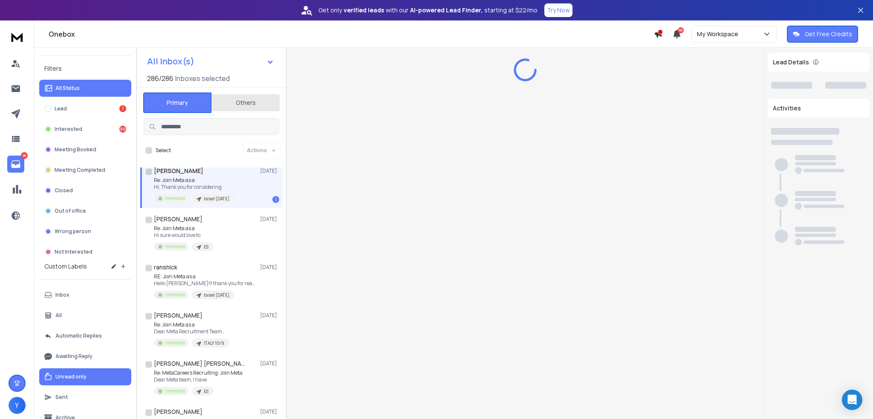
scroll to position [4731, 0]
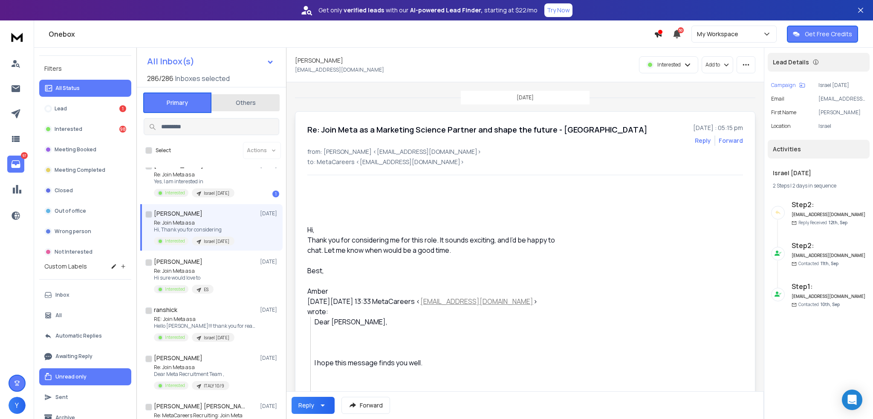
click at [329, 69] on p "[EMAIL_ADDRESS][DOMAIN_NAME]" at bounding box center [339, 69] width 89 height 7
click at [366, 162] on p "to: MetaCareers <[EMAIL_ADDRESS][DOMAIN_NAME]>" at bounding box center [524, 162] width 435 height 9
drag, startPoint x: 366, startPoint y: 162, endPoint x: 466, endPoint y: 163, distance: 99.7
click at [466, 163] on p "to: MetaCareers <[EMAIL_ADDRESS][DOMAIN_NAME]>" at bounding box center [524, 162] width 435 height 9
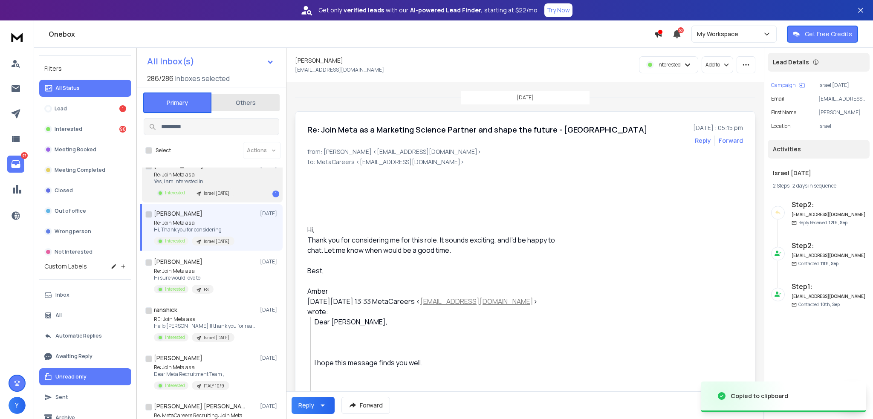
click at [234, 179] on p "Yes, I am interested in" at bounding box center [194, 181] width 81 height 7
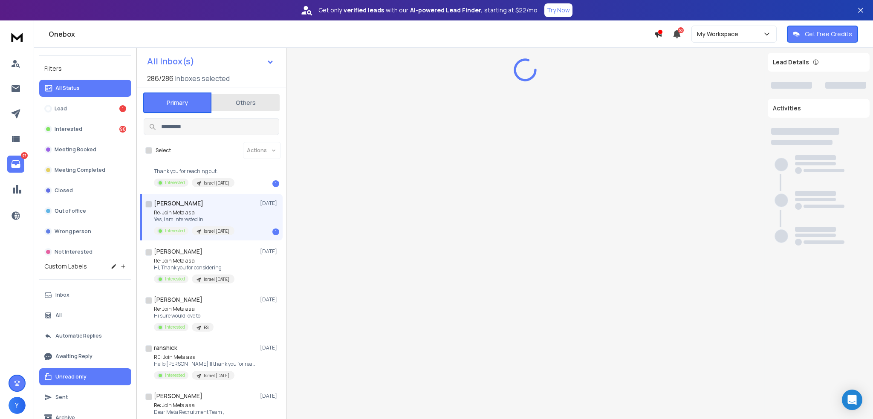
scroll to position [4689, 0]
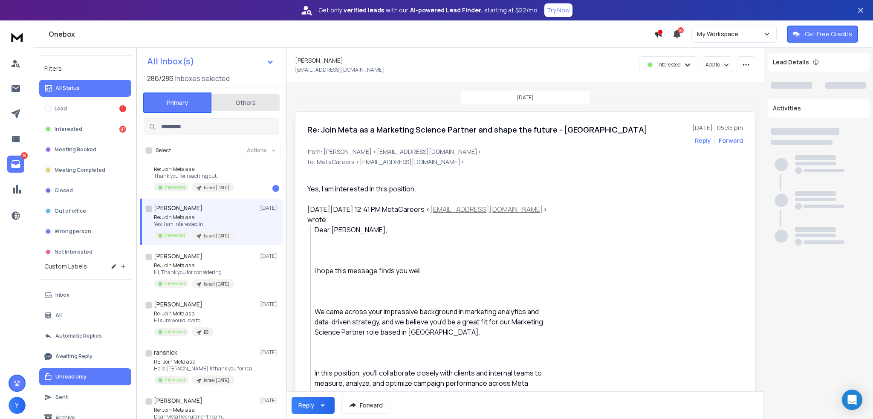
click at [342, 68] on p "[EMAIL_ADDRESS][DOMAIN_NAME]" at bounding box center [339, 69] width 89 height 7
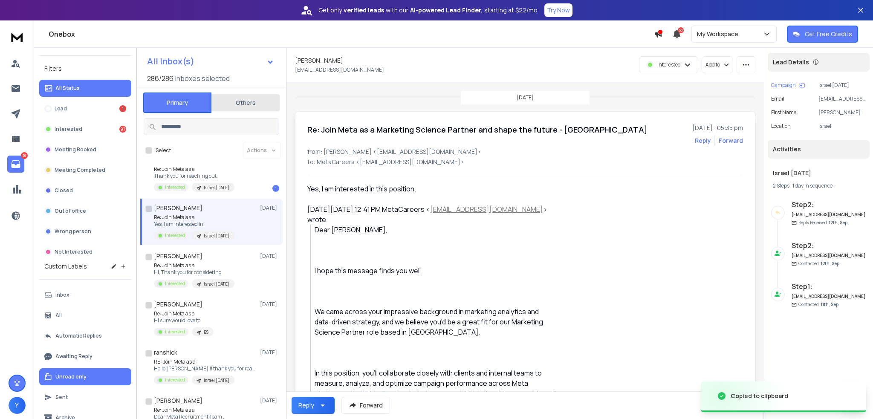
click at [363, 161] on p "to: MetaCareers <[EMAIL_ADDRESS][DOMAIN_NAME]>" at bounding box center [524, 162] width 435 height 9
drag, startPoint x: 363, startPoint y: 161, endPoint x: 461, endPoint y: 160, distance: 98.4
click at [461, 160] on p "to: MetaCareers <[EMAIL_ADDRESS][DOMAIN_NAME]>" at bounding box center [524, 162] width 435 height 9
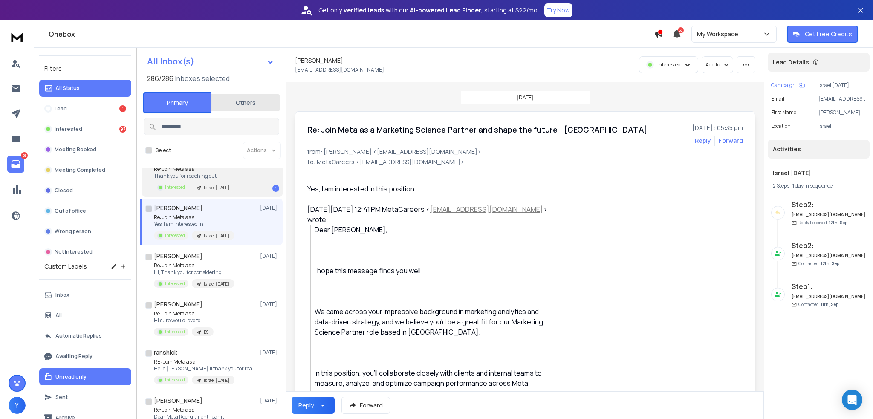
click at [234, 180] on div "Re: Join Meta as a Thank you for reaching out. Interested Israel [DATE]" at bounding box center [194, 179] width 81 height 26
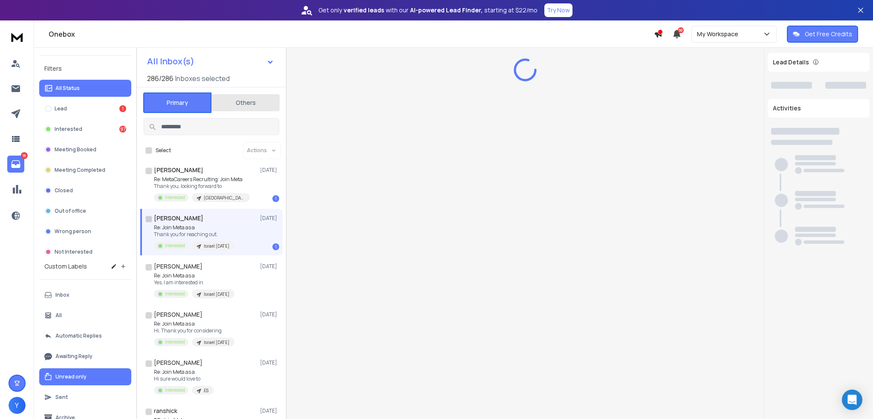
scroll to position [4603, 0]
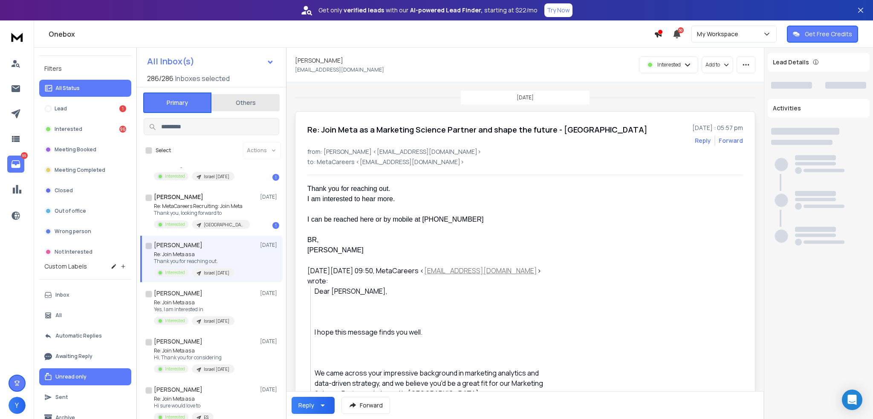
click at [341, 73] on p "[EMAIL_ADDRESS][DOMAIN_NAME]" at bounding box center [339, 69] width 89 height 7
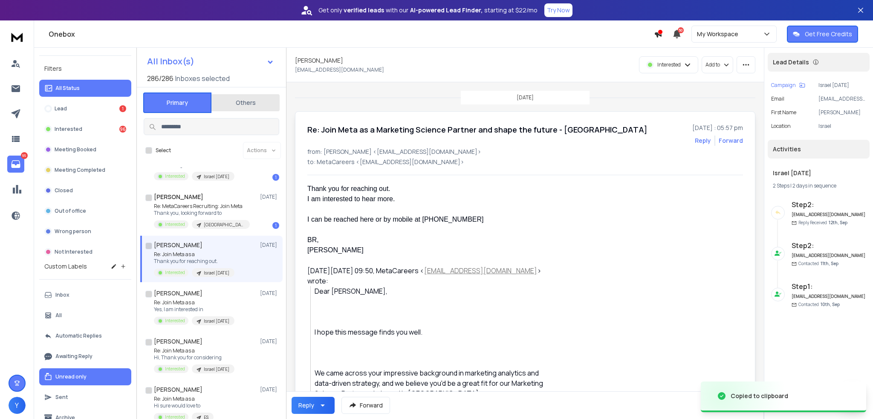
click at [368, 161] on p "to: MetaCareers <[EMAIL_ADDRESS][DOMAIN_NAME]>" at bounding box center [524, 162] width 435 height 9
drag, startPoint x: 368, startPoint y: 161, endPoint x: 455, endPoint y: 161, distance: 87.3
click at [455, 161] on p "to: MetaCareers <[EMAIL_ADDRESS][DOMAIN_NAME]>" at bounding box center [524, 162] width 435 height 9
click at [230, 205] on p "Re: MetaCareers Recruiting: Join Meta" at bounding box center [202, 206] width 96 height 7
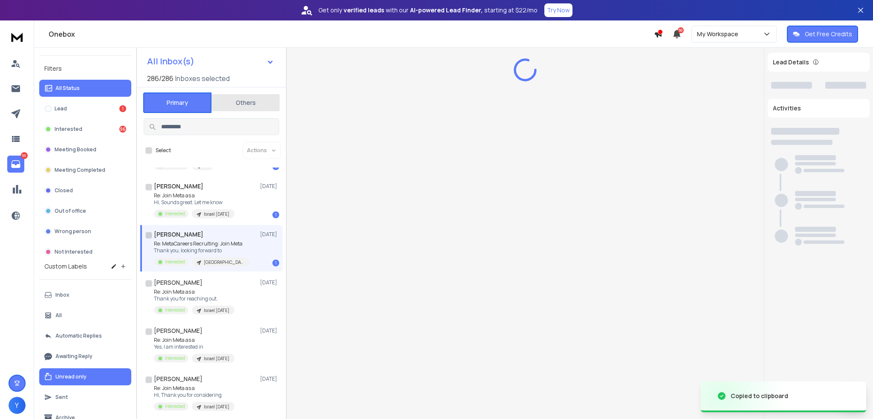
scroll to position [4561, 0]
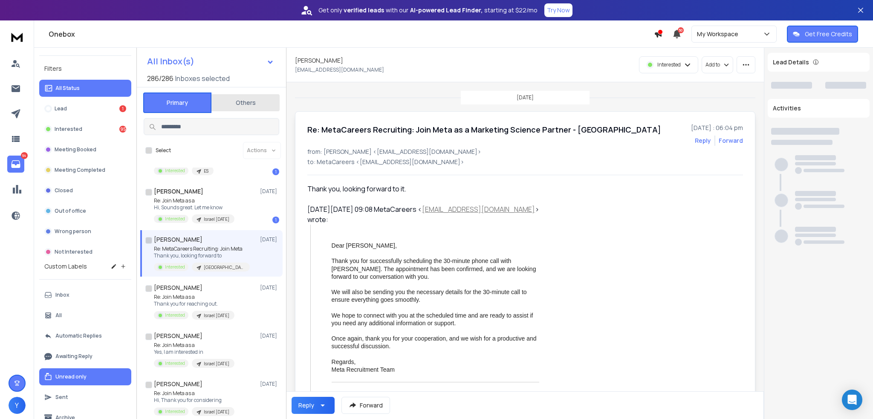
click at [339, 68] on p "[EMAIL_ADDRESS][DOMAIN_NAME]" at bounding box center [339, 69] width 89 height 7
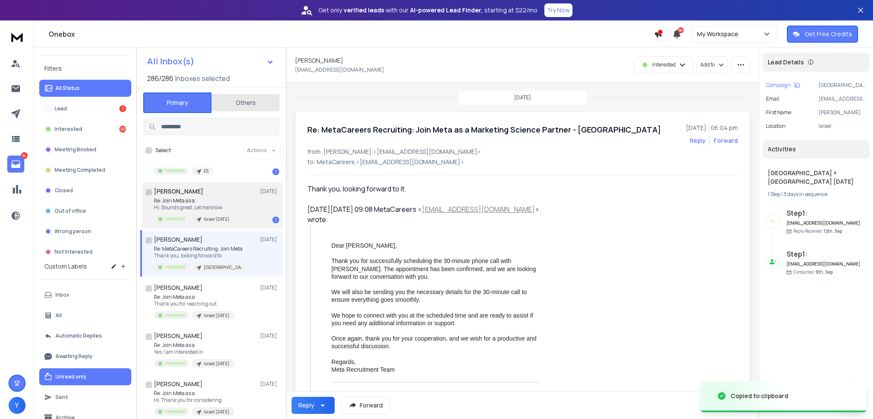
click at [244, 202] on div "Re: Join Meta as a Hi, Sounds great. Let me know Interested Israel [DATE] 1" at bounding box center [216, 210] width 125 height 26
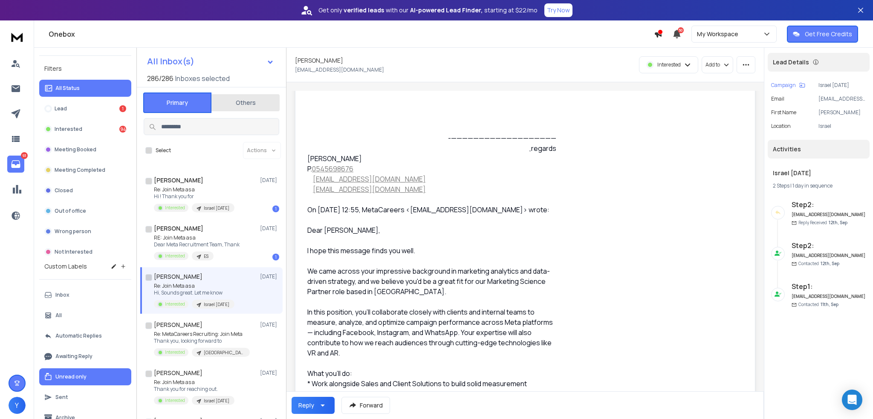
scroll to position [0, 0]
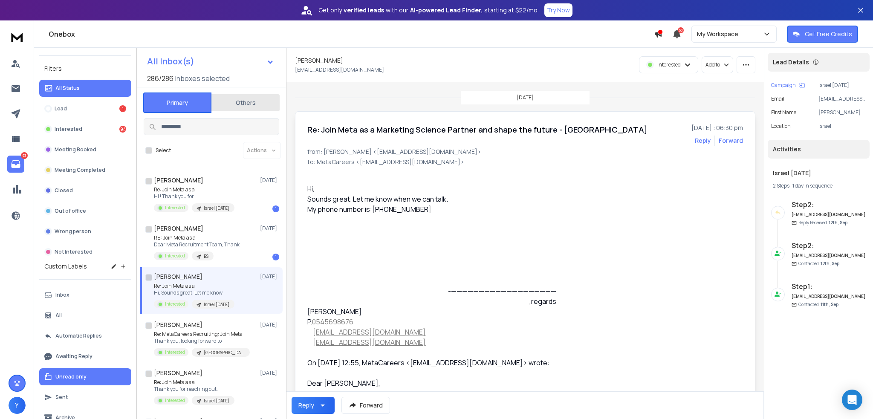
click at [325, 68] on p "[EMAIL_ADDRESS][DOMAIN_NAME]" at bounding box center [339, 69] width 89 height 7
click at [368, 162] on p "to: MetaCareers <[EMAIL_ADDRESS][DOMAIN_NAME]>" at bounding box center [524, 162] width 435 height 9
drag, startPoint x: 368, startPoint y: 162, endPoint x: 454, endPoint y: 160, distance: 86.1
click at [454, 160] on p "to: MetaCareers <[EMAIL_ADDRESS][DOMAIN_NAME]>" at bounding box center [524, 162] width 435 height 9
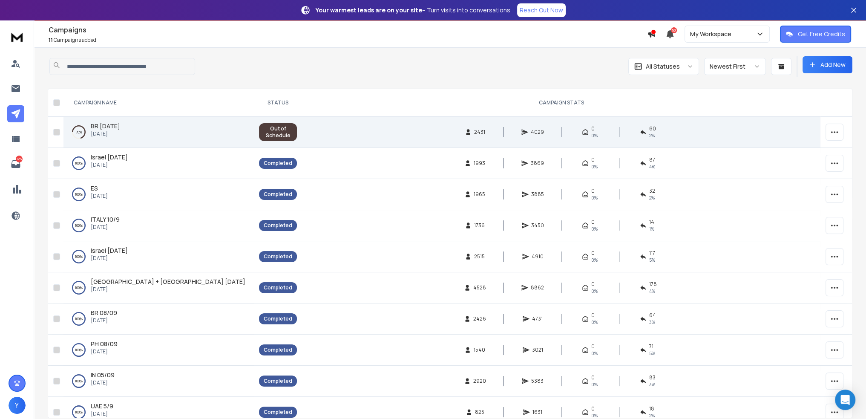
click at [307, 134] on div "2431 4029 0 0% 60 2 %" at bounding box center [561, 132] width 508 height 14
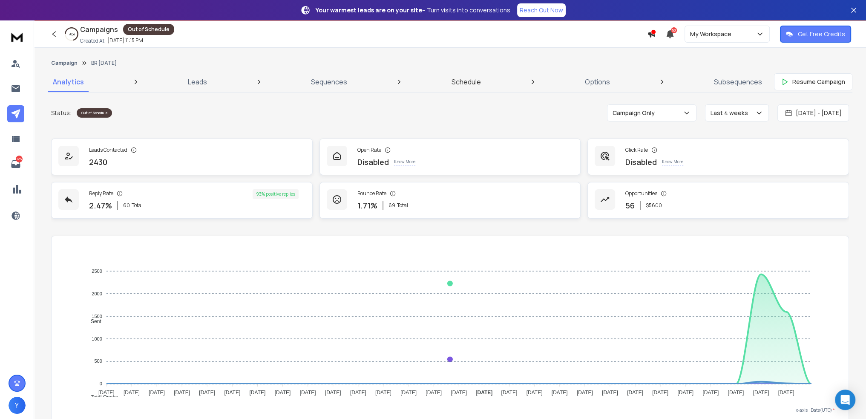
click at [462, 82] on p "Schedule" at bounding box center [466, 82] width 29 height 10
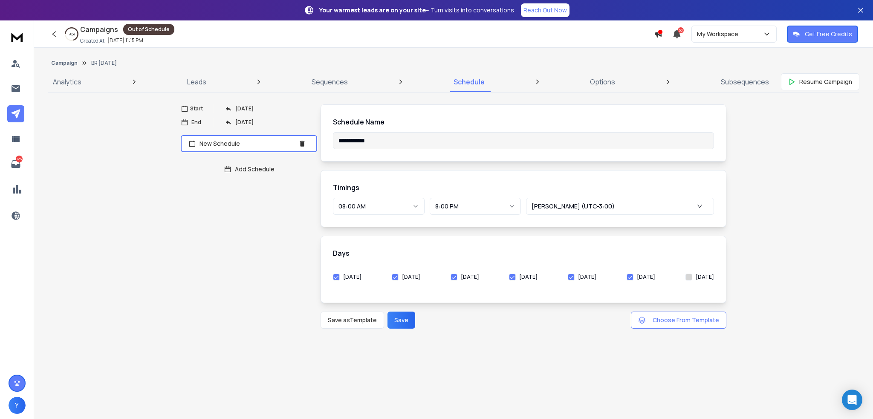
click at [230, 122] on icon at bounding box center [228, 122] width 7 height 7
click at [397, 318] on button "Save" at bounding box center [401, 319] width 28 height 17
click at [53, 34] on icon at bounding box center [53, 34] width 3 height 6
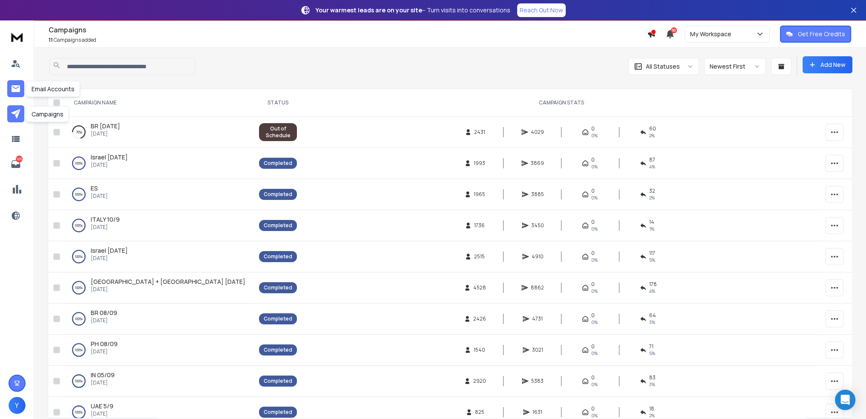
click at [21, 92] on link at bounding box center [15, 88] width 17 height 17
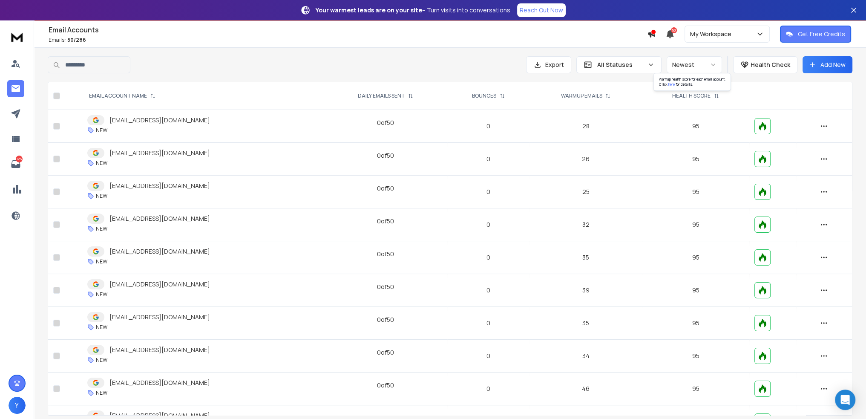
click at [700, 97] on p "HEALTH SCORE" at bounding box center [691, 95] width 38 height 7
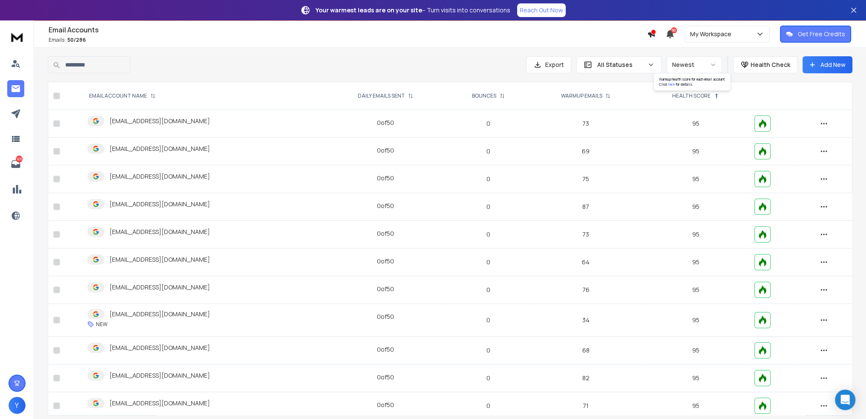
click at [700, 97] on p "HEALTH SCORE" at bounding box center [691, 95] width 38 height 7
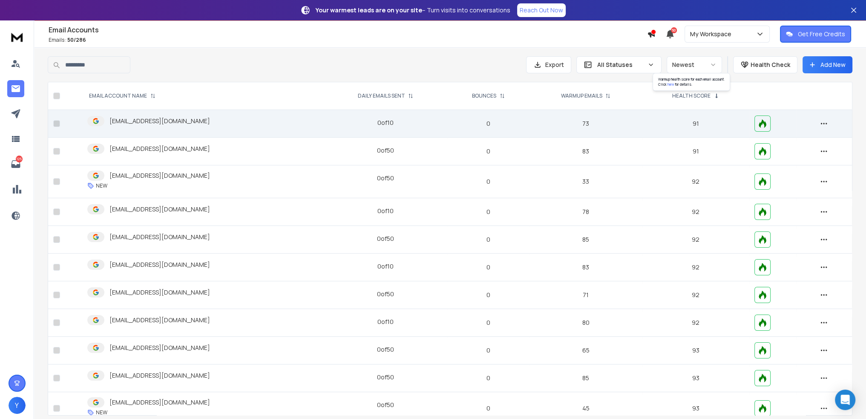
click at [690, 128] on td "91" at bounding box center [695, 124] width 107 height 28
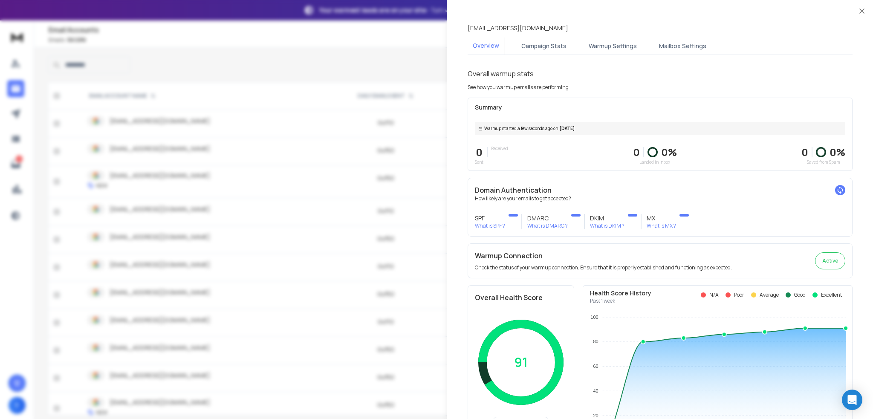
click at [302, 150] on div at bounding box center [436, 209] width 873 height 419
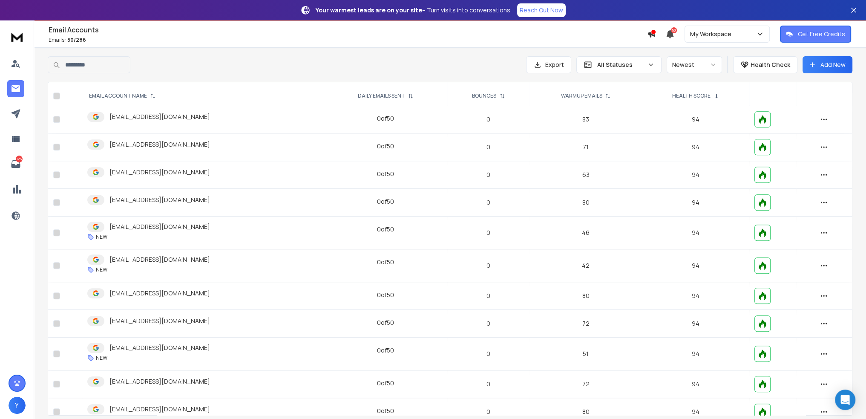
scroll to position [852, 0]
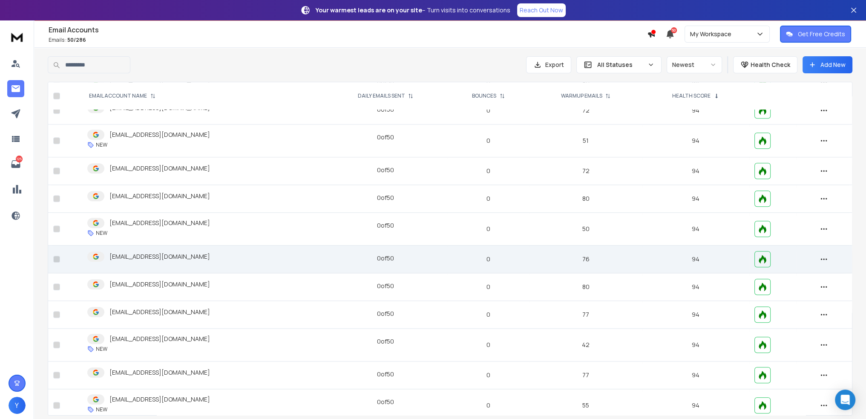
click at [507, 255] on p "0" at bounding box center [488, 259] width 72 height 9
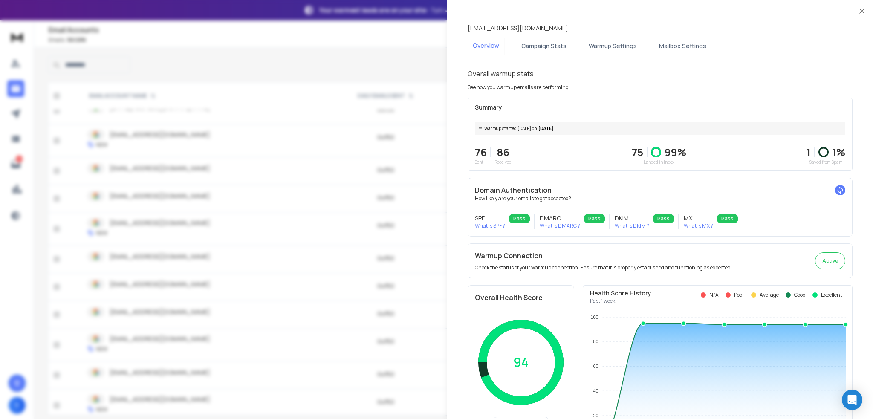
click at [306, 153] on div at bounding box center [436, 209] width 873 height 419
